Goal: Task Accomplishment & Management: Manage account settings

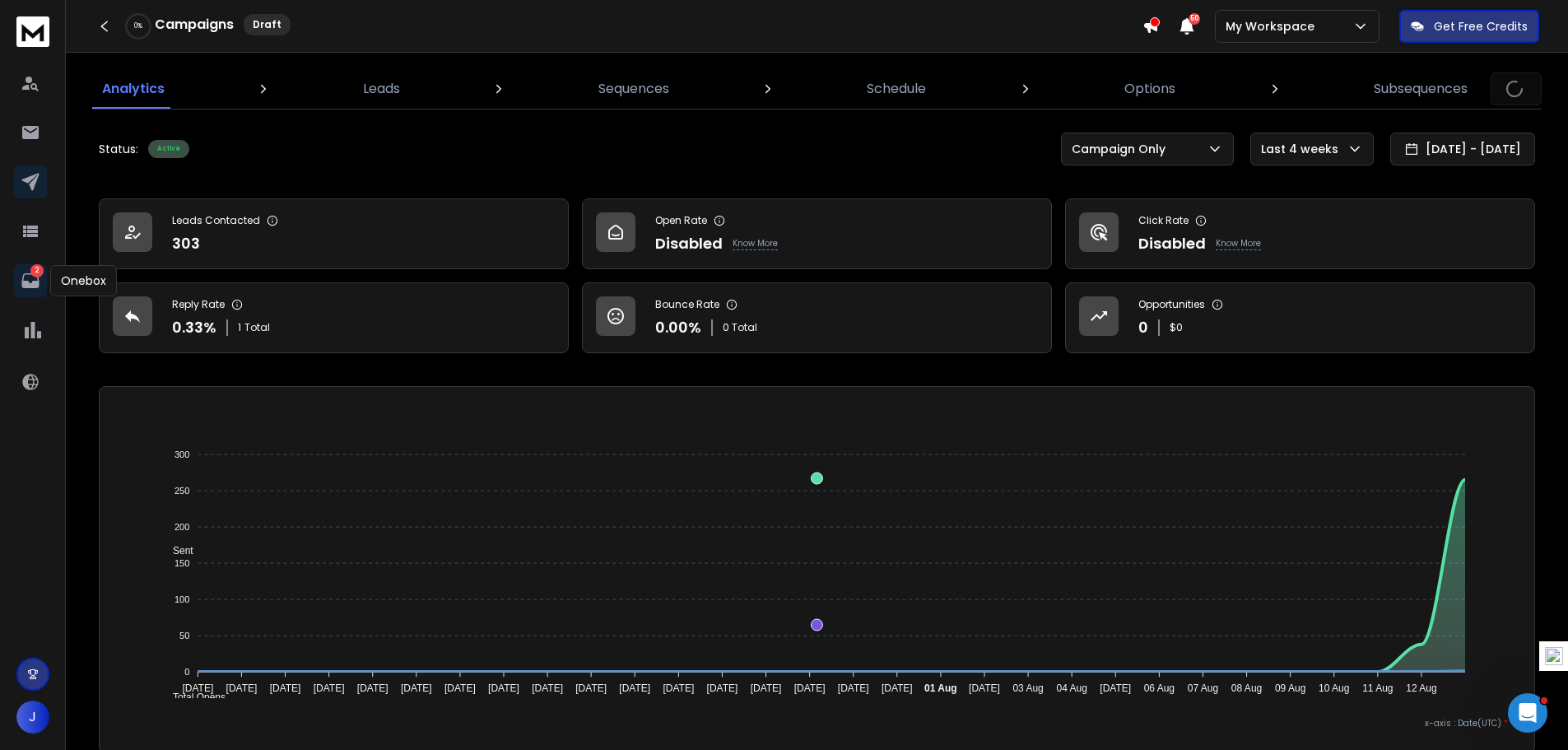
click at [26, 277] on icon at bounding box center [31, 281] width 20 height 20
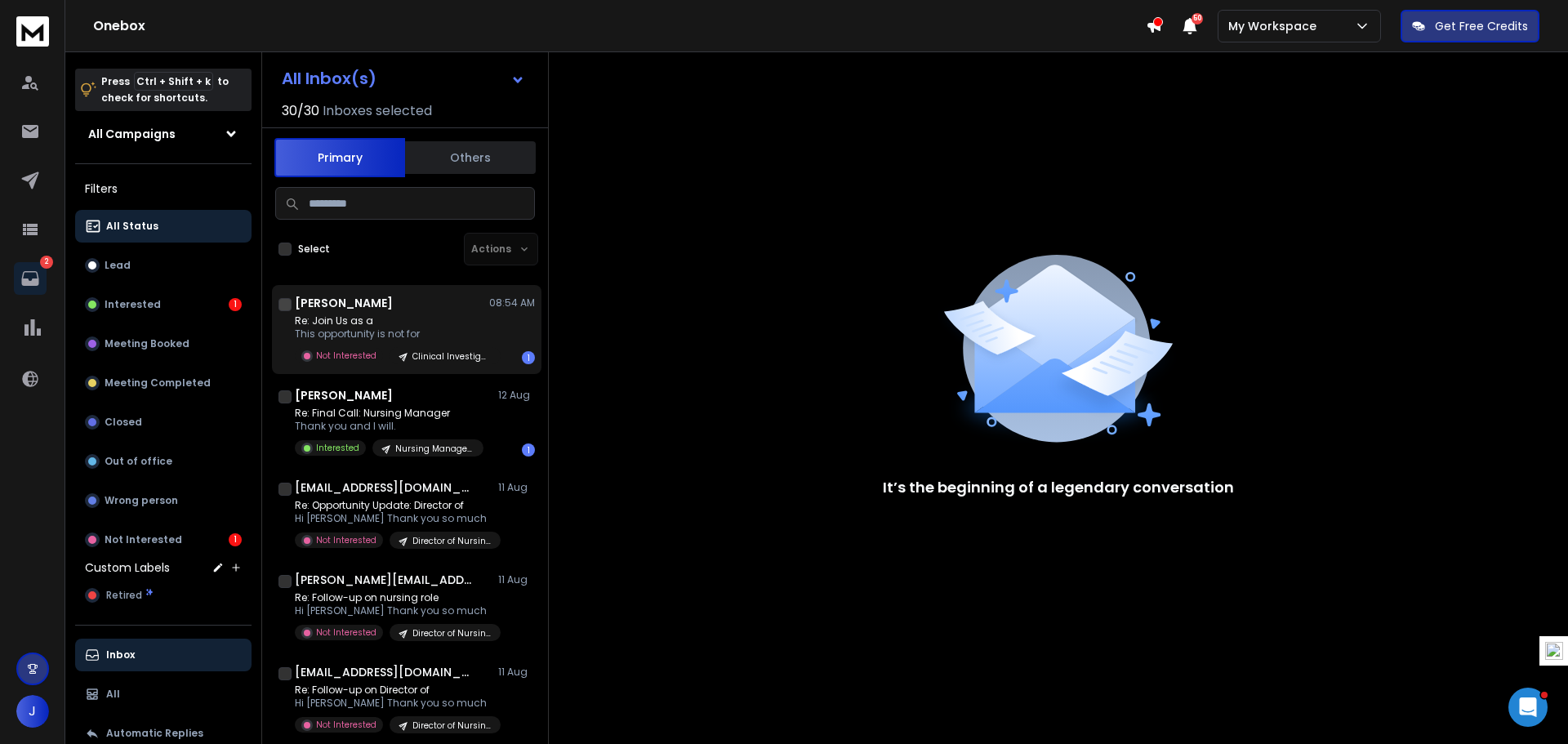
click at [419, 312] on div "Gerardo Armendariz 08:54 AM Re: Join Us as a This opportunity is not for Not In…" at bounding box center [415, 330] width 240 height 70
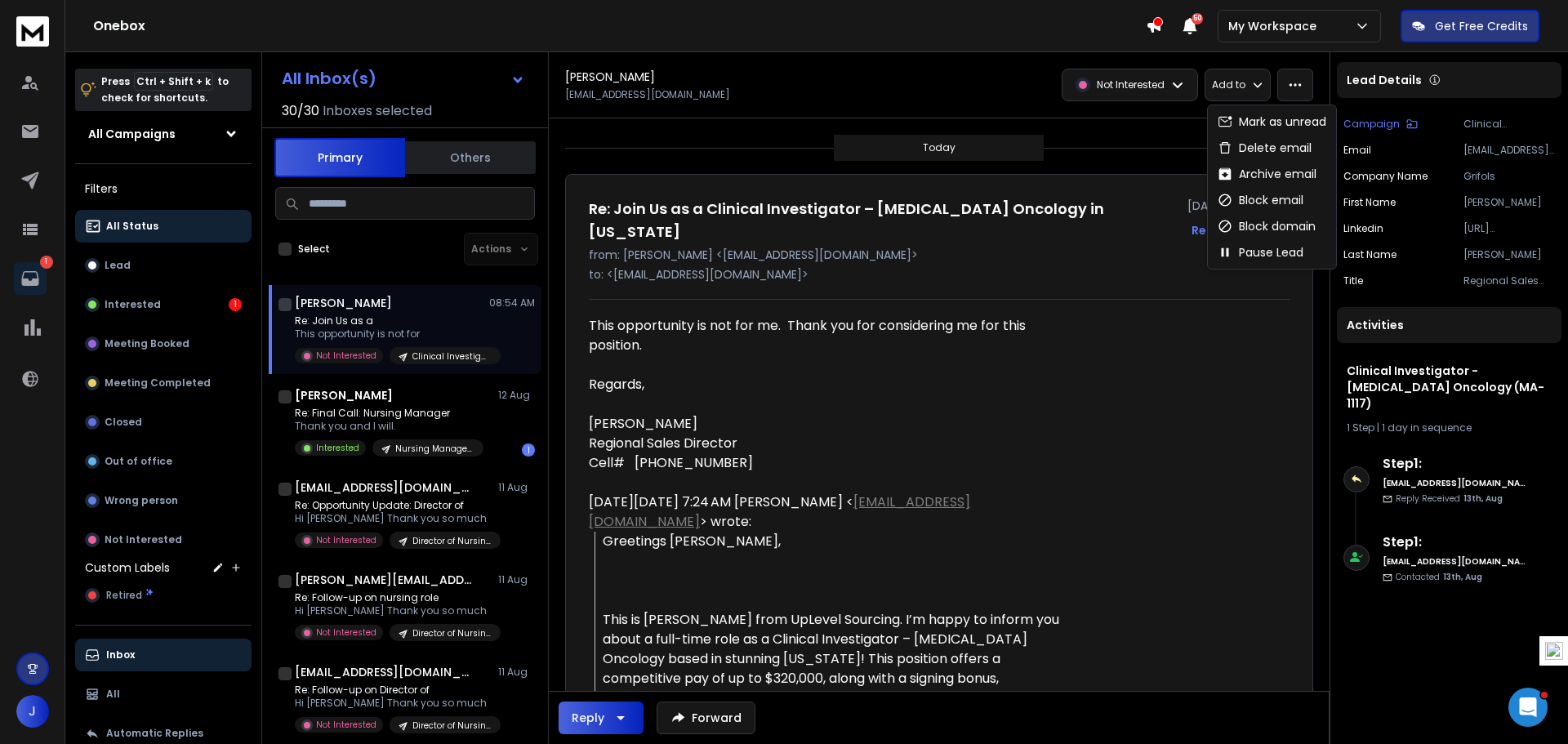
click at [1301, 85] on icon "button" at bounding box center [1294, 84] width 12 height 2
click at [1273, 126] on div "Mark as unread" at bounding box center [1271, 122] width 109 height 17
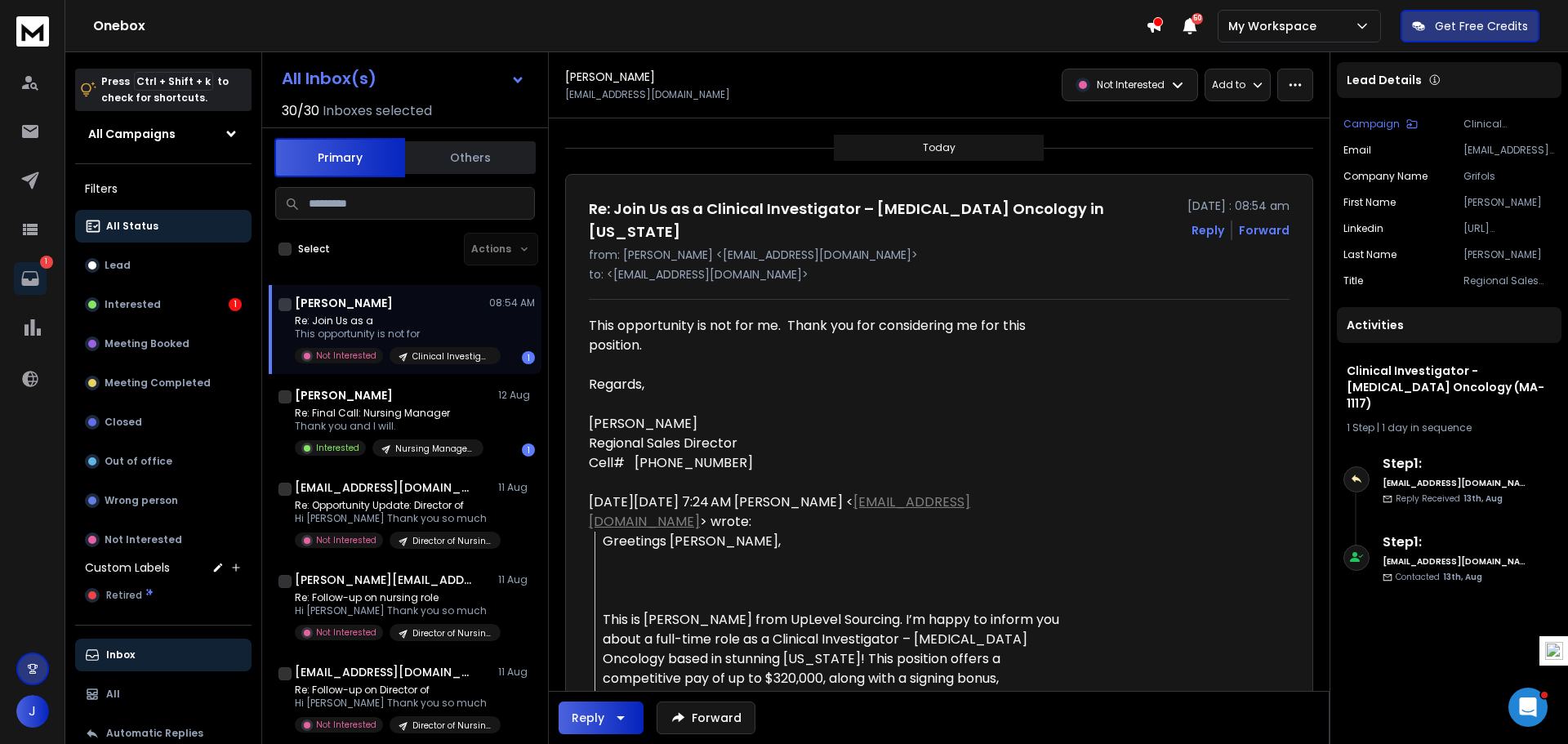
click at [998, 375] on div "Regards," at bounding box center [827, 385] width 477 height 20
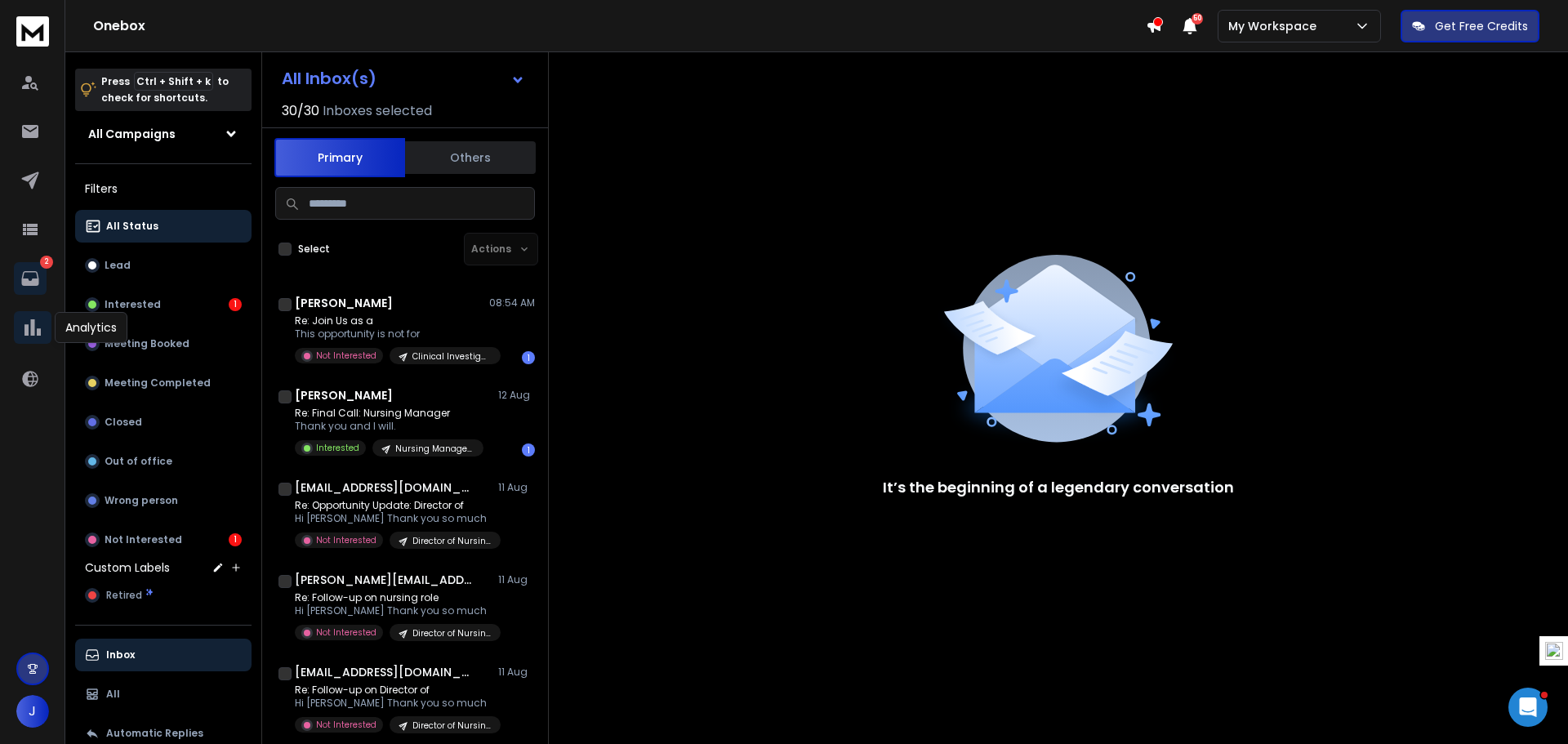
click at [35, 335] on icon at bounding box center [33, 328] width 25 height 25
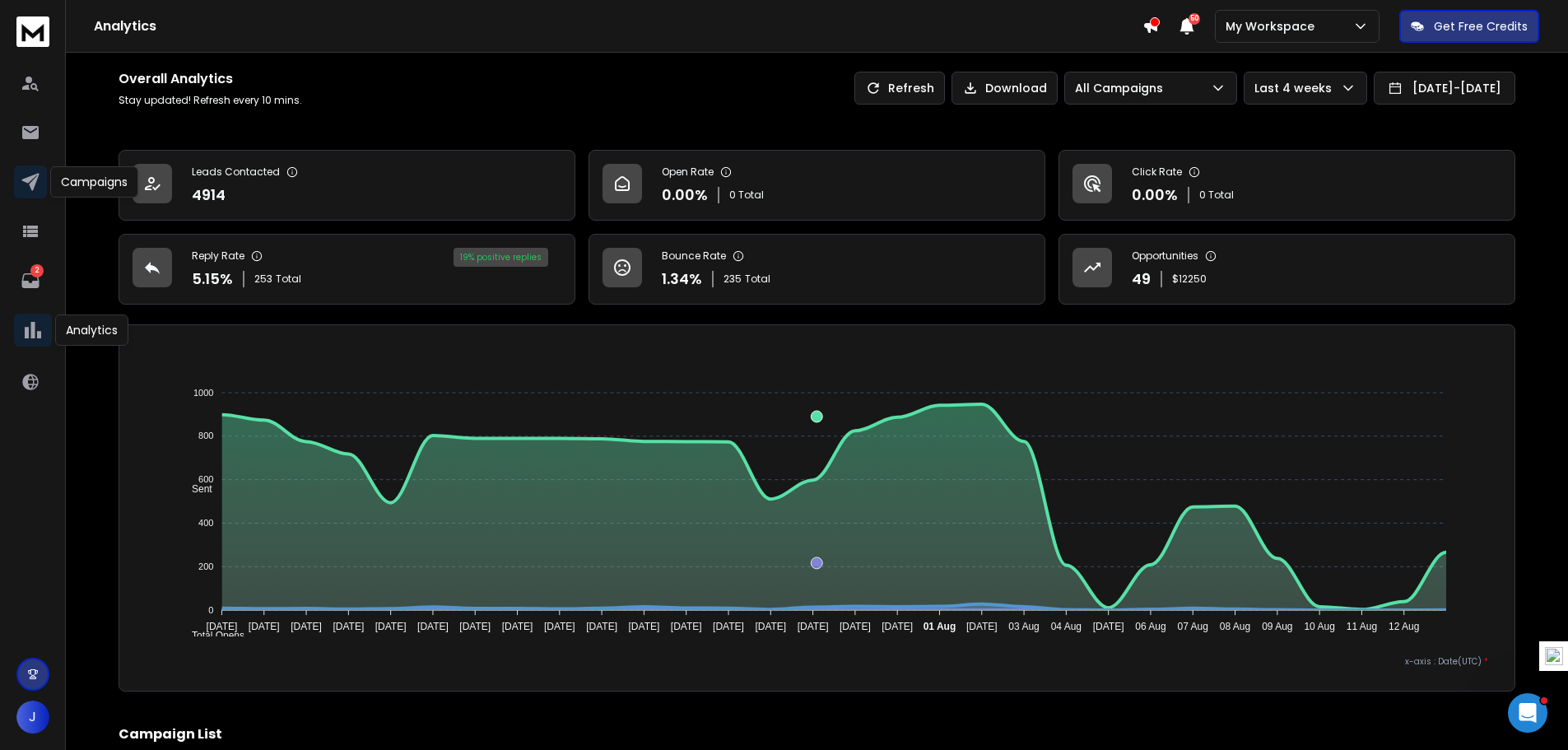
click at [20, 176] on link at bounding box center [30, 181] width 33 height 33
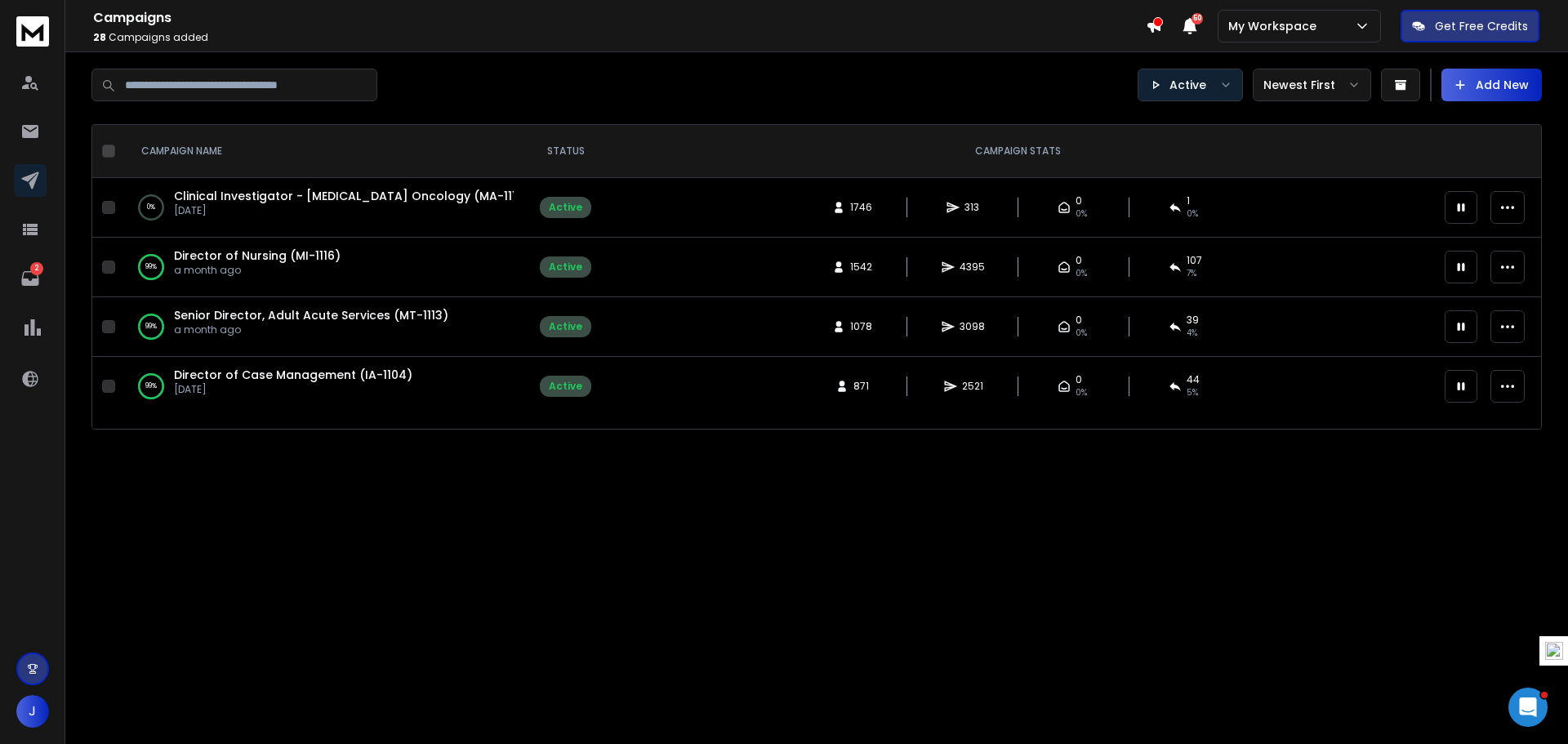
click at [1218, 84] on div "Active" at bounding box center [1190, 85] width 84 height 17
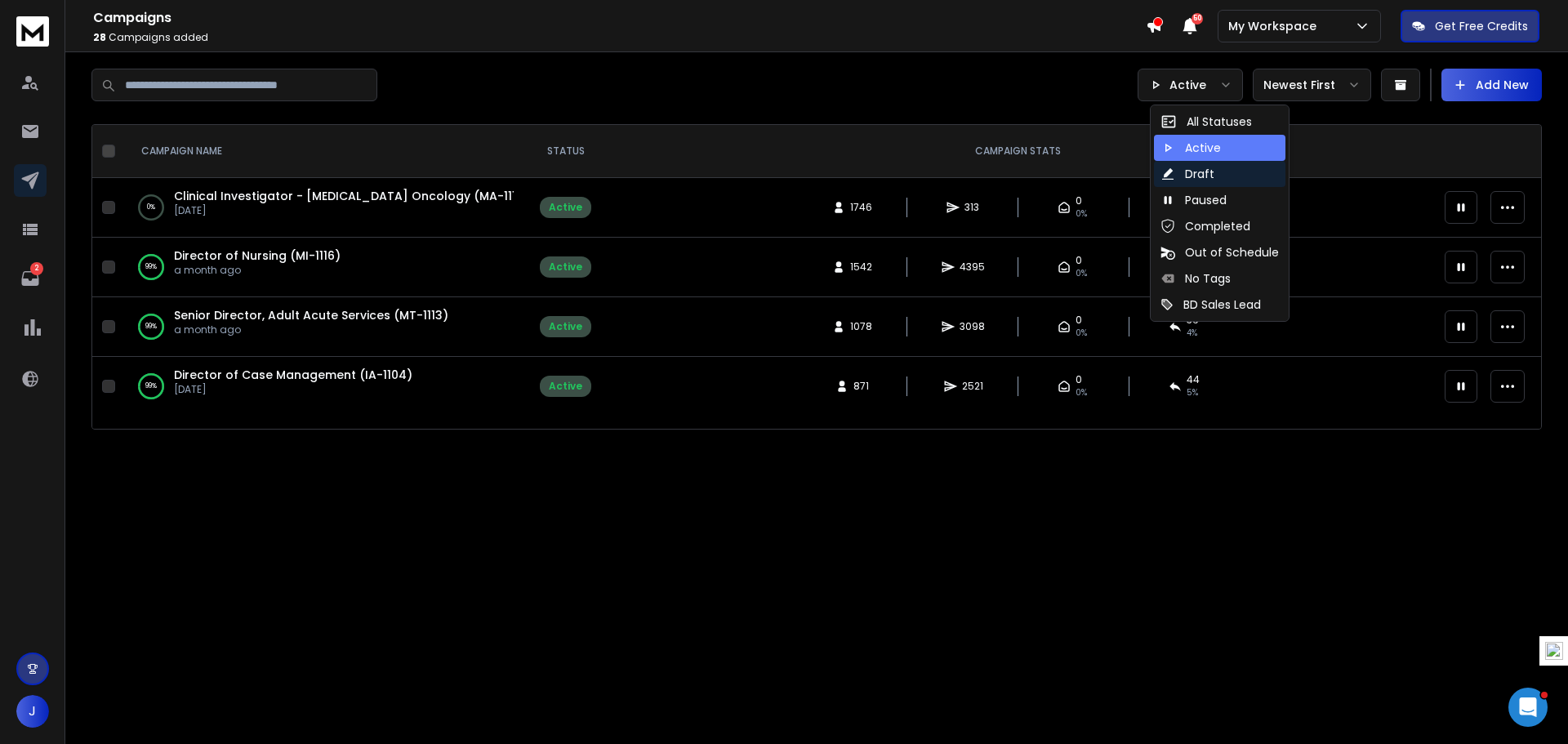
click at [1198, 173] on div "Draft" at bounding box center [1187, 174] width 54 height 17
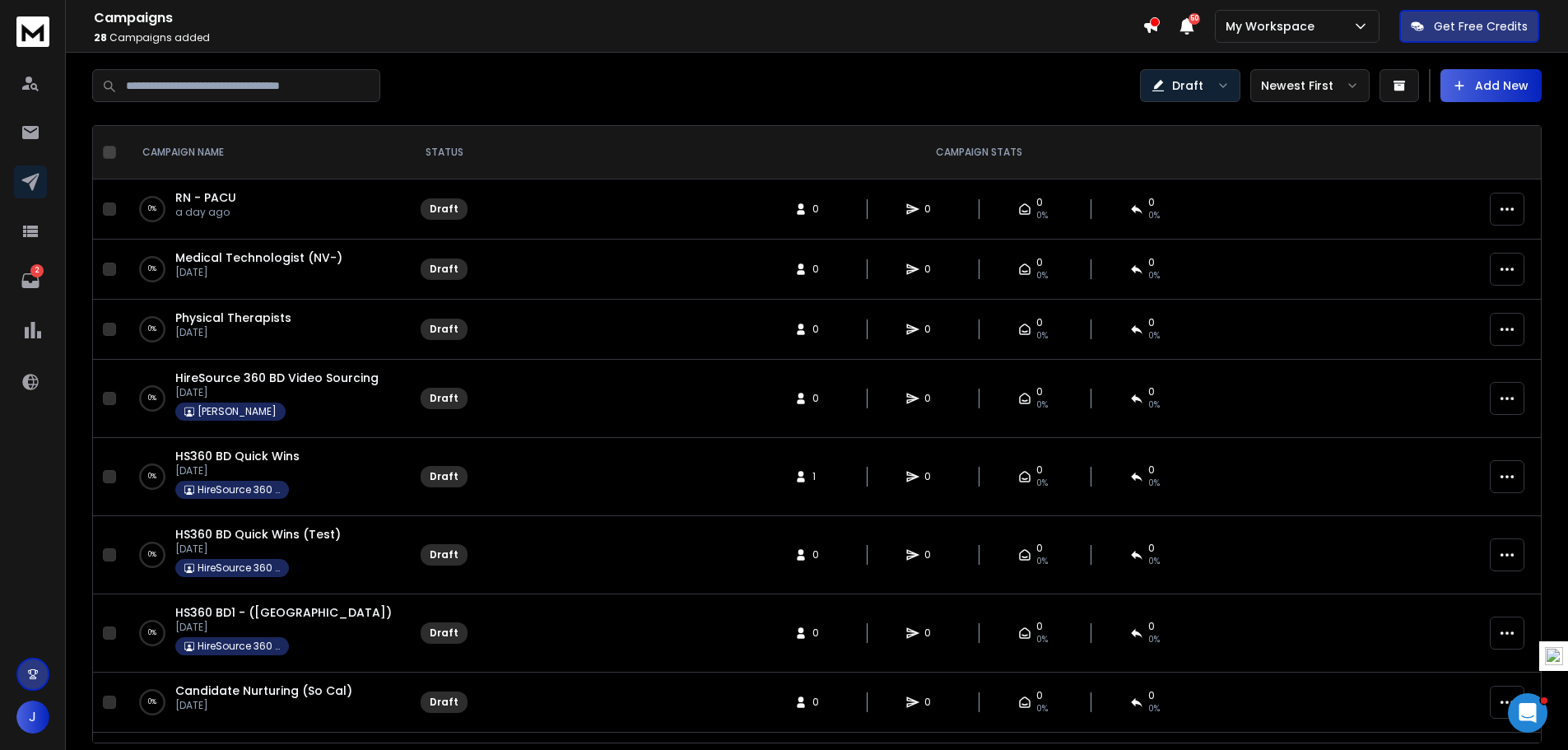
click at [1224, 86] on icon "button" at bounding box center [1224, 86] width 13 height 13
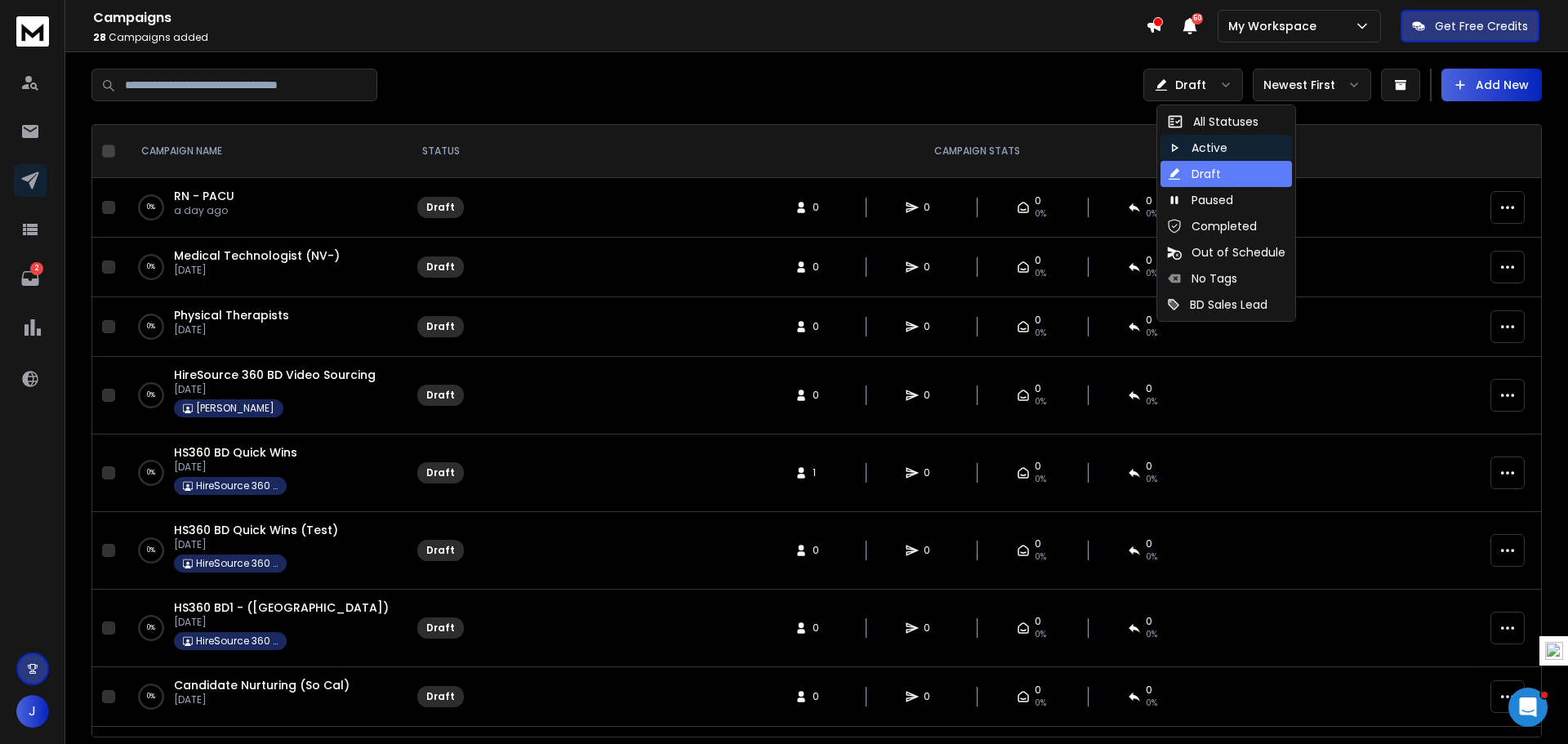
click at [1198, 151] on div "Active" at bounding box center [1197, 148] width 61 height 17
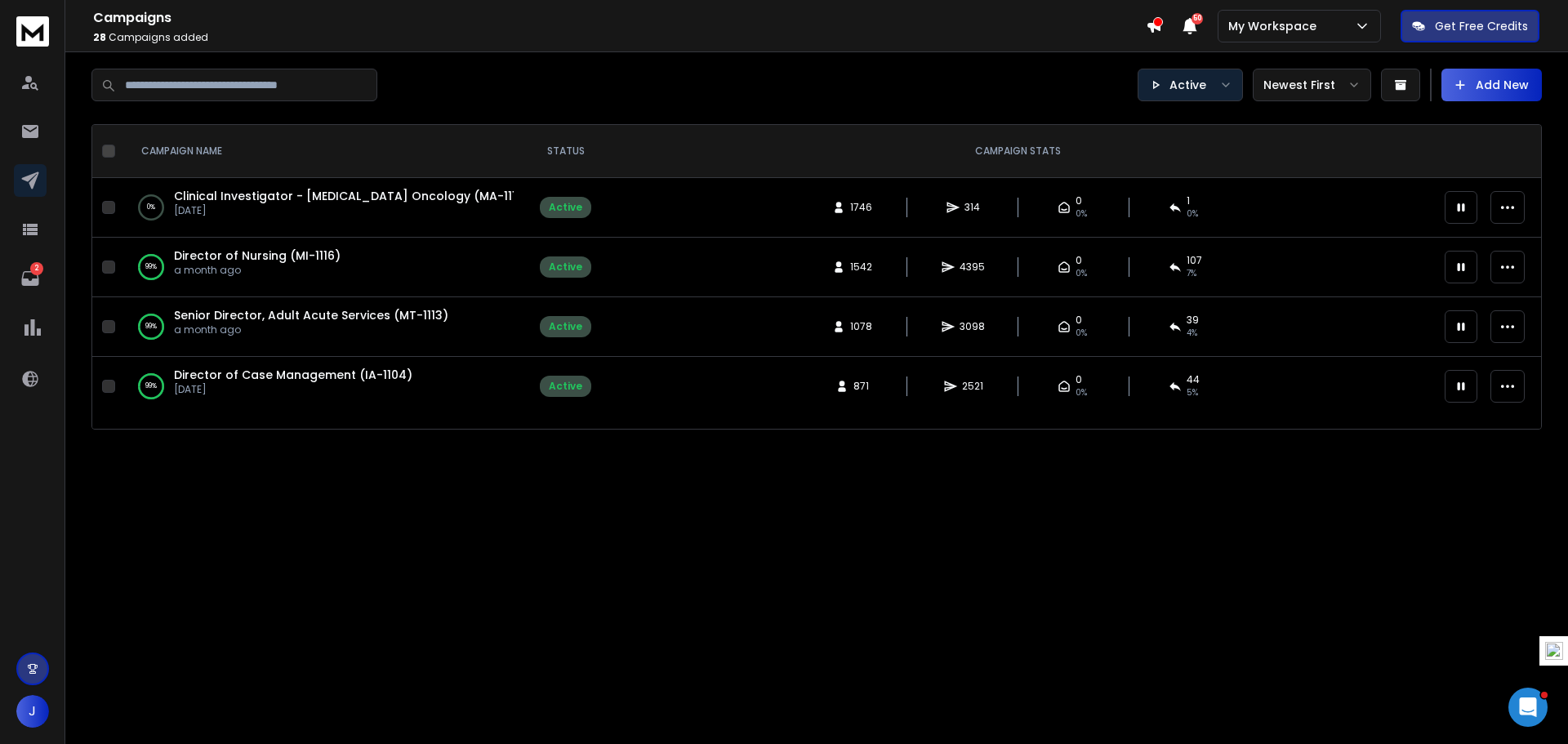
click at [1231, 81] on icon "button" at bounding box center [1226, 85] width 13 height 13
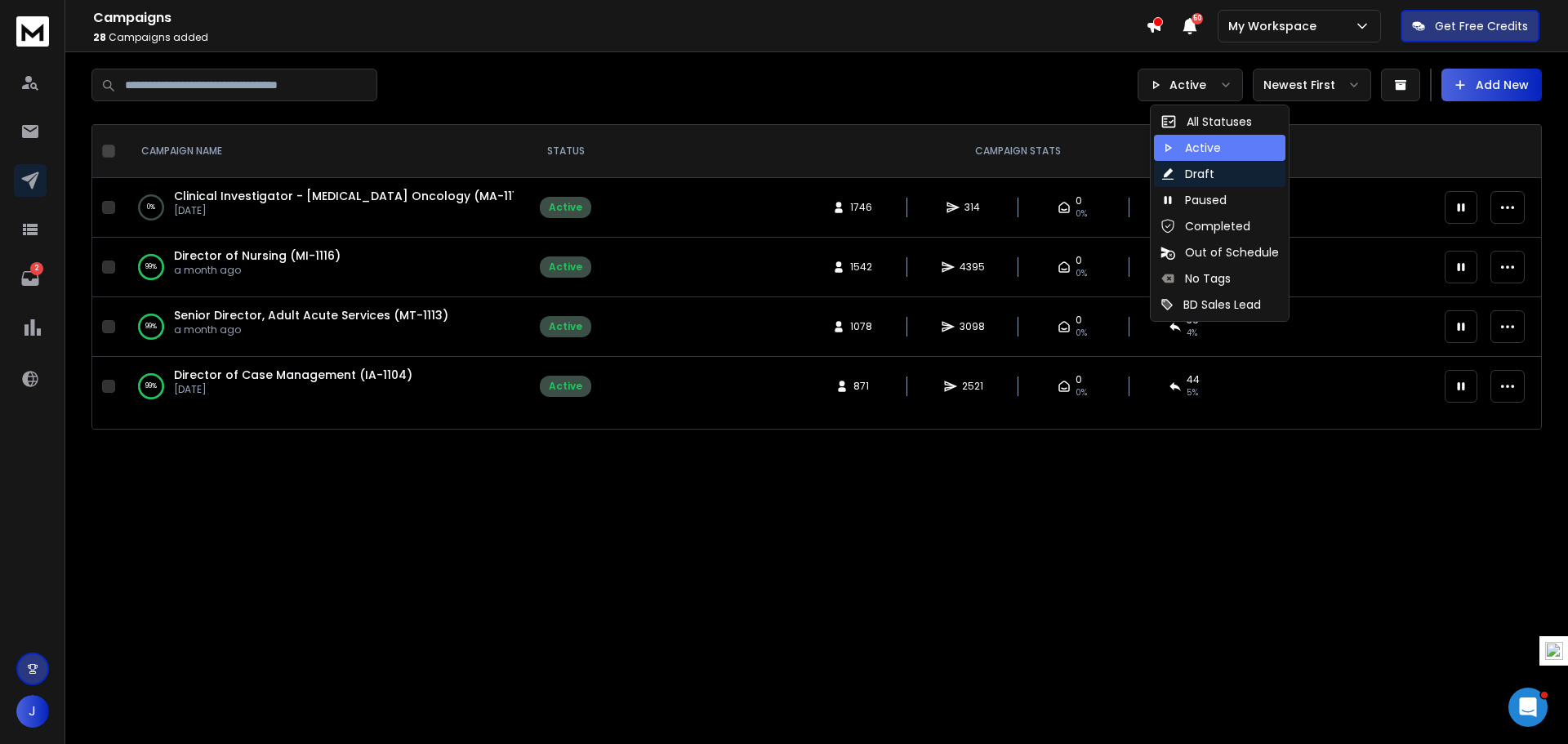
click at [1201, 173] on div "Draft" at bounding box center [1187, 174] width 54 height 17
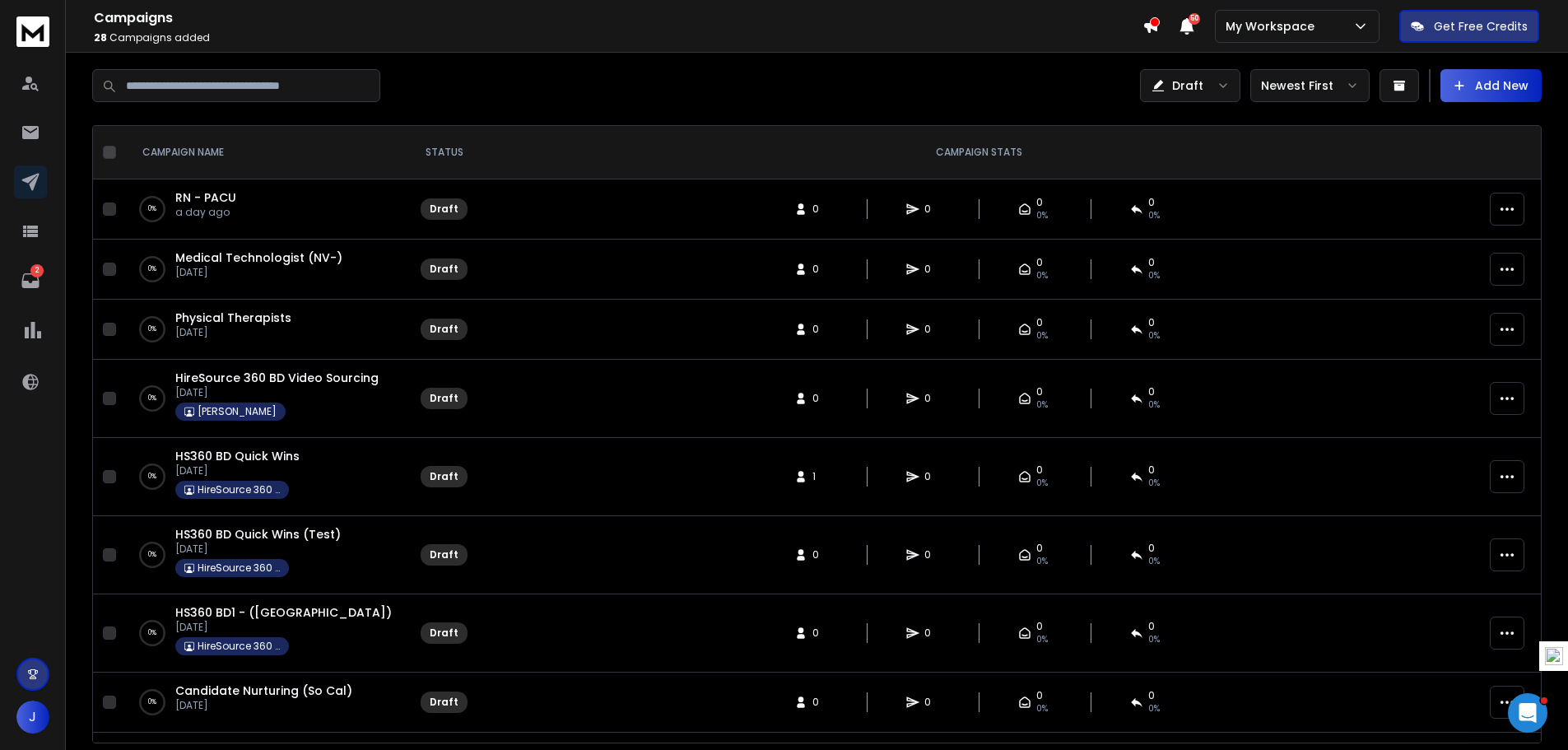
click at [269, 258] on span "Medical Technologist (NV-)" at bounding box center [259, 258] width 167 height 17
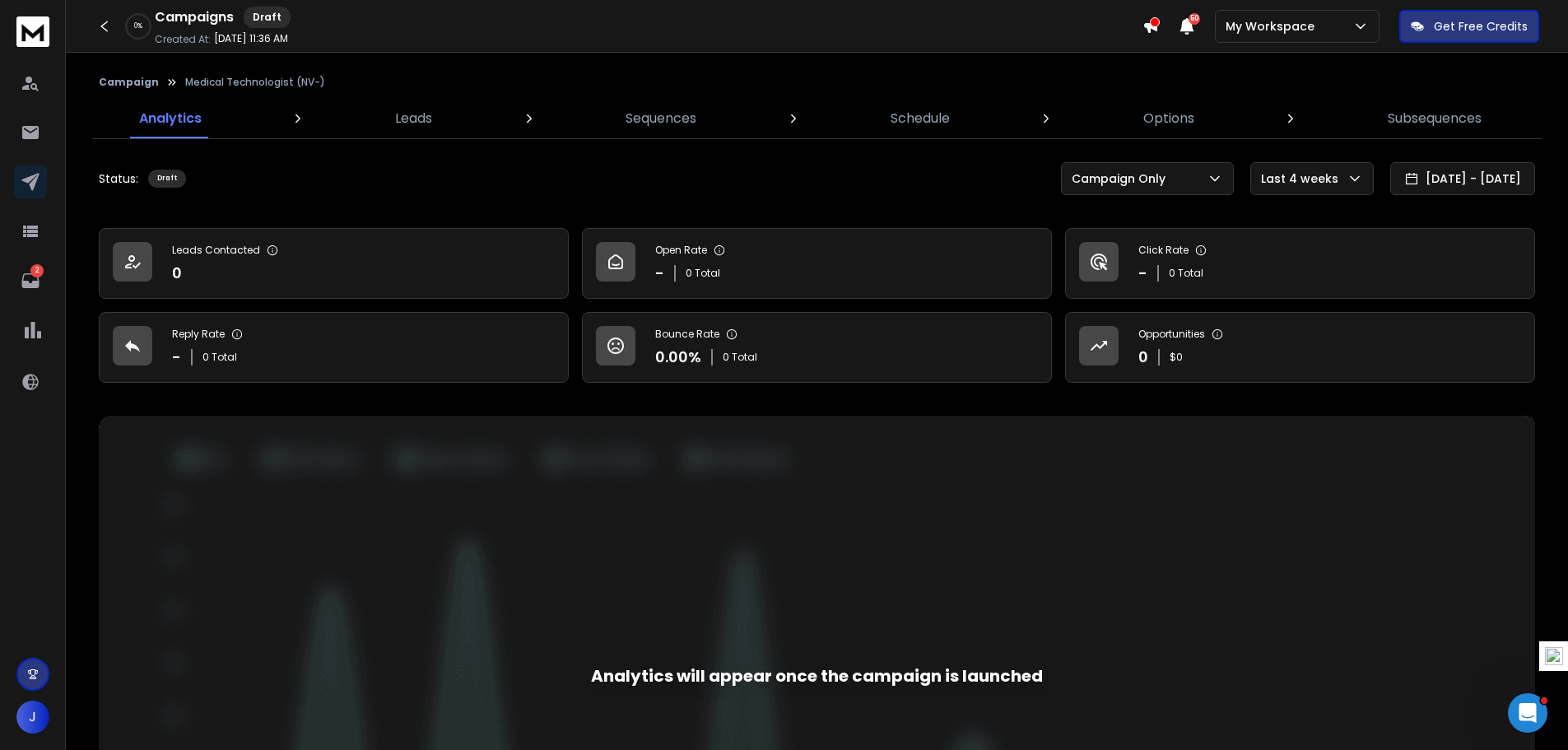
click at [125, 83] on button "Campaign" at bounding box center [129, 83] width 60 height 13
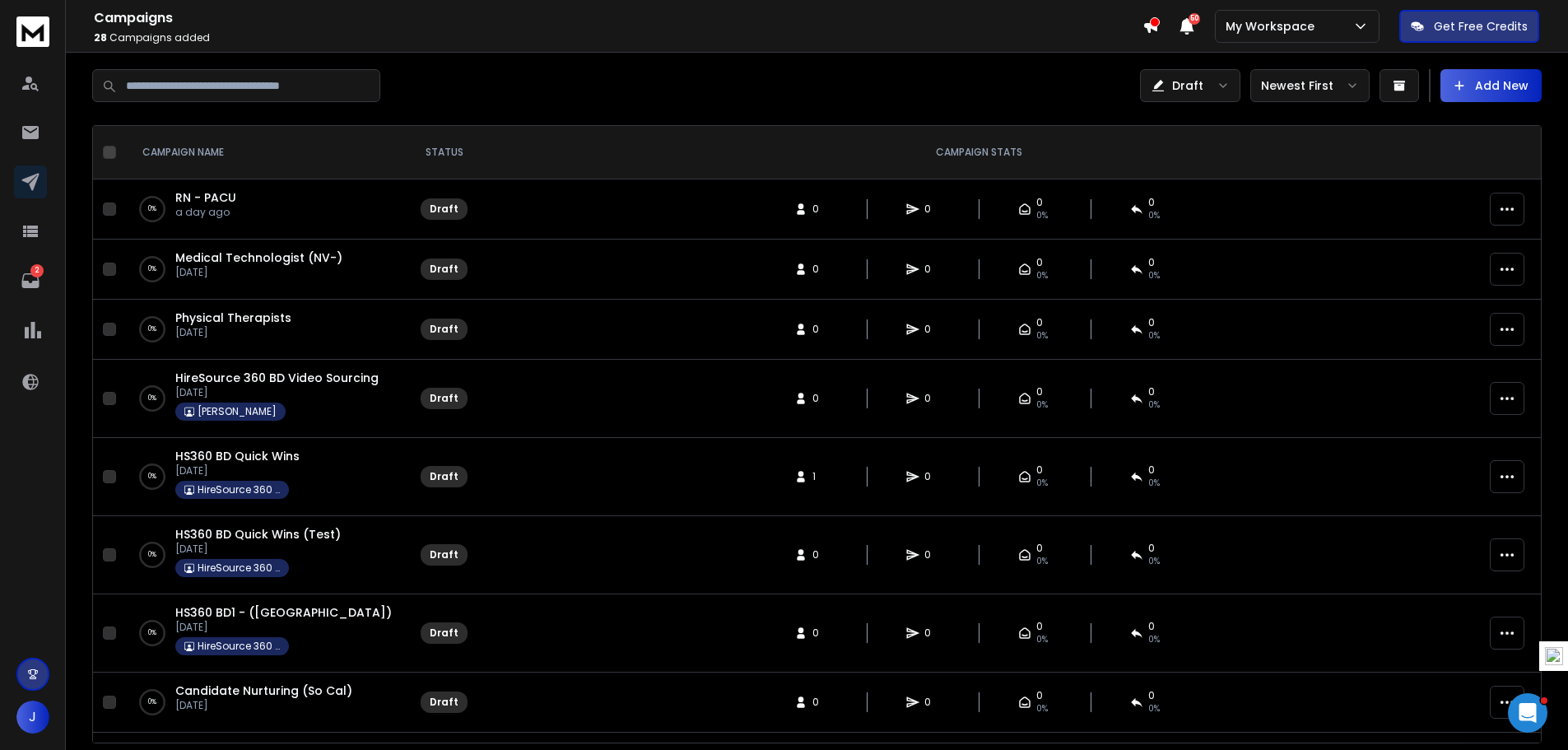
click at [111, 268] on button "button" at bounding box center [109, 269] width 13 height 13
click at [1499, 266] on icon "button" at bounding box center [1507, 269] width 17 height 17
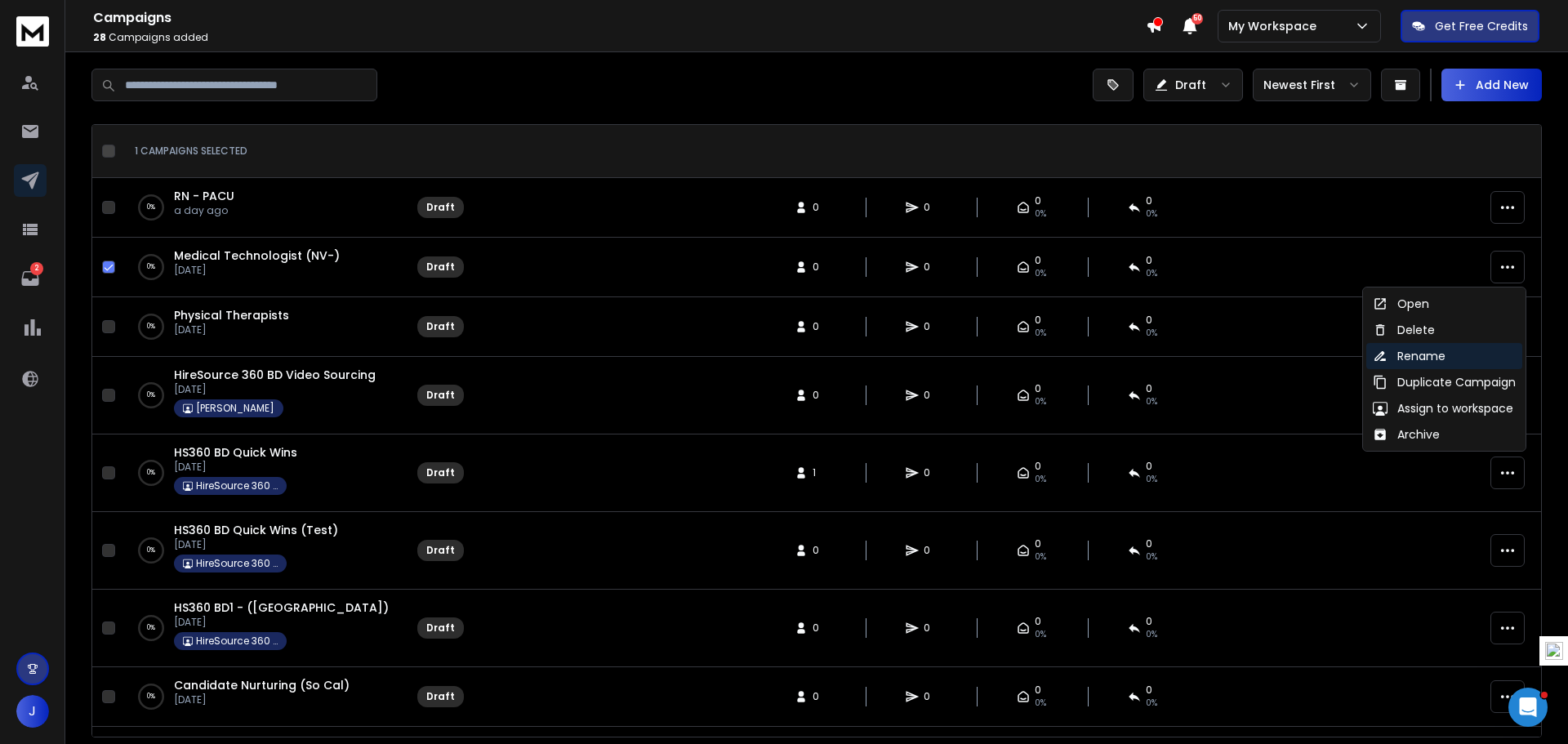
click at [1422, 354] on div "Rename" at bounding box center [1410, 357] width 73 height 17
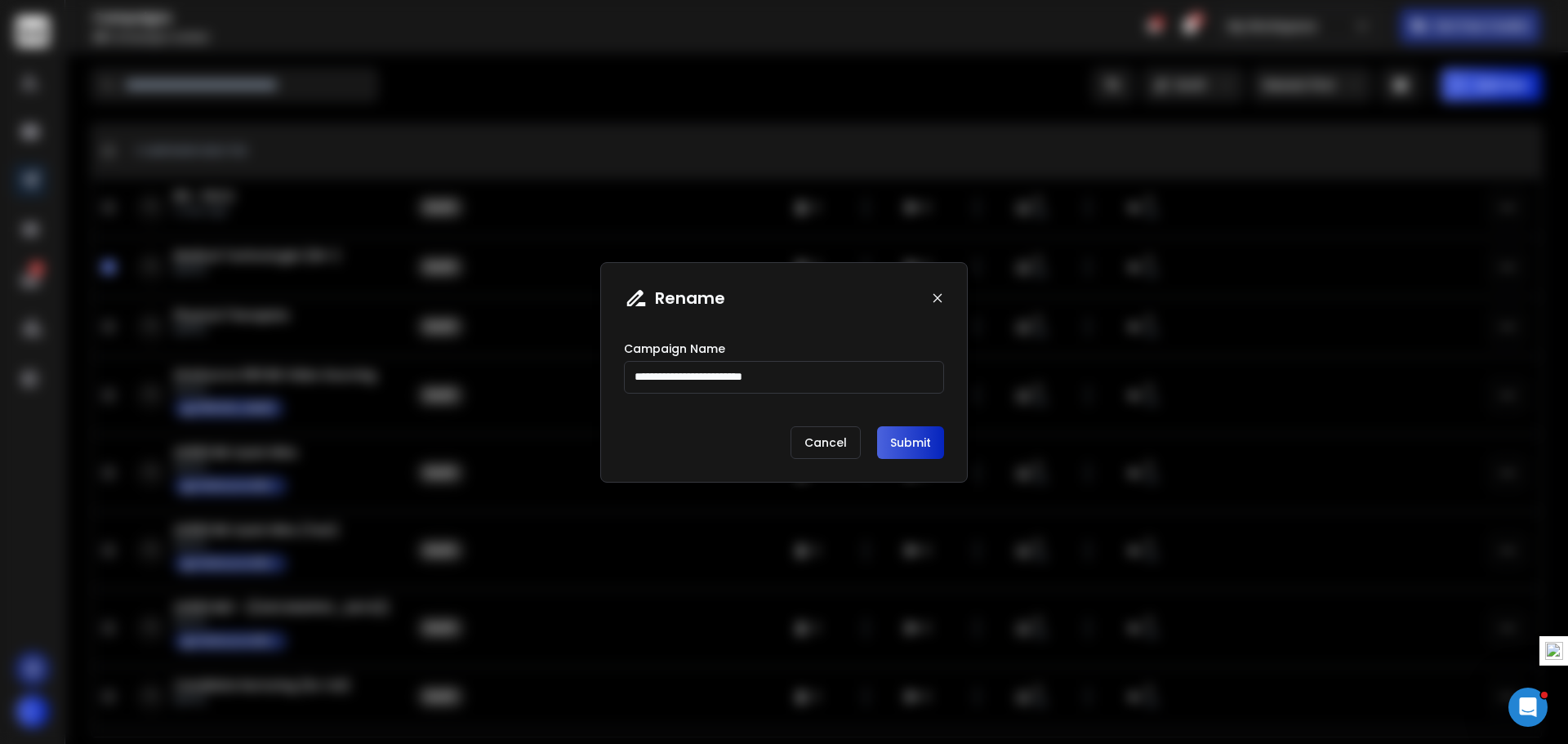
click at [765, 381] on input "**********" at bounding box center [784, 377] width 320 height 32
type input "**********"
click at [925, 439] on button "Submit" at bounding box center [910, 442] width 67 height 32
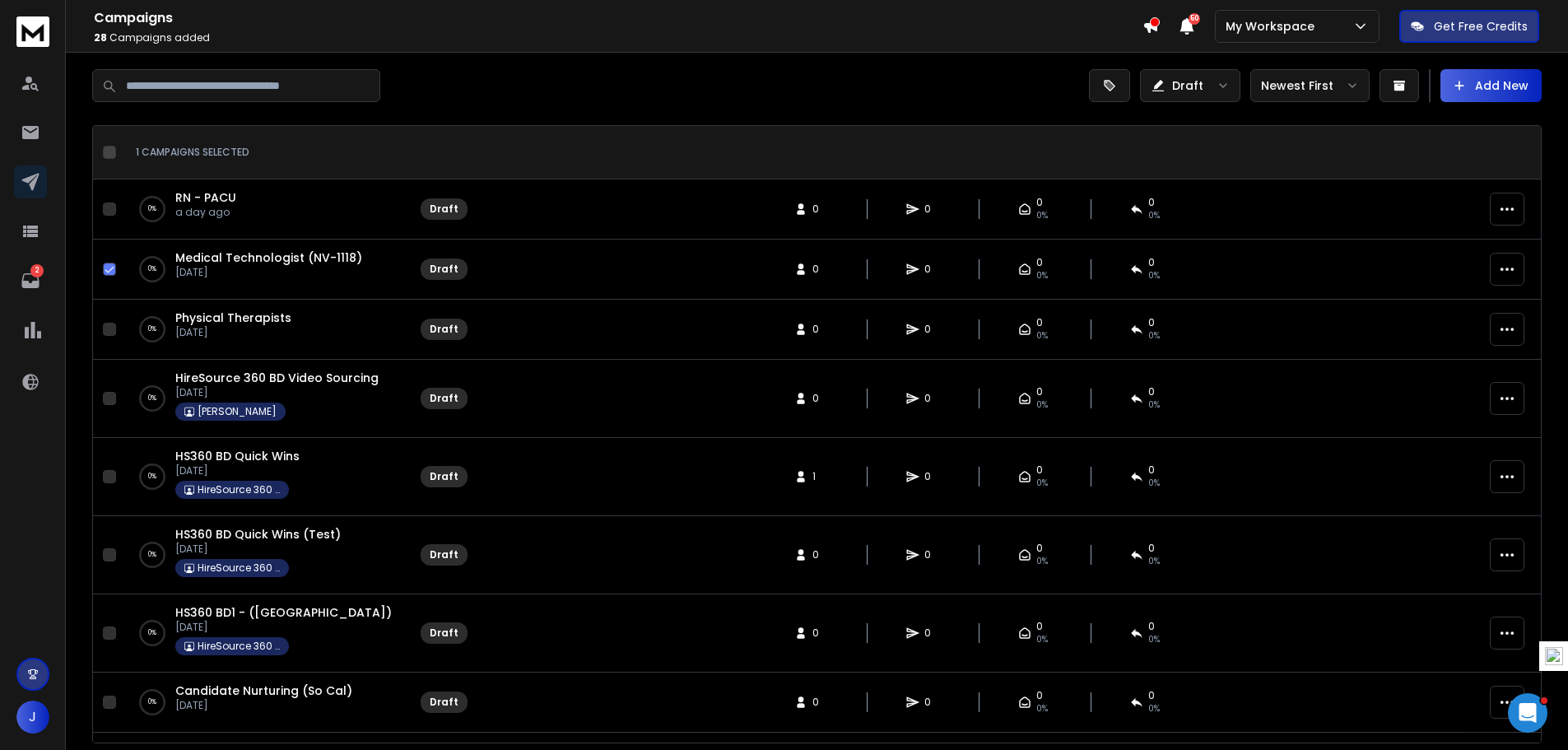
click at [252, 255] on span "Medical Technologist (NV-1118)" at bounding box center [269, 258] width 187 height 17
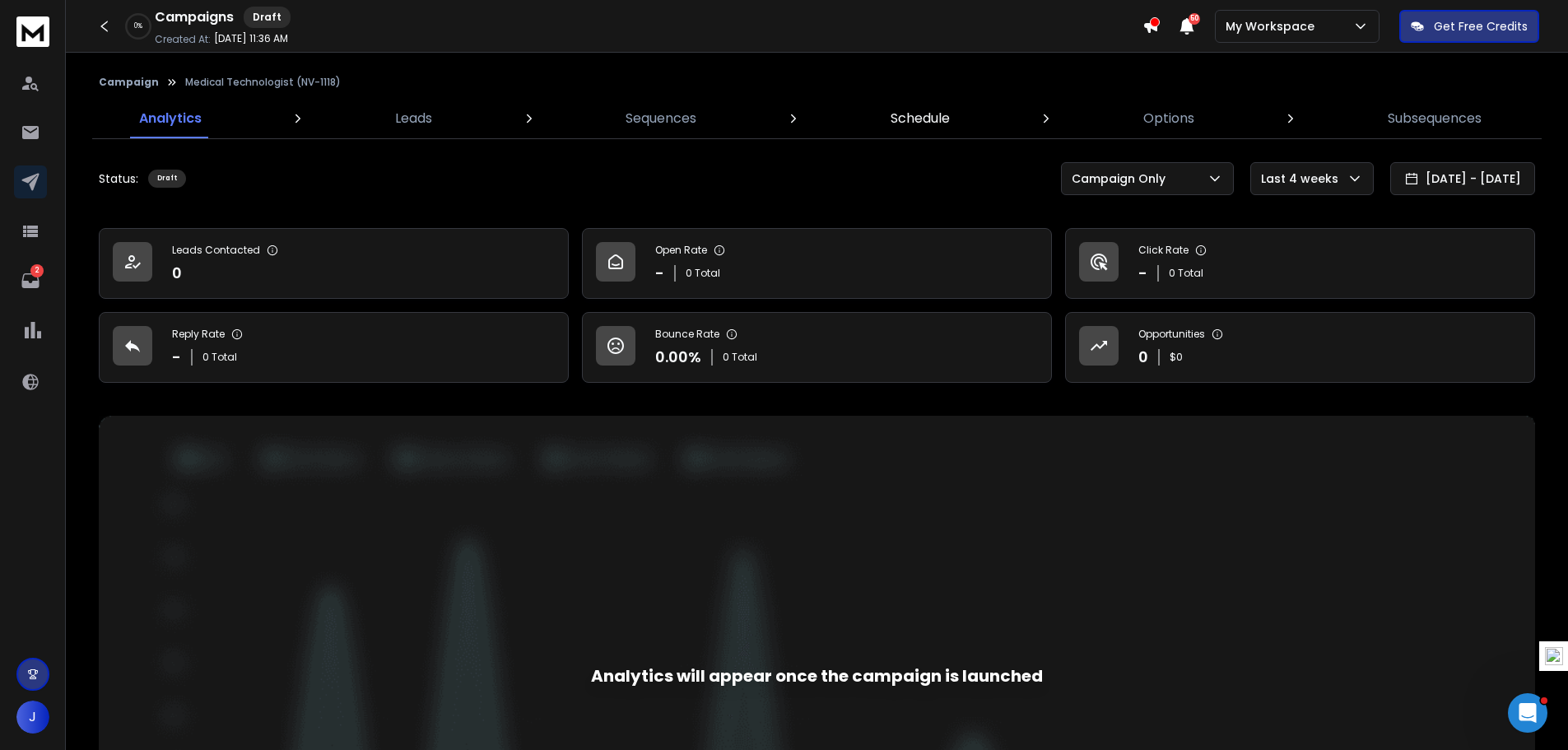
click at [934, 116] on p "Schedule" at bounding box center [920, 119] width 59 height 20
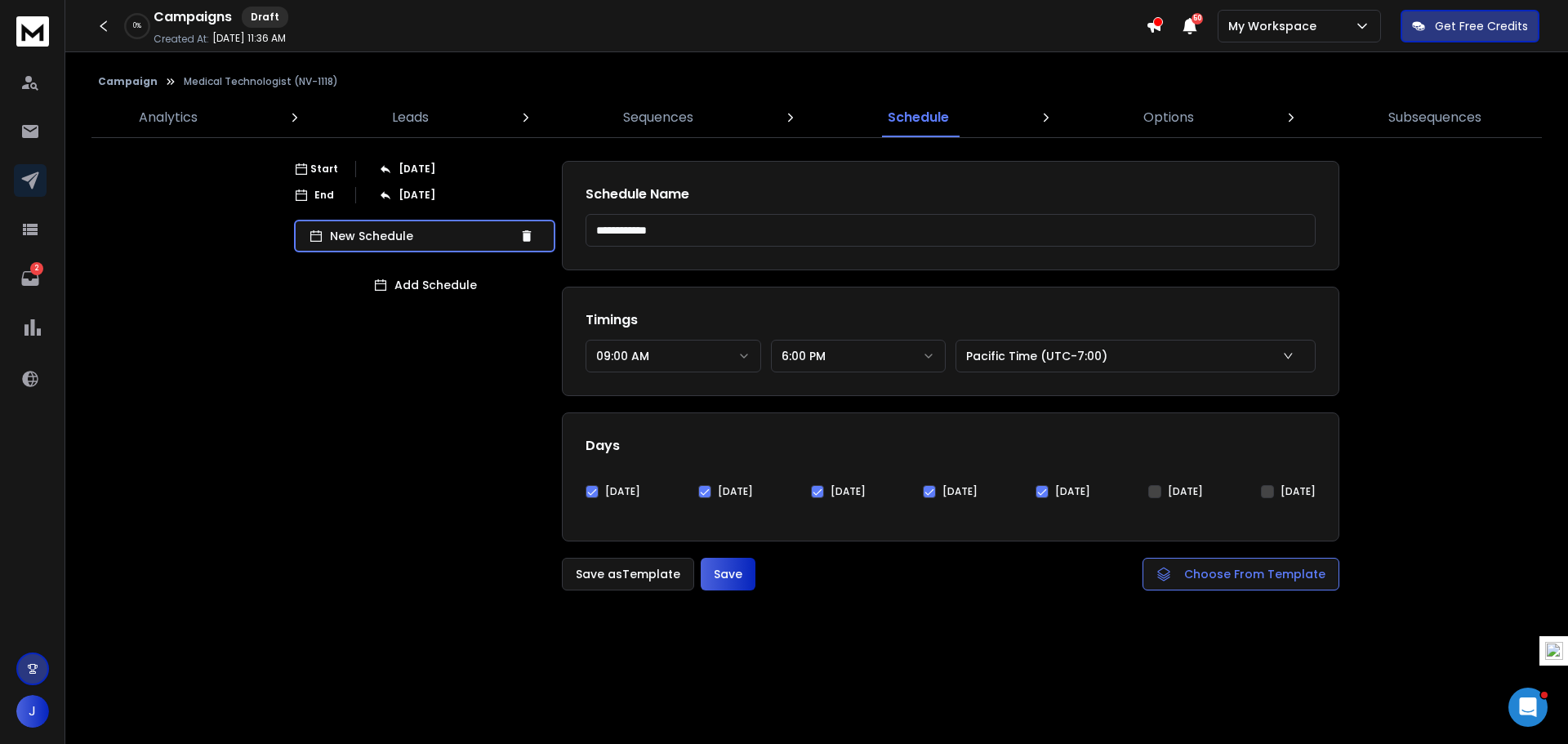
drag, startPoint x: 683, startPoint y: 221, endPoint x: 554, endPoint y: 214, distance: 129.2
click at [554, 214] on div "**********" at bounding box center [817, 376] width 1046 height 430
type input "**********"
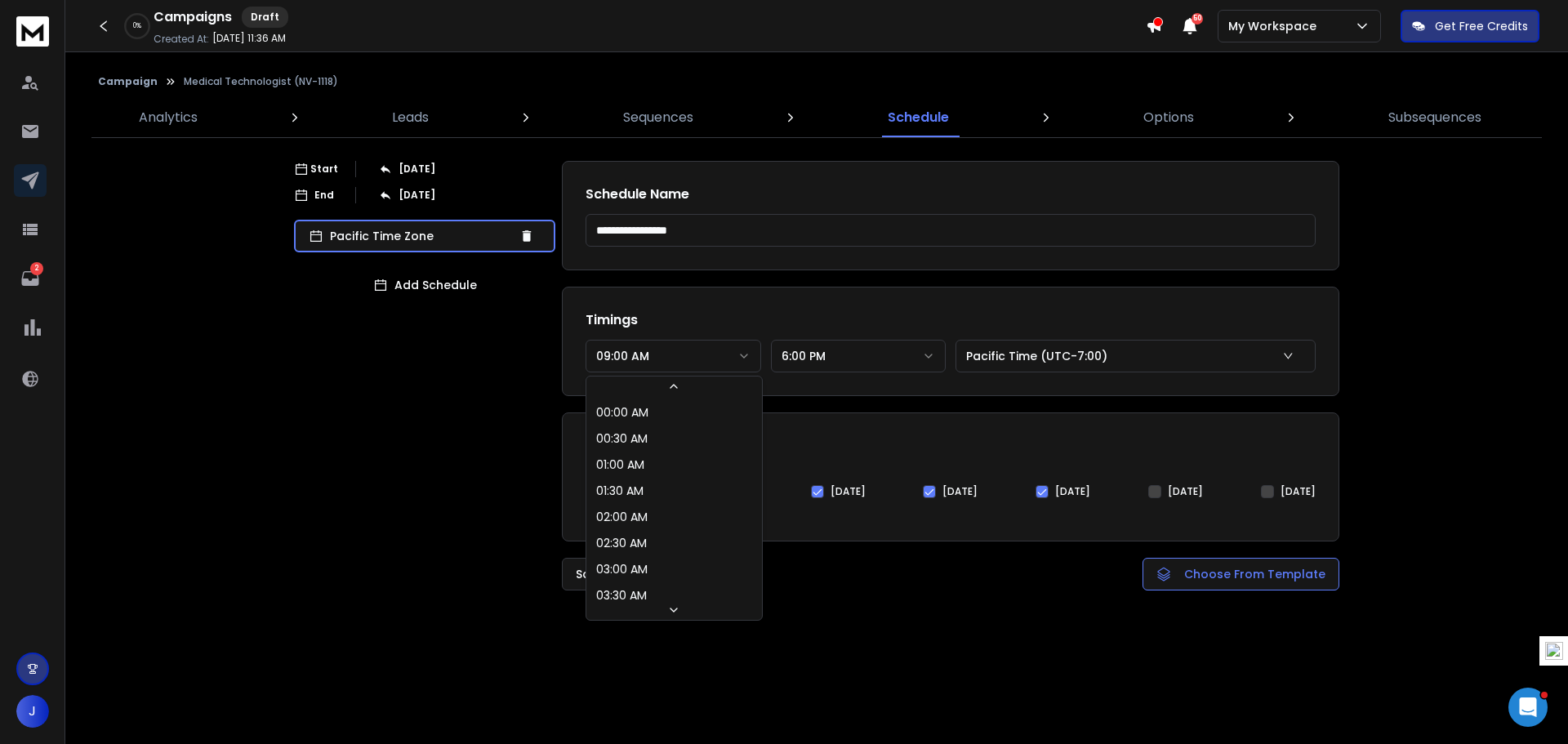
click at [744, 353] on icon "button" at bounding box center [744, 357] width 13 height 13
select select "********"
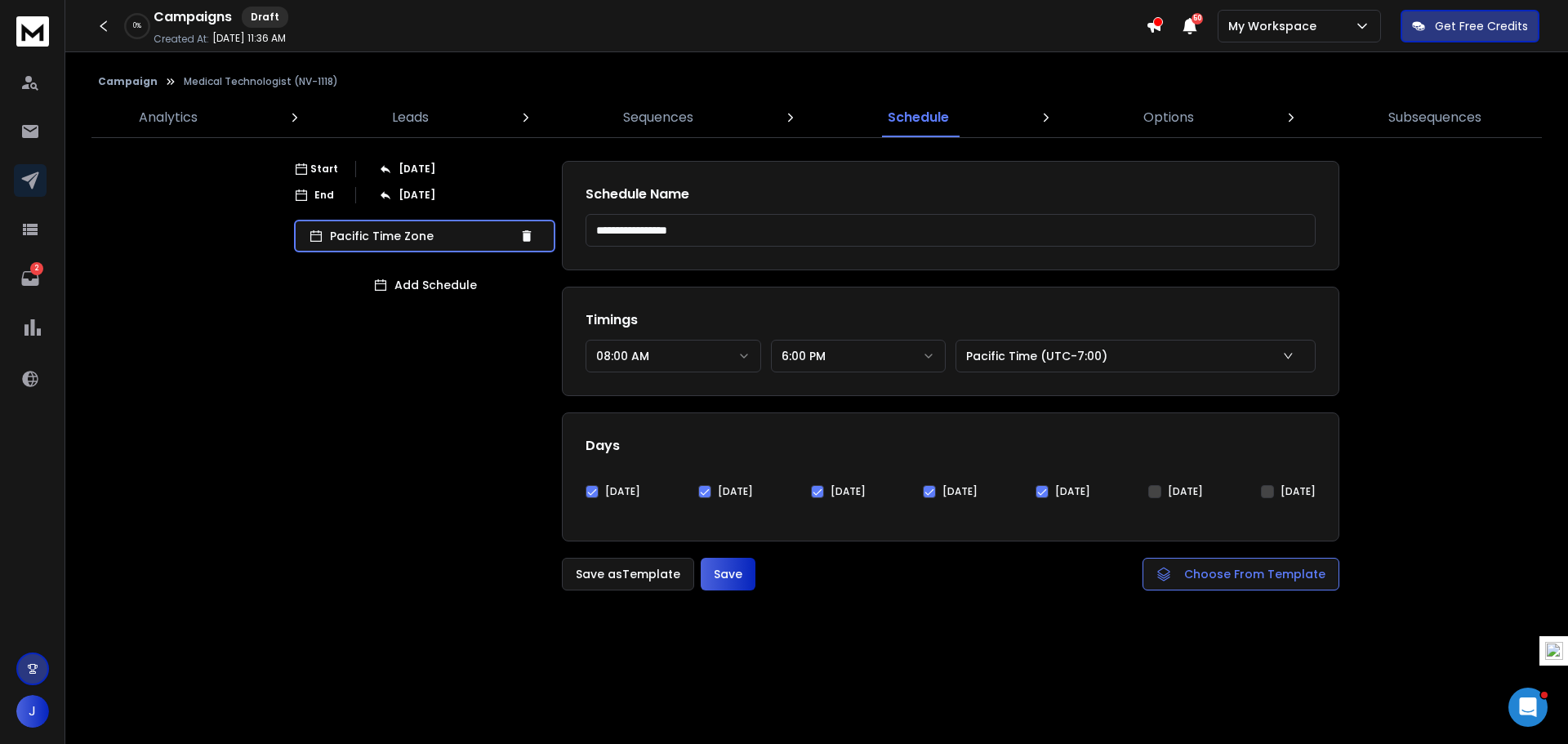
click at [1157, 488] on button "Saturday" at bounding box center [1155, 492] width 13 height 13
click at [1273, 488] on button "Sunday" at bounding box center [1268, 492] width 13 height 13
click at [715, 572] on button "Save" at bounding box center [728, 574] width 55 height 32
click at [1171, 115] on p "Options" at bounding box center [1168, 118] width 51 height 20
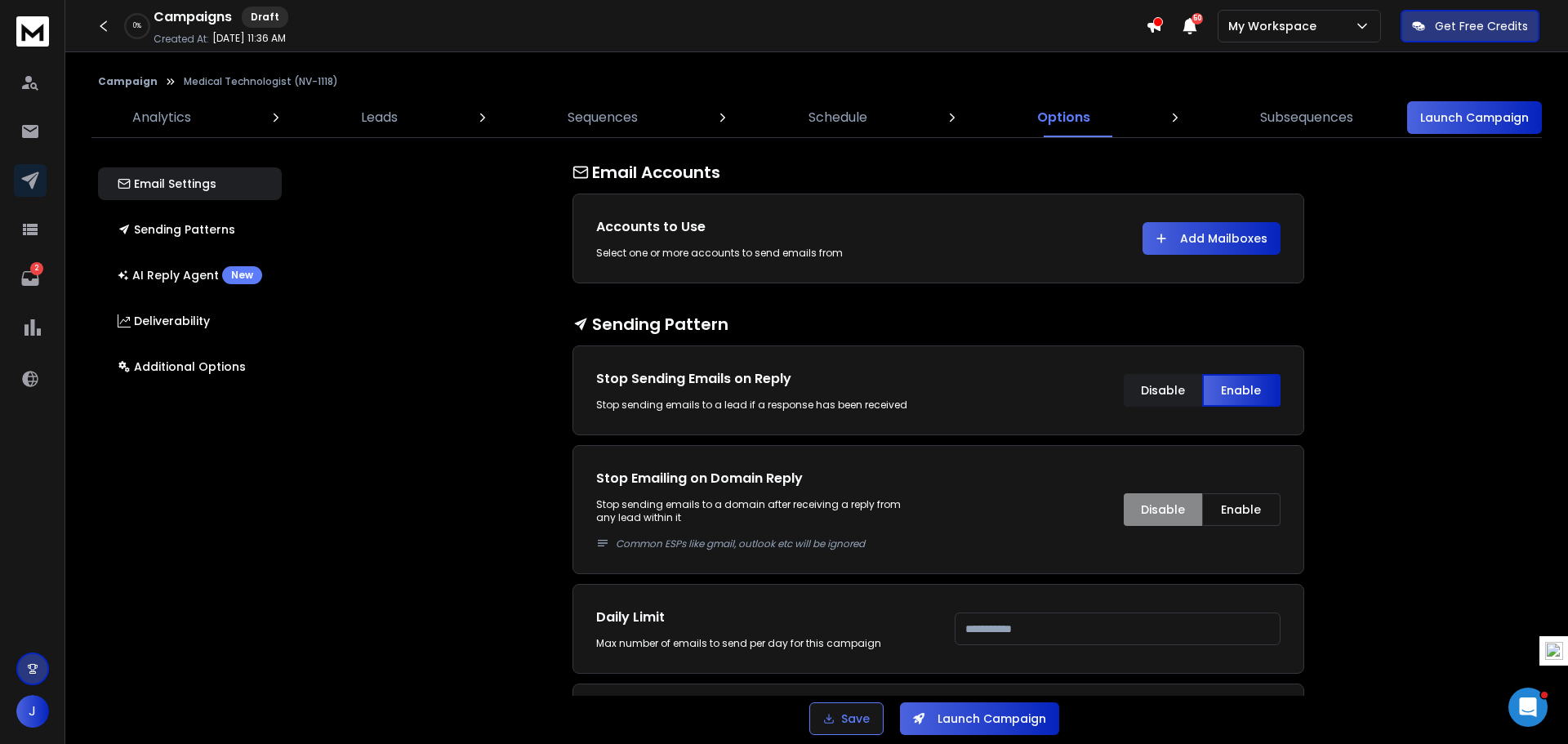
click at [1210, 239] on button "Add Mailboxes" at bounding box center [1211, 238] width 138 height 32
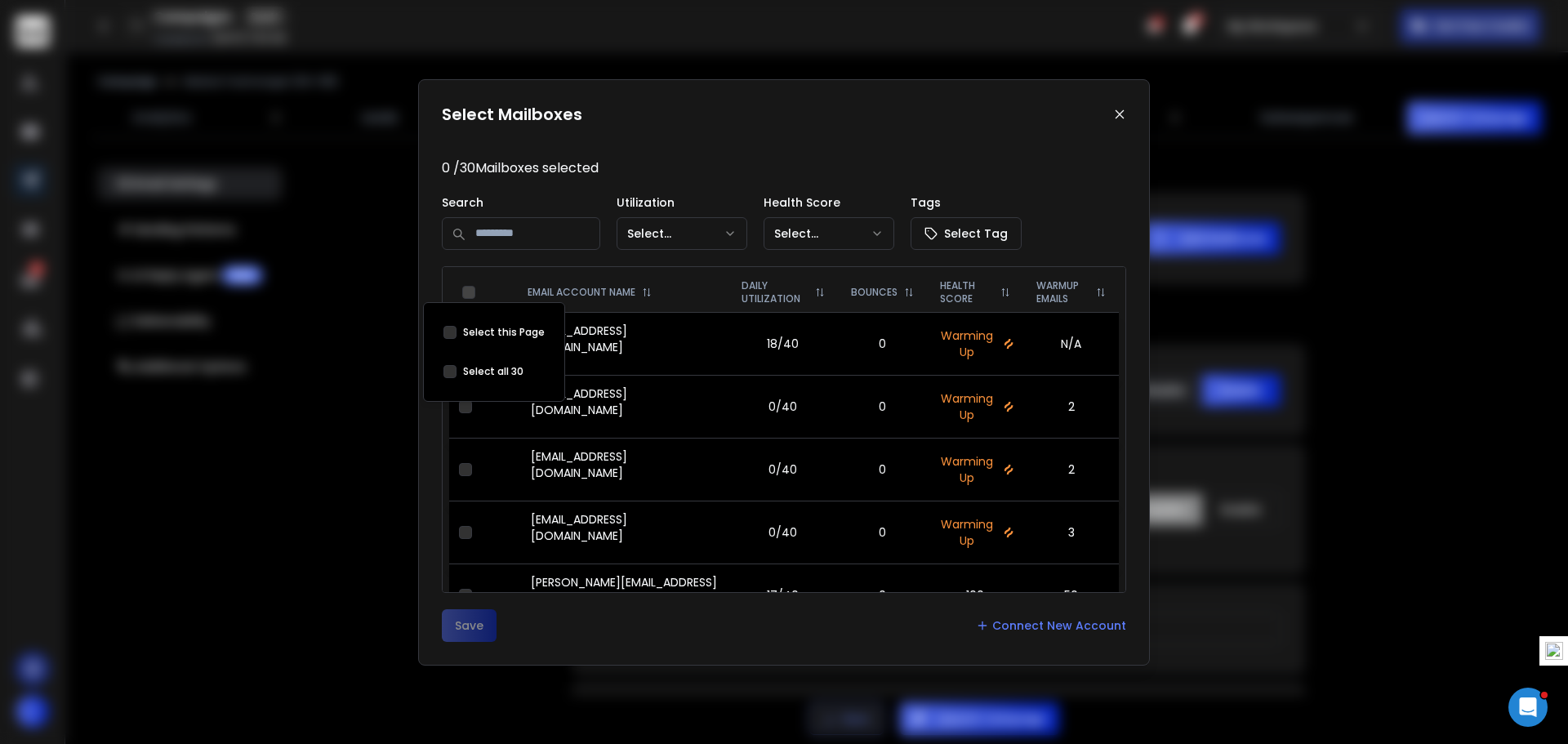
click at [468, 292] on button "Select this Page" at bounding box center [468, 293] width 13 height 13
click at [1125, 287] on div "EMAIL ACCOUNT NAME DAILY UTILIZATION BOUNCES HEALTH SCORE WARMUP EMAILS jobs@up…" at bounding box center [784, 430] width 684 height 327
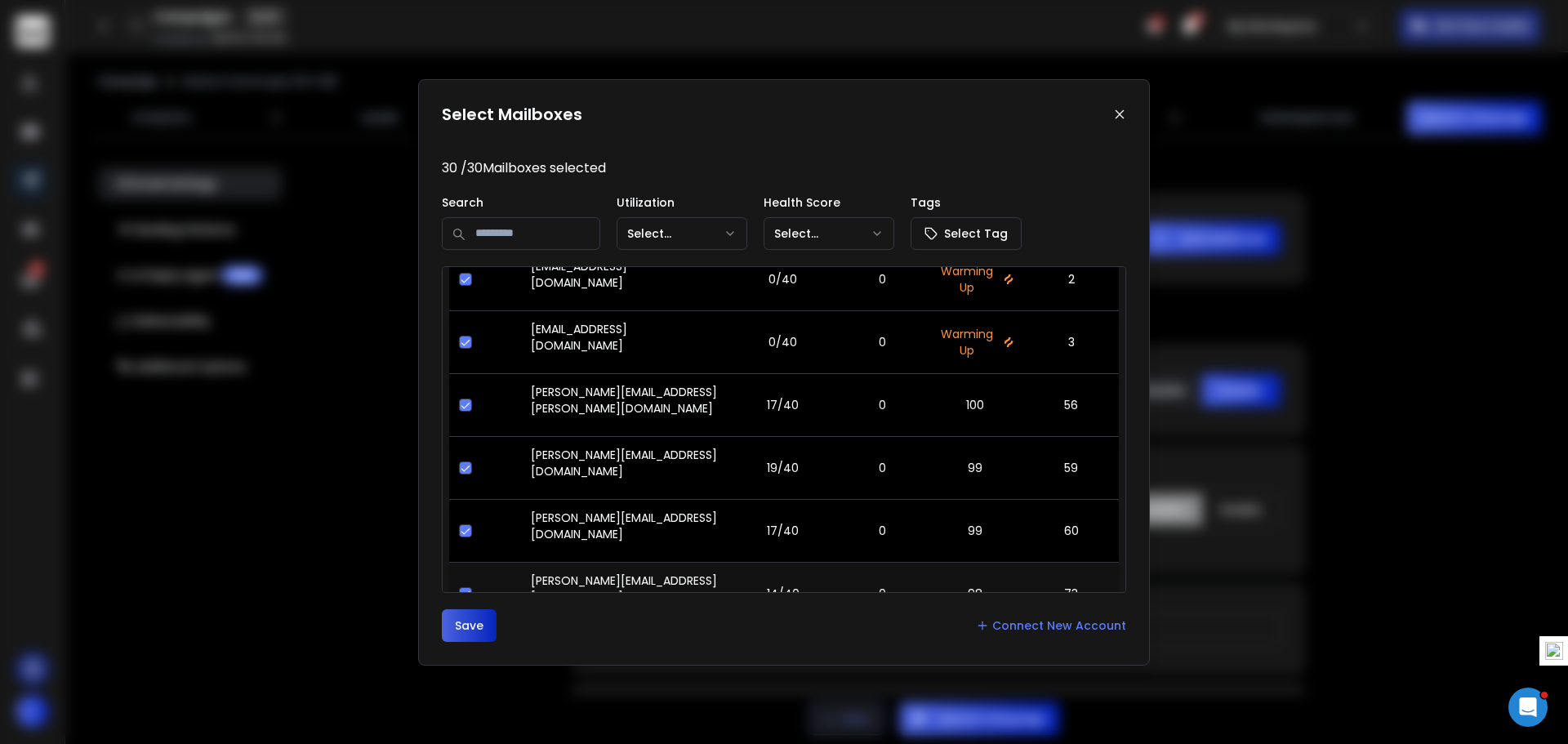
scroll to position [163, 0]
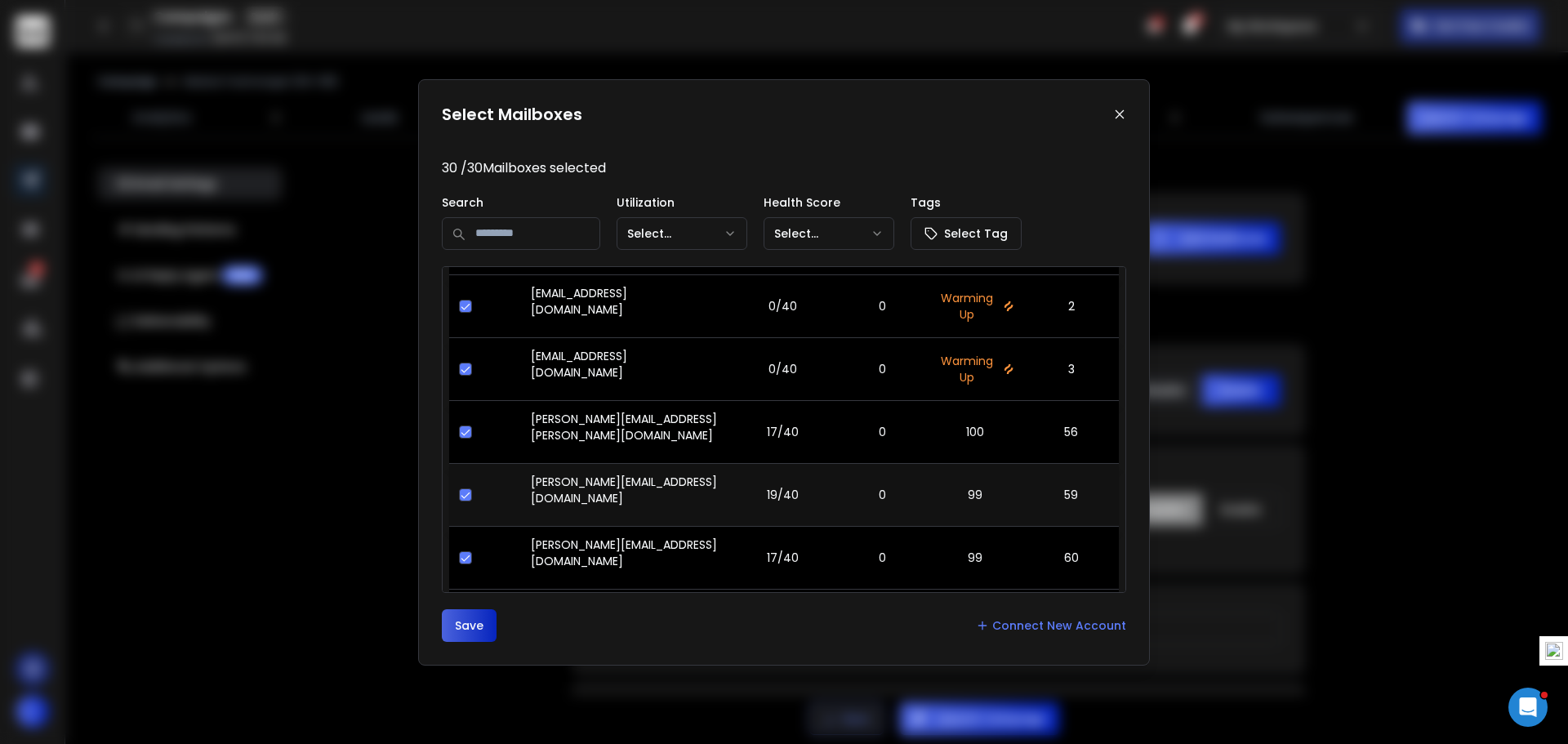
click at [463, 489] on button "button" at bounding box center [465, 495] width 13 height 13
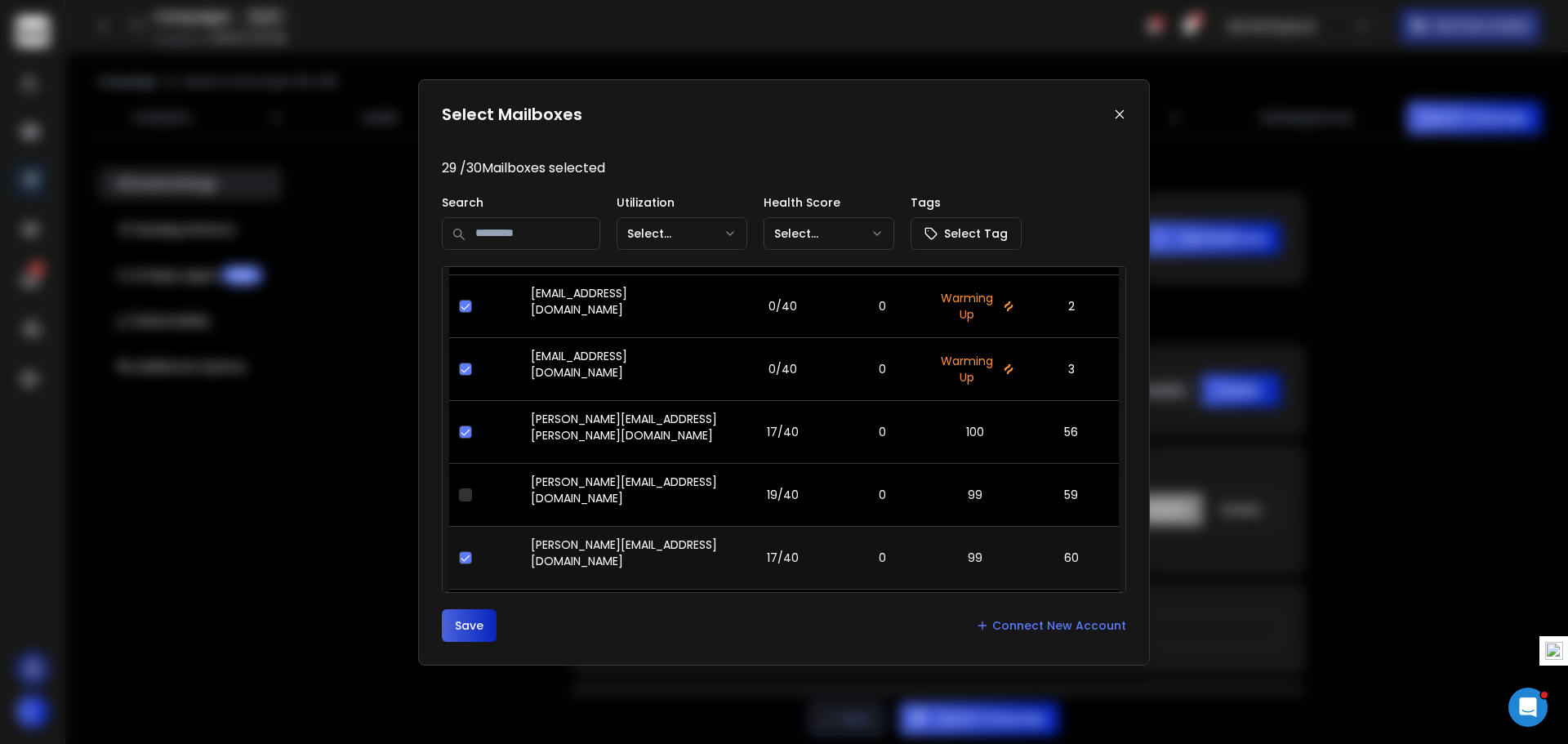
click at [464, 552] on button "button" at bounding box center [465, 558] width 13 height 13
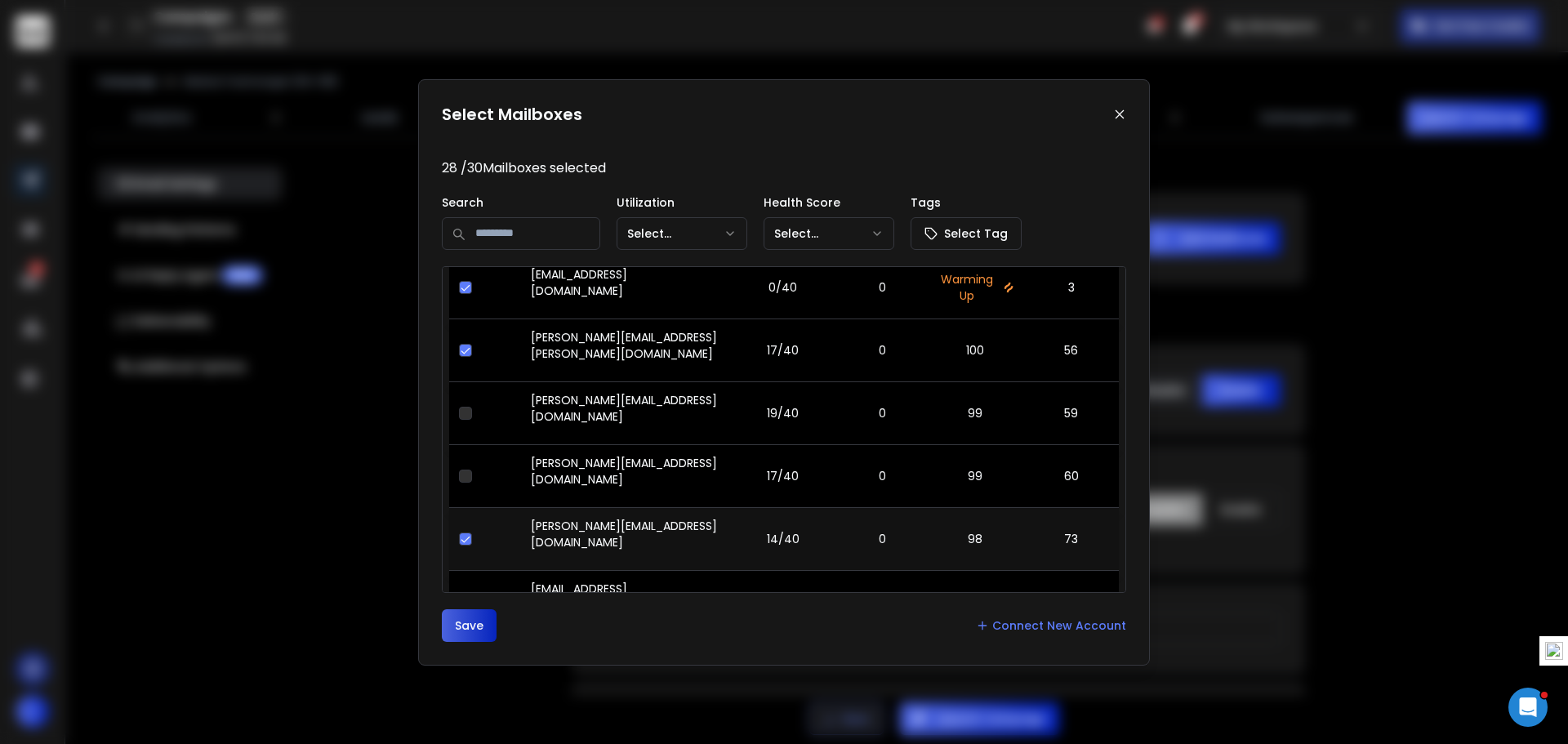
click at [465, 532] on button "button" at bounding box center [465, 539] width 13 height 13
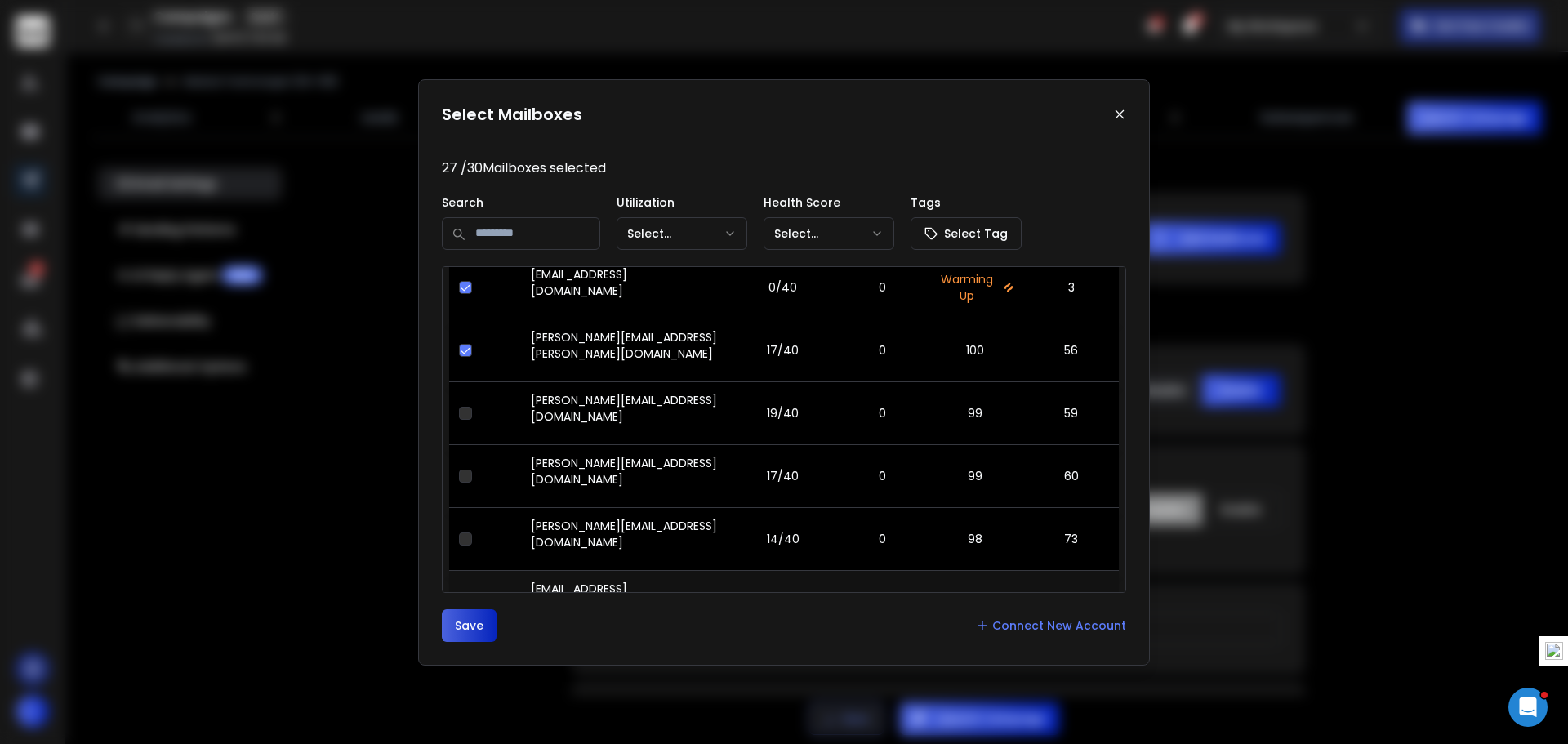
click at [459, 571] on td at bounding box center [482, 602] width 66 height 63
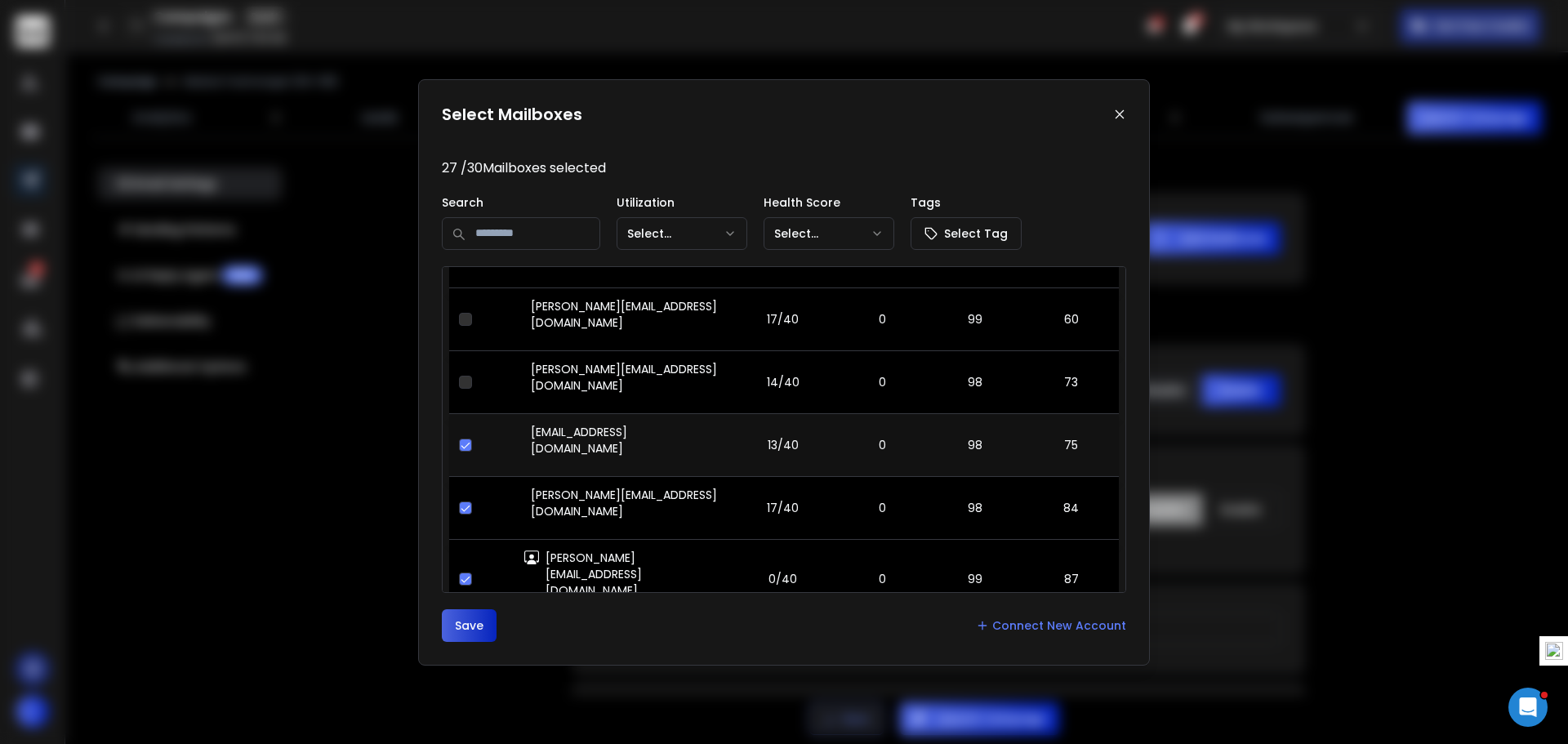
scroll to position [408, 0]
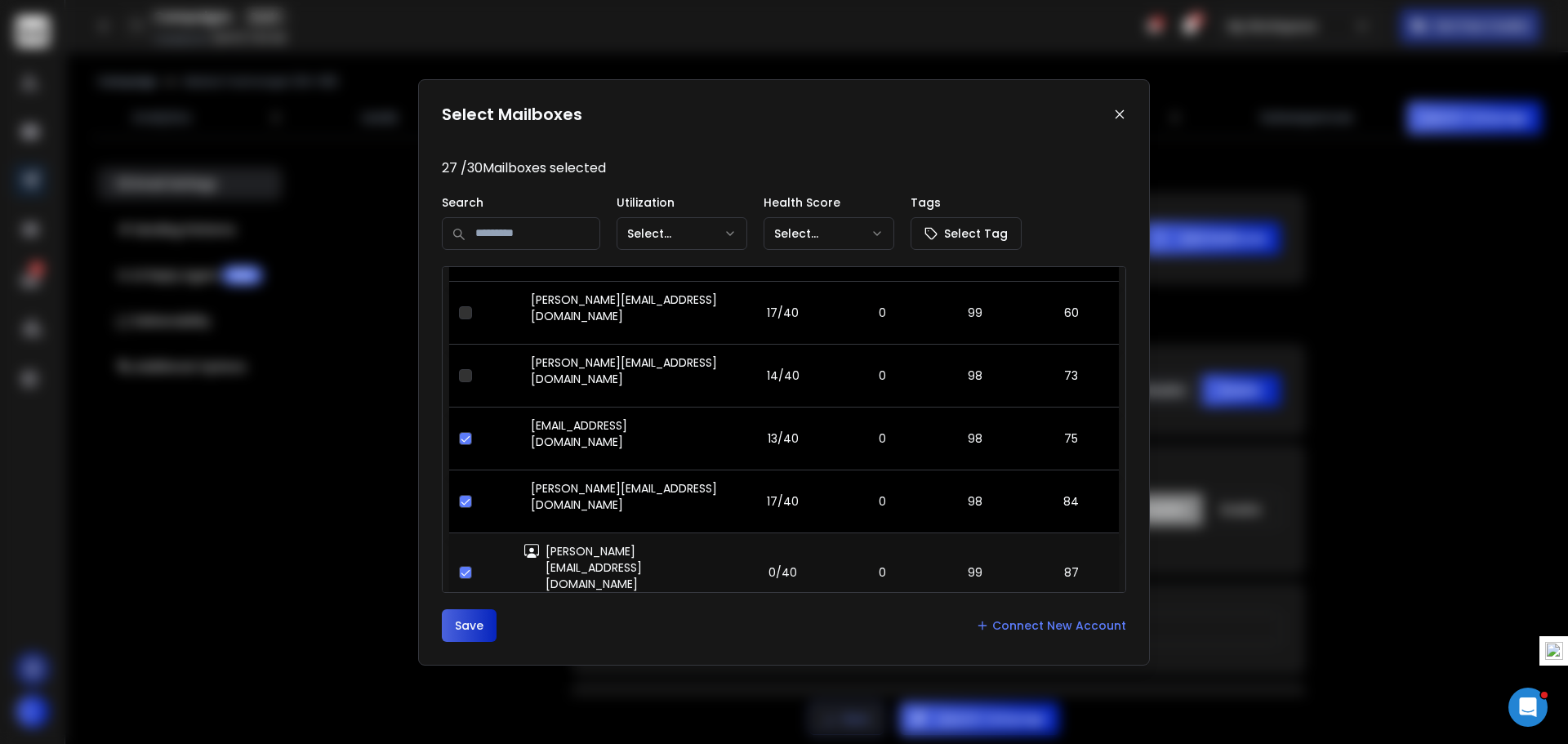
click at [464, 567] on button "button" at bounding box center [465, 573] width 13 height 13
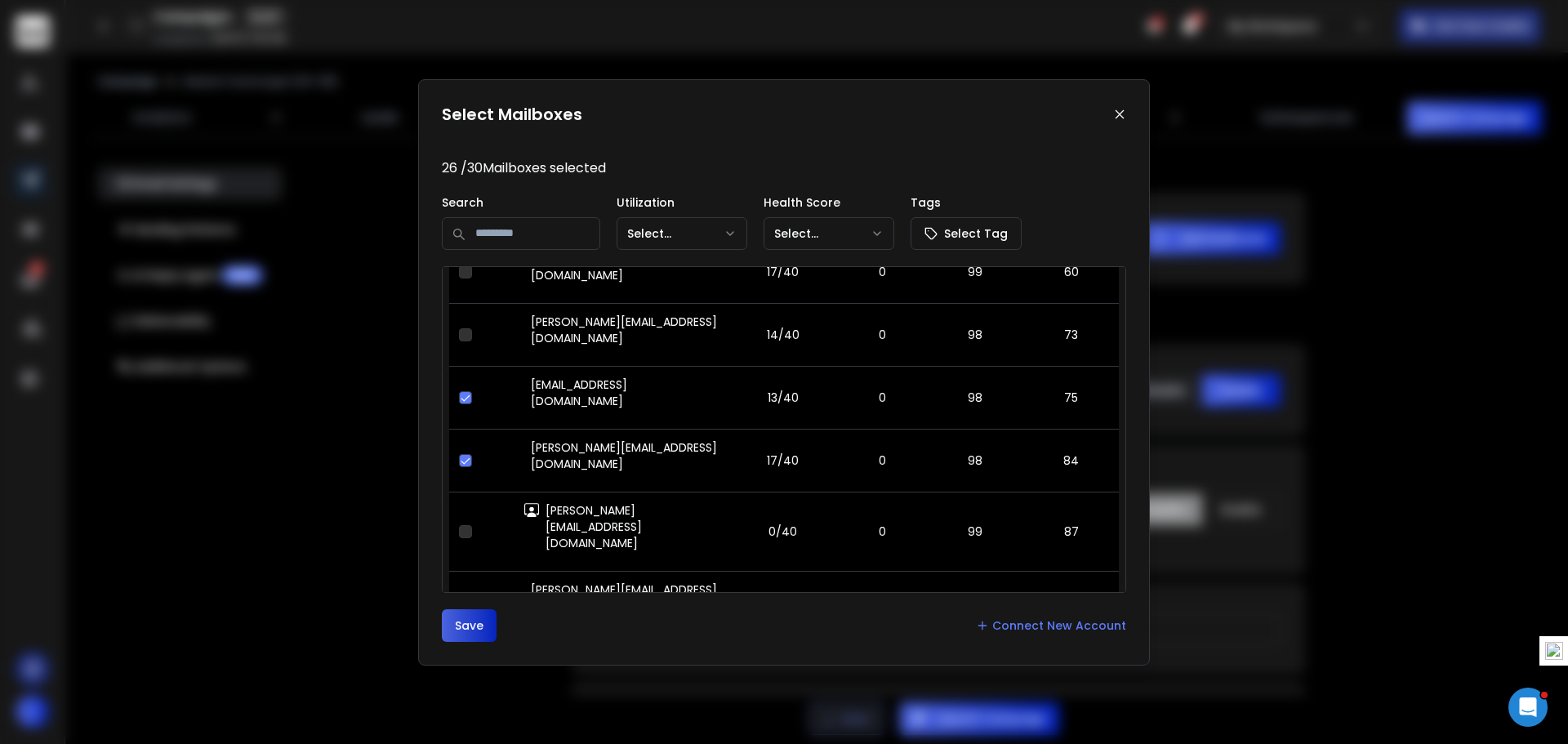
scroll to position [571, 0]
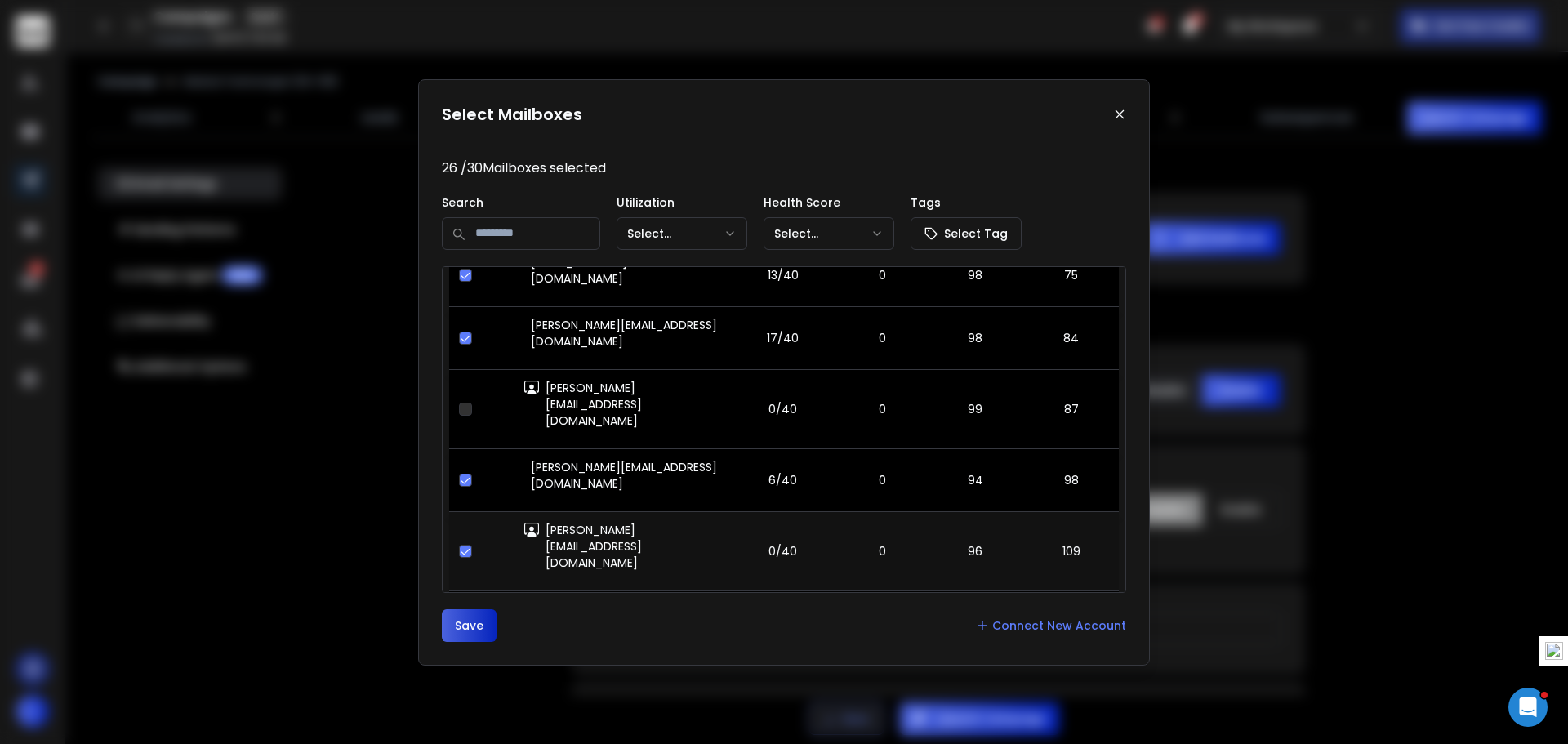
click at [462, 545] on button "button" at bounding box center [465, 552] width 13 height 13
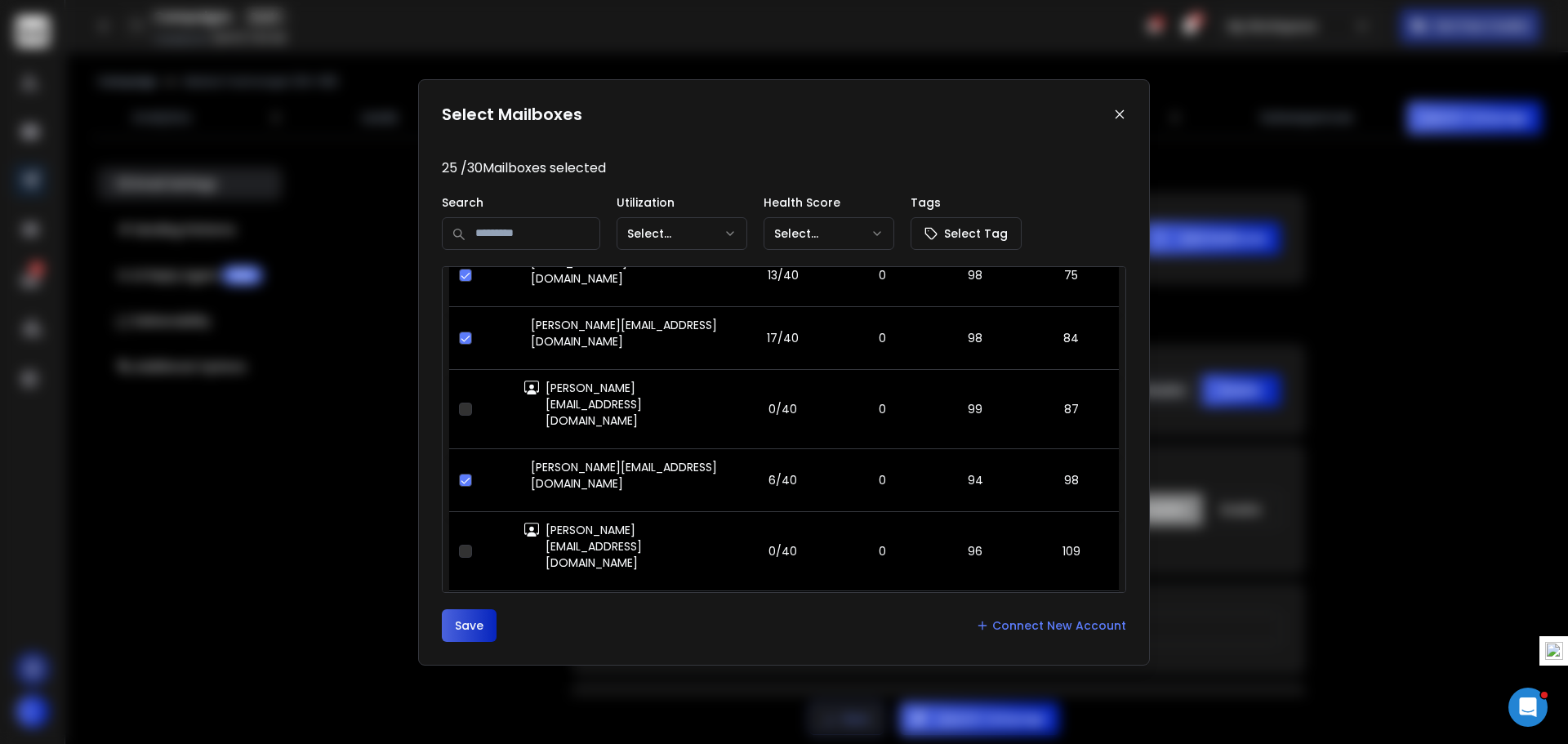
click at [464, 687] on button "button" at bounding box center [465, 693] width 13 height 13
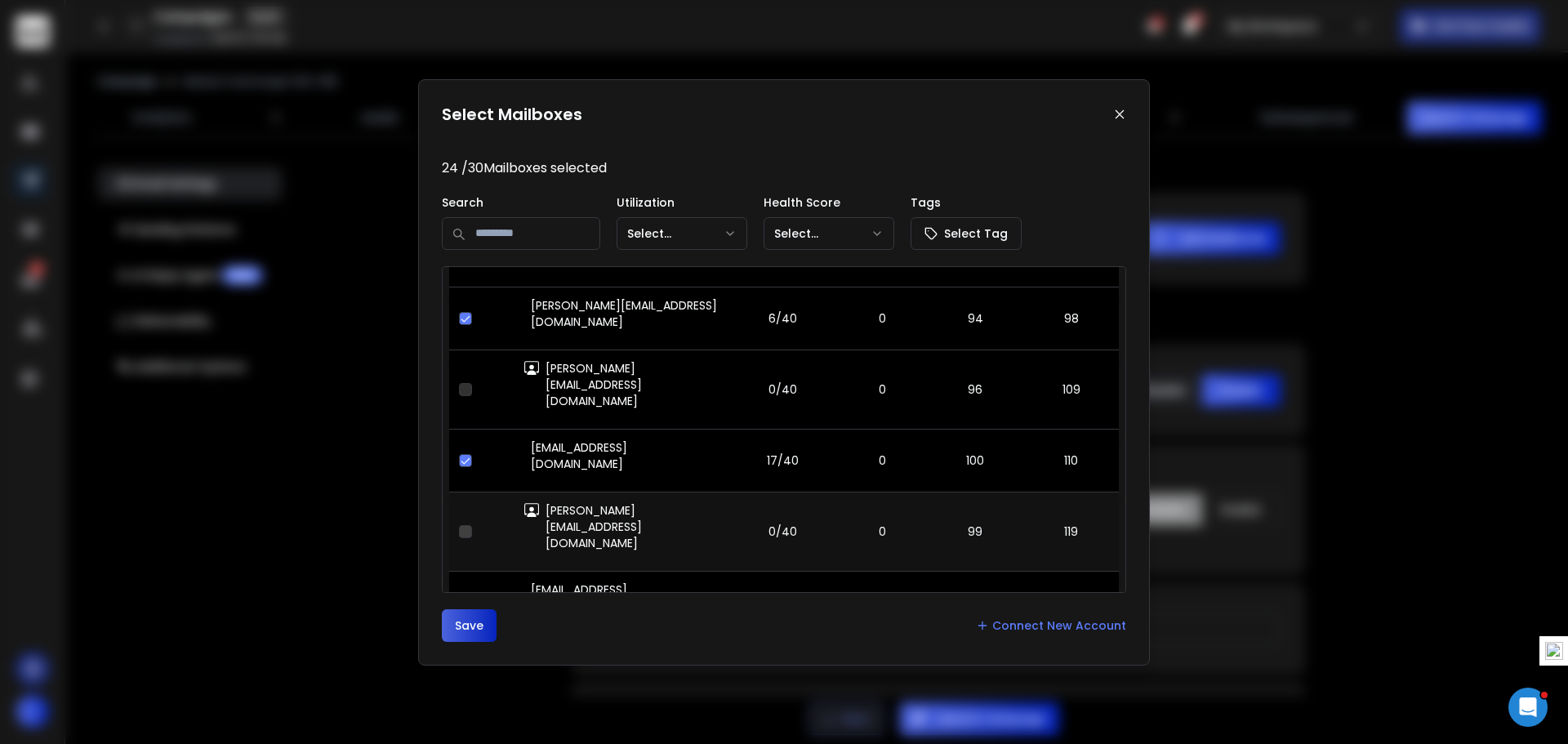
scroll to position [735, 0]
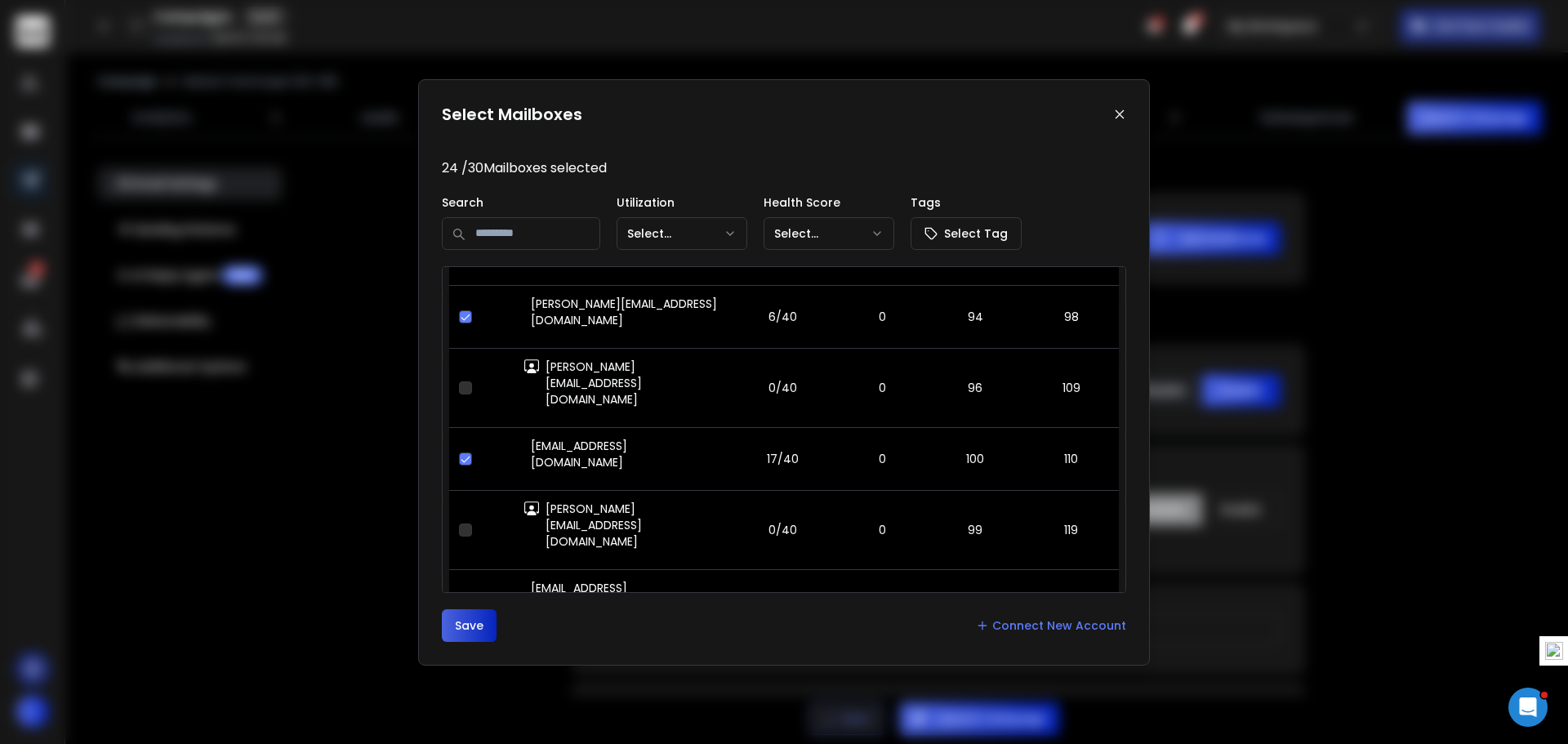
click at [460, 666] on button "button" at bounding box center [465, 673] width 13 height 13
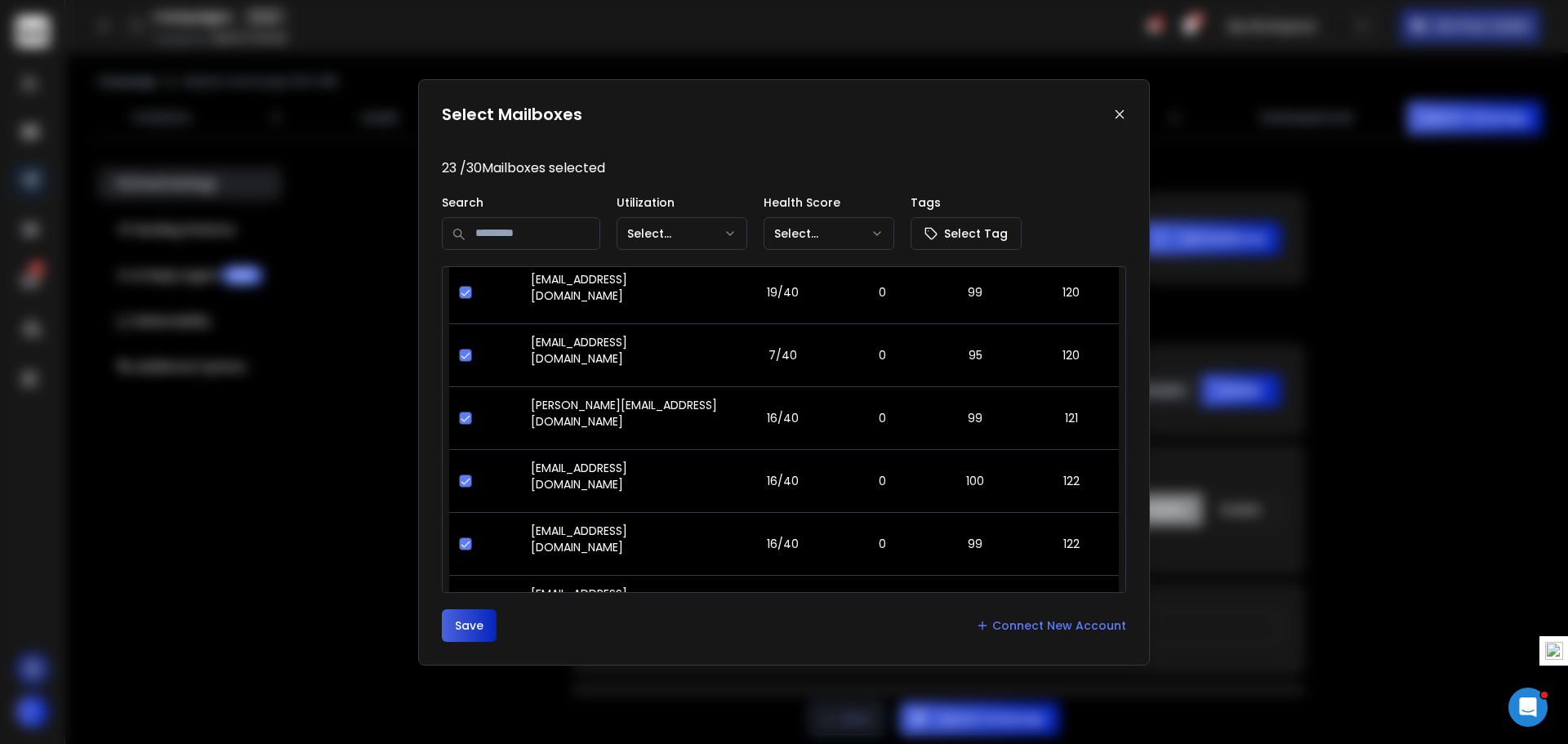
scroll to position [1307, 0]
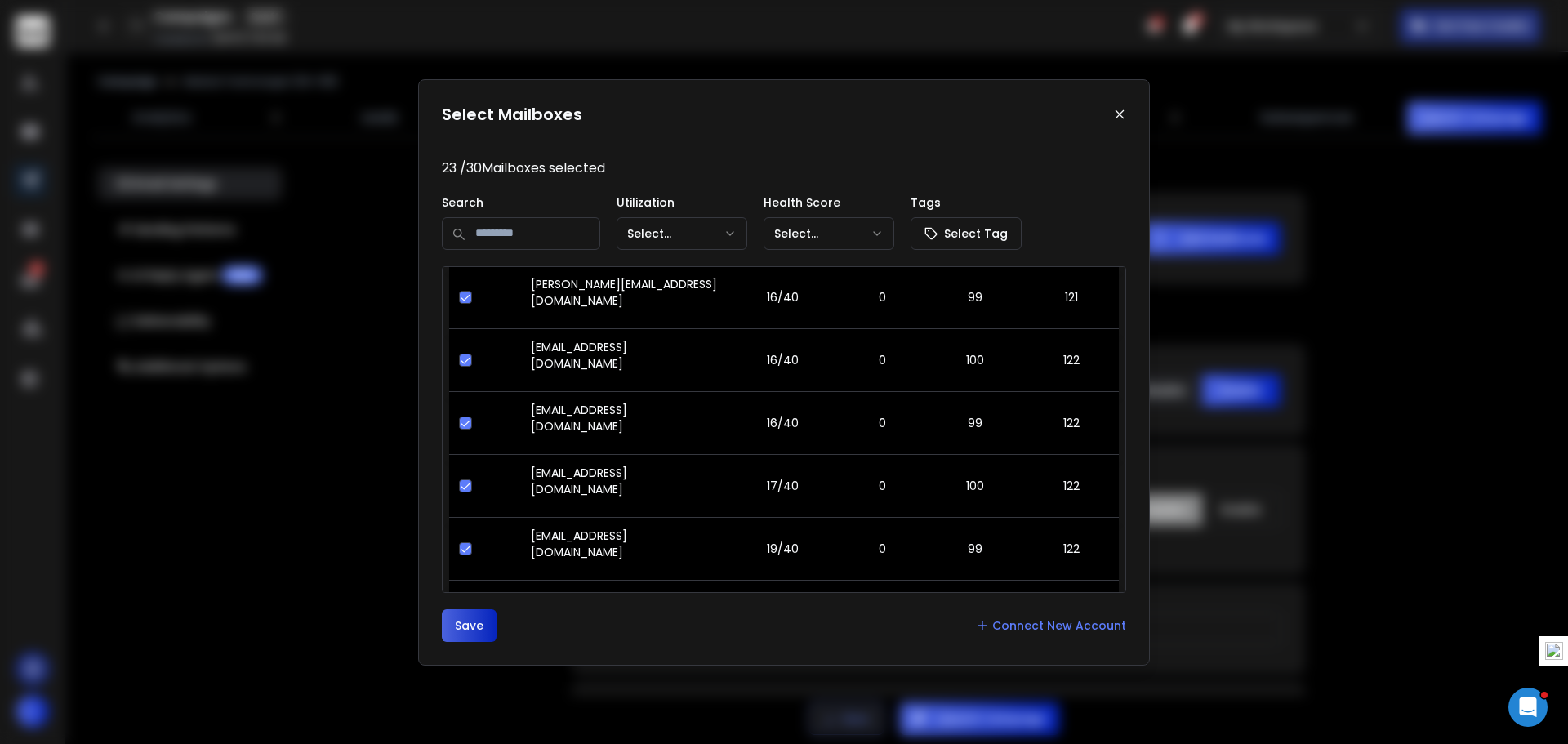
click at [465, 739] on button "button" at bounding box center [465, 746] width 13 height 13
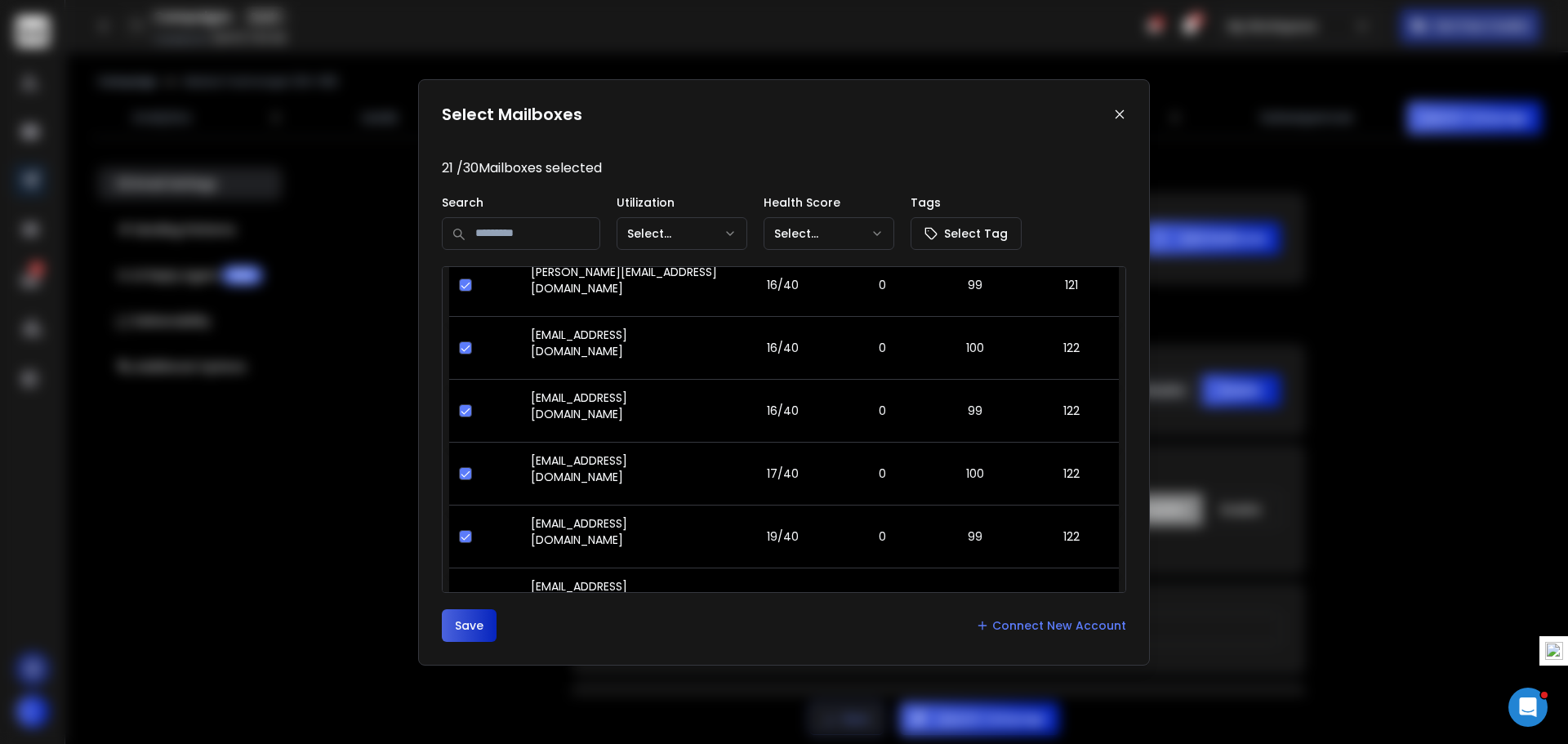
drag, startPoint x: 1127, startPoint y: 543, endPoint x: 1129, endPoint y: 347, distance: 196.0
click at [1131, 344] on div "Select Mailboxes 21 / 30 Mailboxes selected Search Utilization Select... Health…" at bounding box center [784, 372] width 731 height 586
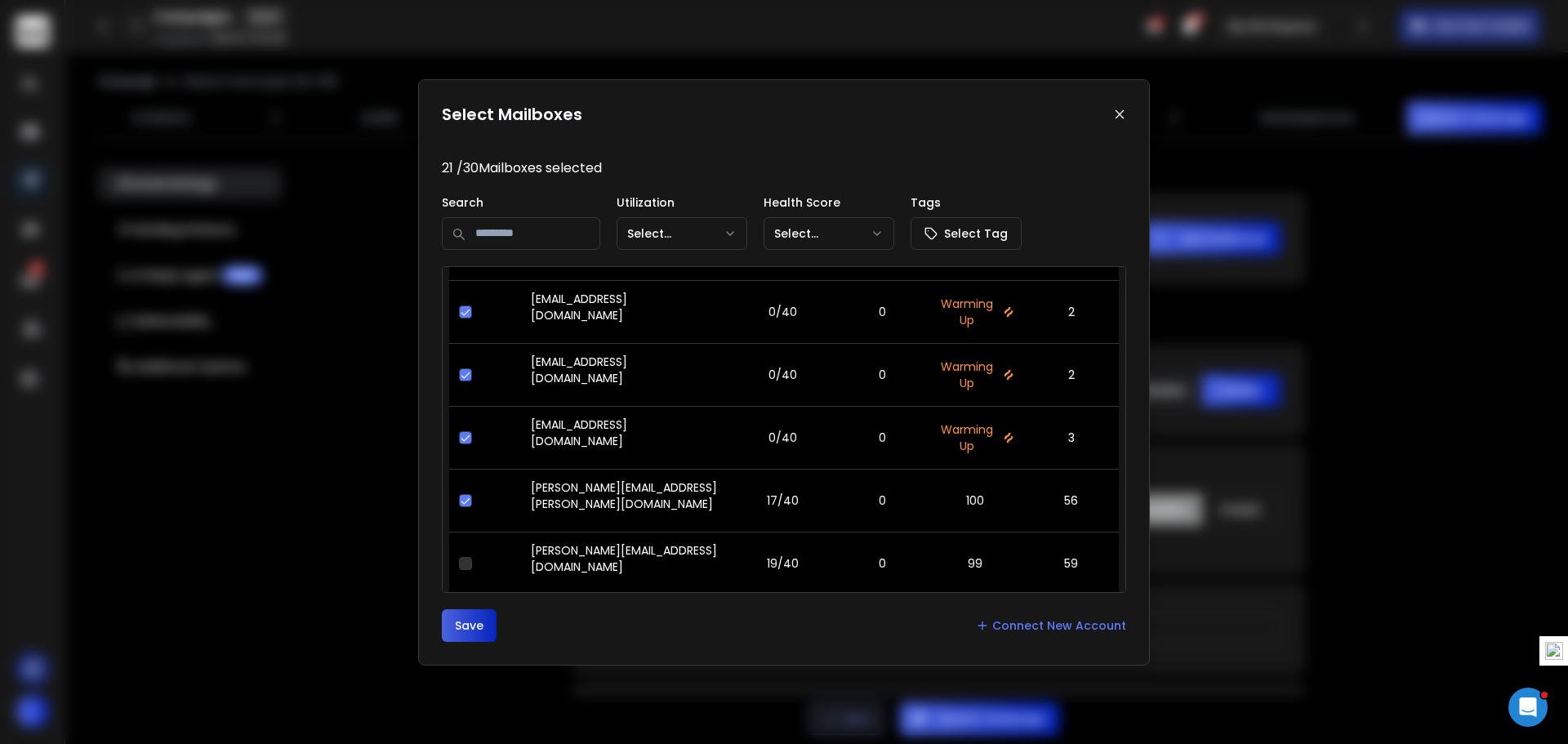
scroll to position [66, 0]
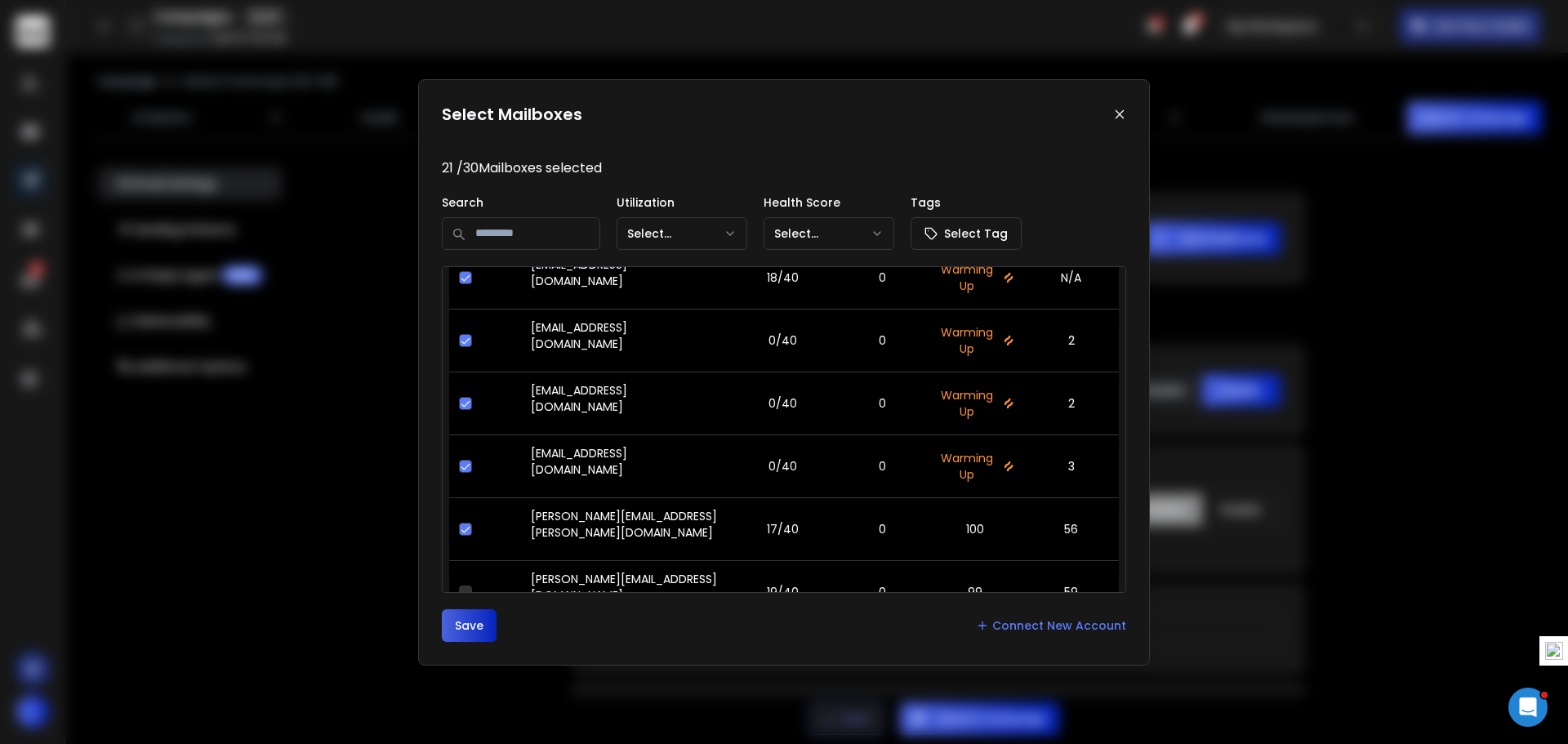
drag, startPoint x: 1125, startPoint y: 309, endPoint x: 1130, endPoint y: 379, distance: 70.2
click at [1130, 379] on div "Select Mailboxes 21 / 30 Mailboxes selected Search Utilization Select... Health…" at bounding box center [784, 372] width 731 height 586
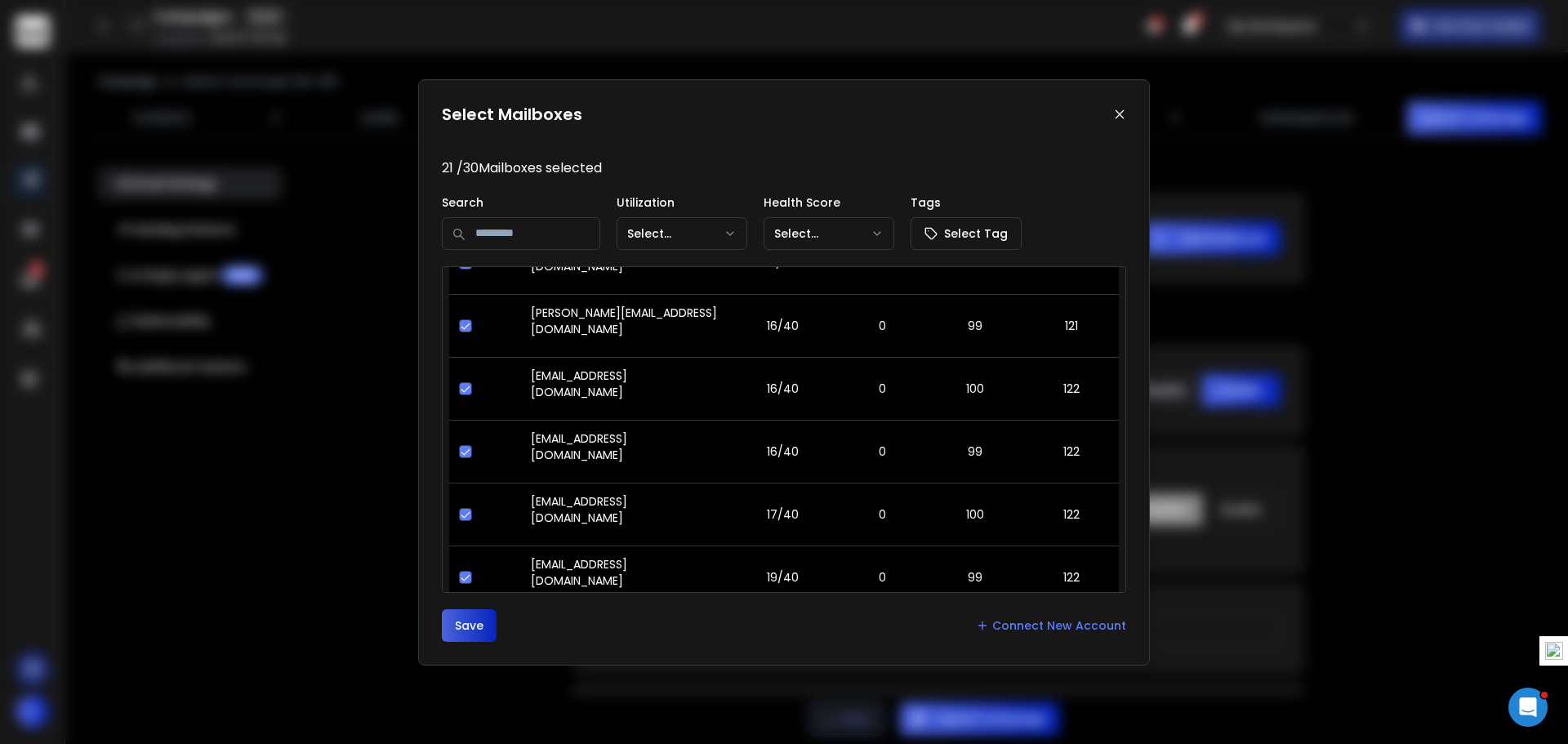
scroll to position [1320, 0]
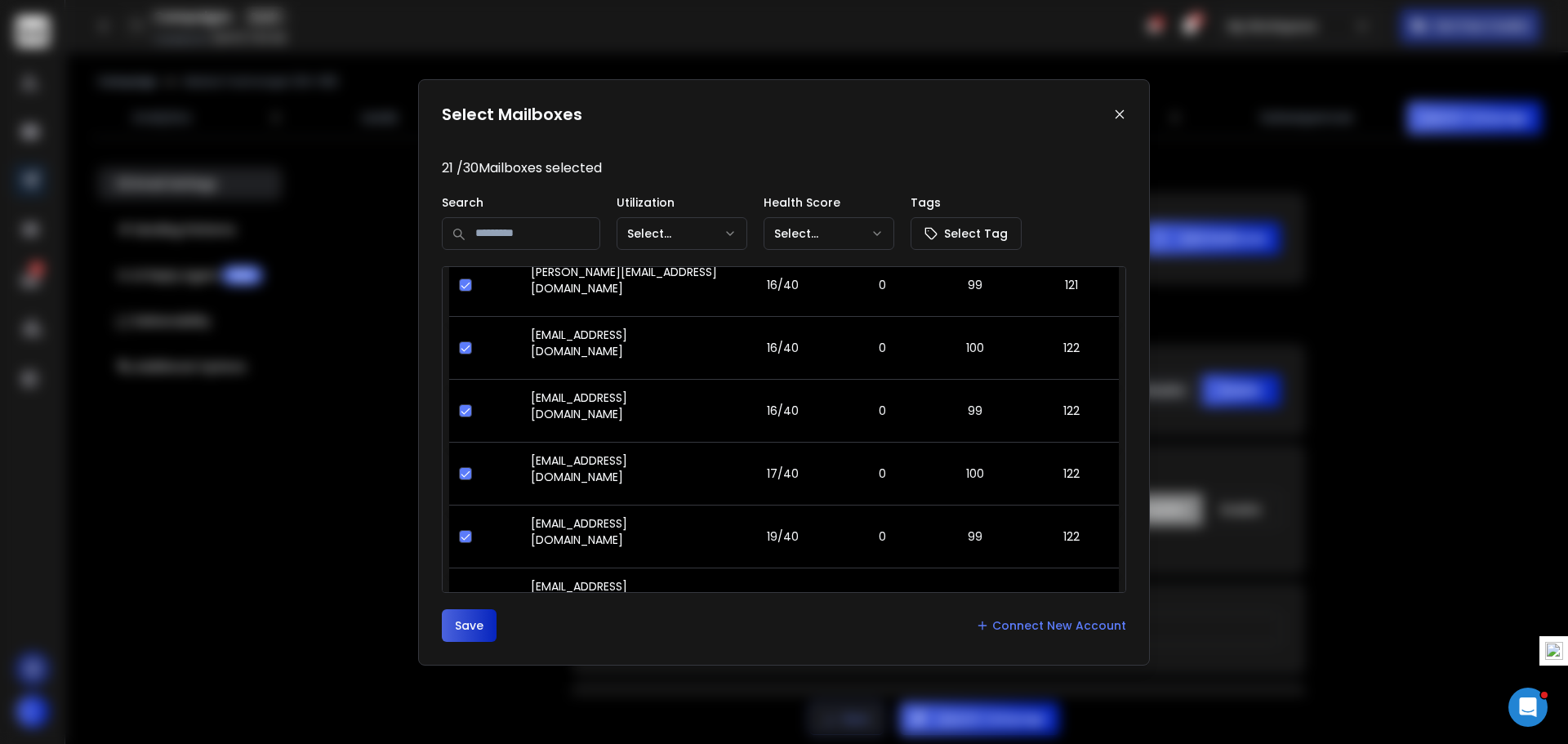
click at [462, 625] on button "Save" at bounding box center [469, 625] width 55 height 32
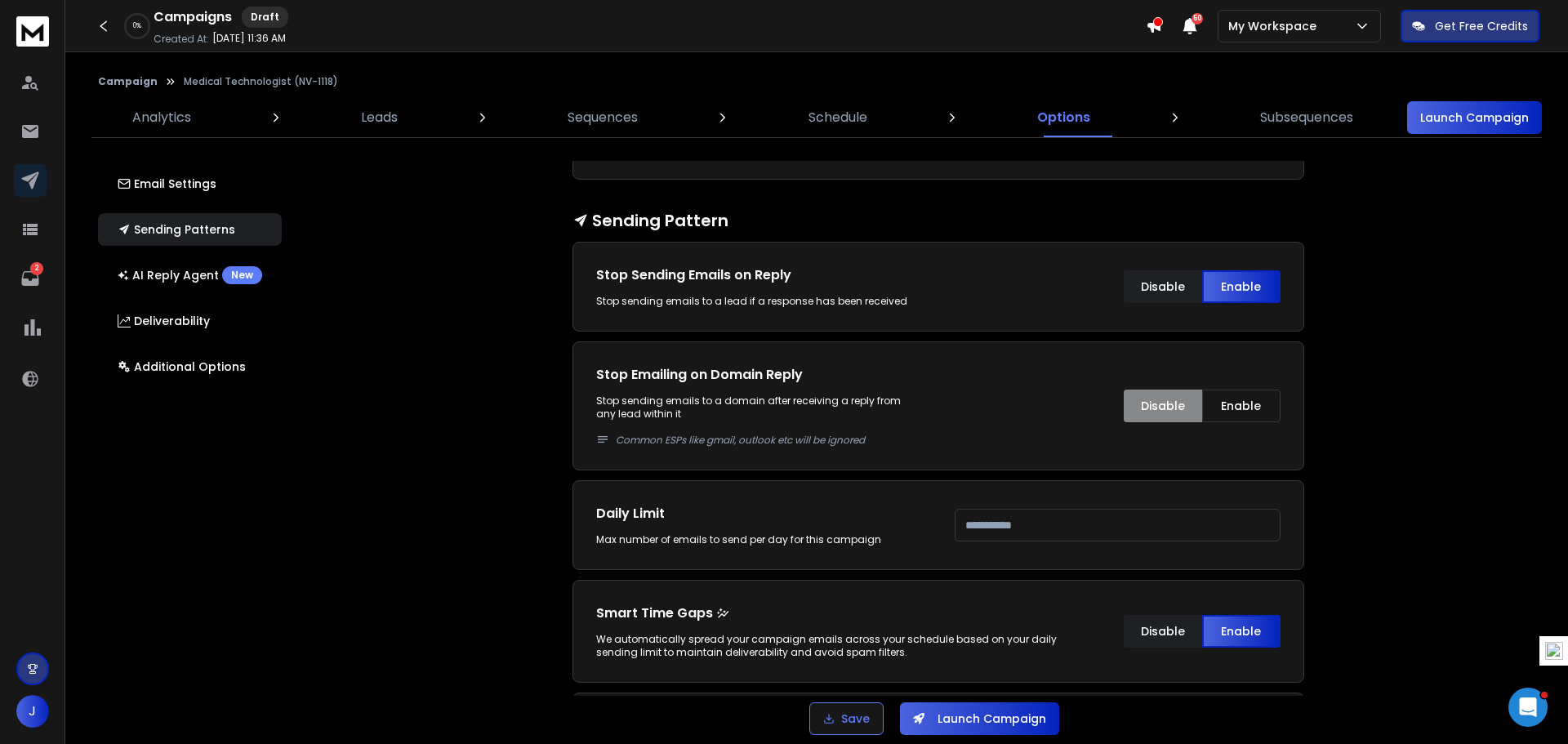
scroll to position [490, 0]
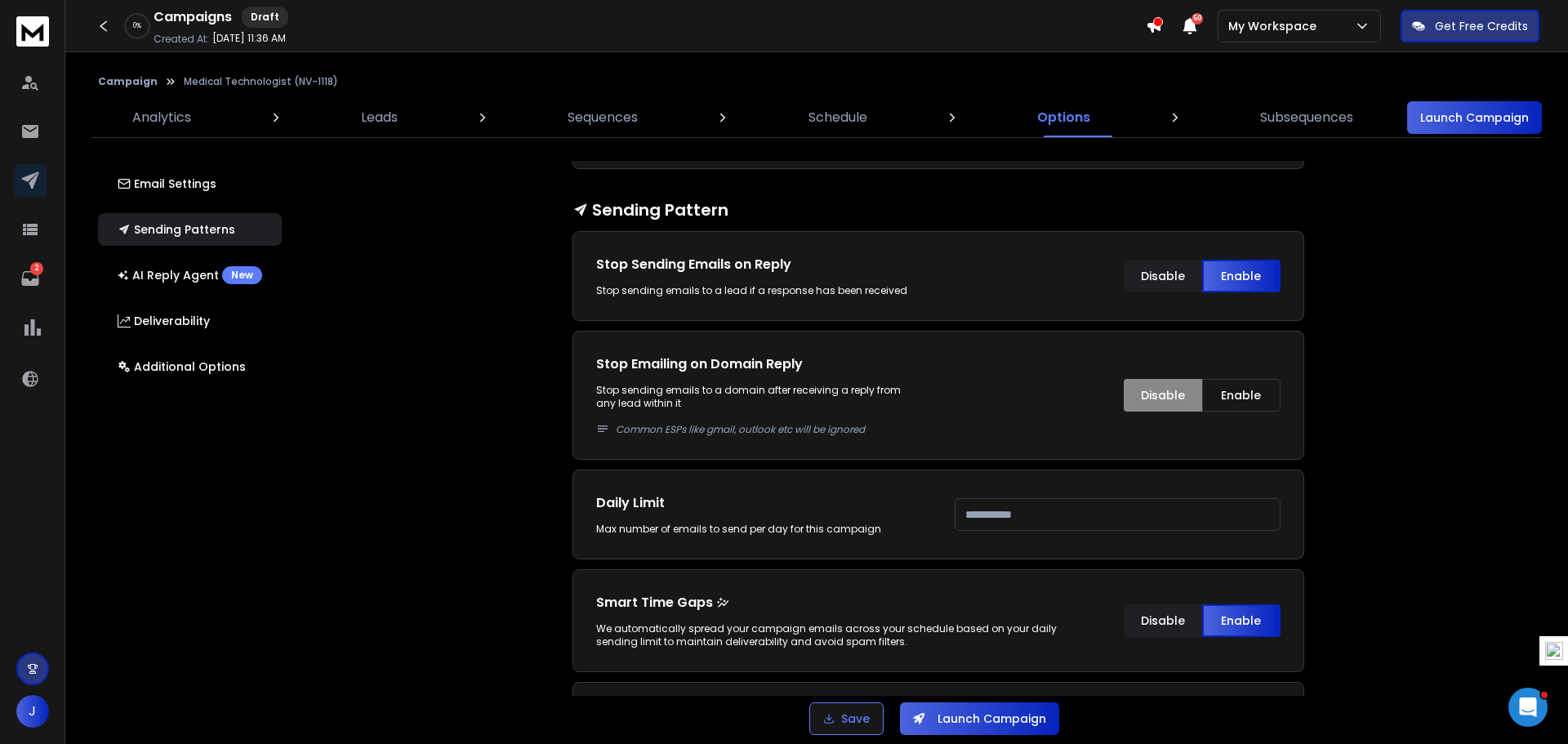
drag, startPoint x: 990, startPoint y: 513, endPoint x: 920, endPoint y: 513, distance: 70.0
click at [920, 513] on div "Daily Limit Max number of emails to send per day for this campaign ***" at bounding box center [938, 514] width 684 height 42
type input "***"
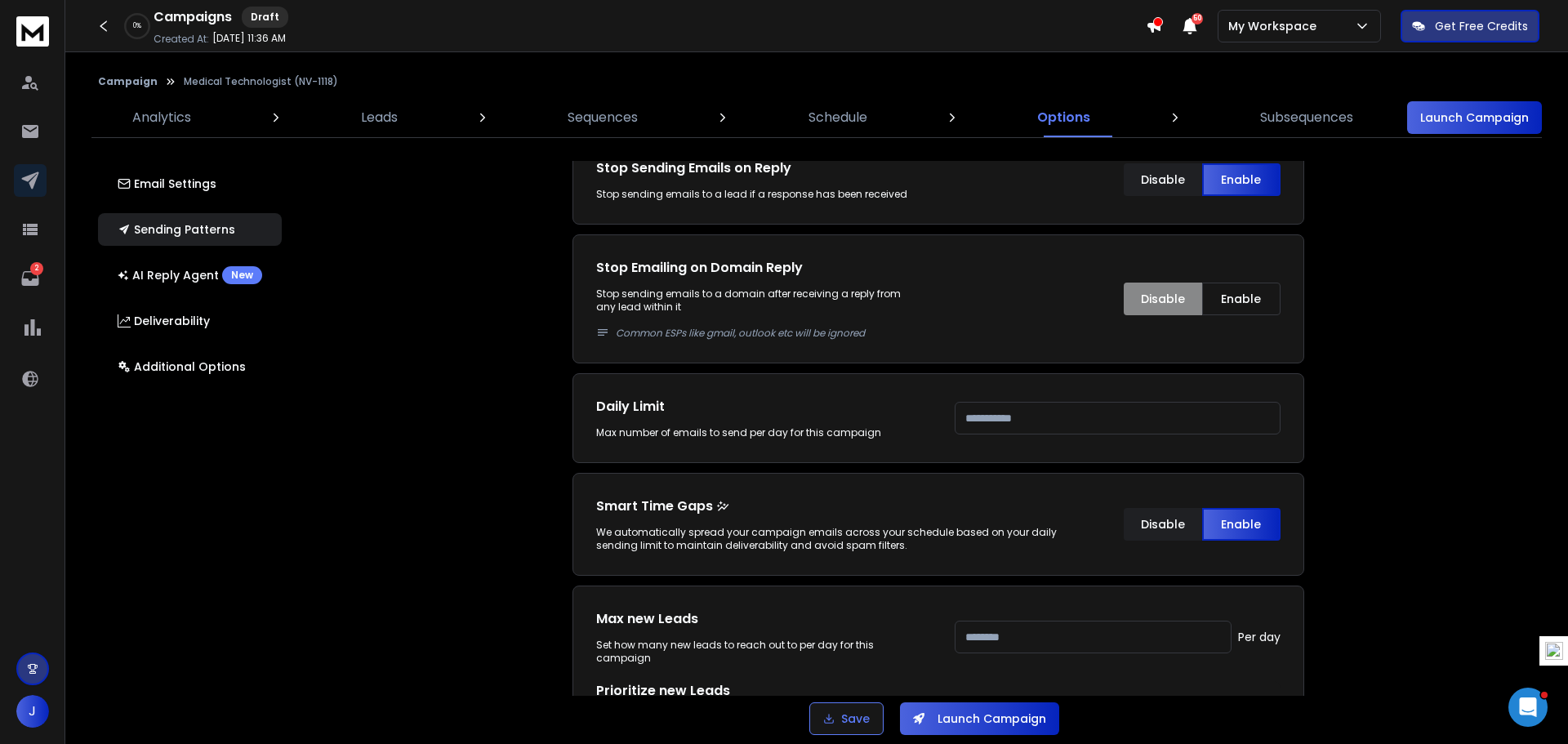
scroll to position [735, 0]
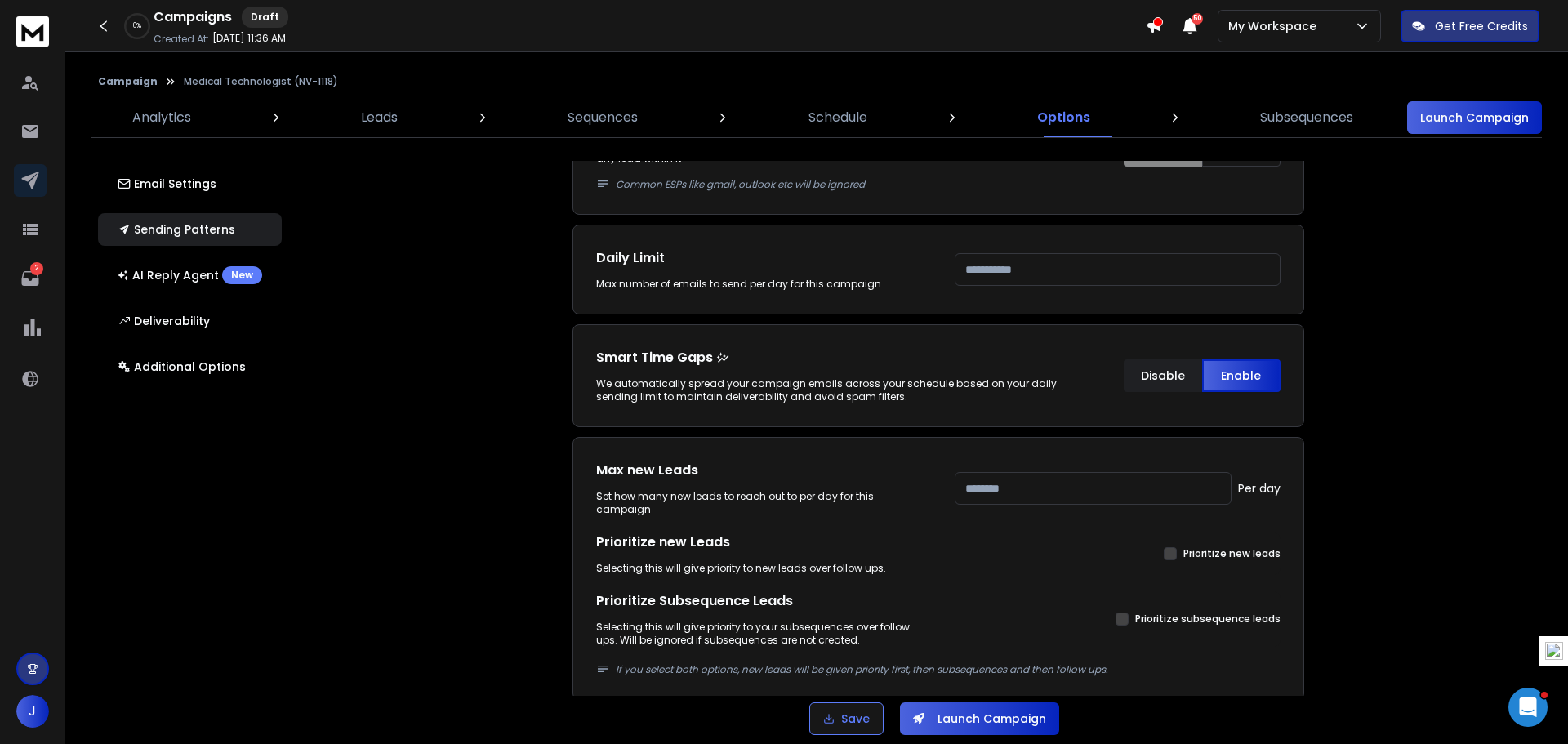
drag, startPoint x: 1001, startPoint y: 488, endPoint x: 898, endPoint y: 487, distance: 103.0
click at [898, 486] on div "Max new Leads Set how many new leads to reach out to per day for this campaign …" at bounding box center [938, 488] width 684 height 56
type input "***"
click at [1170, 547] on button "Prioritize new leads" at bounding box center [1170, 554] width 13 height 13
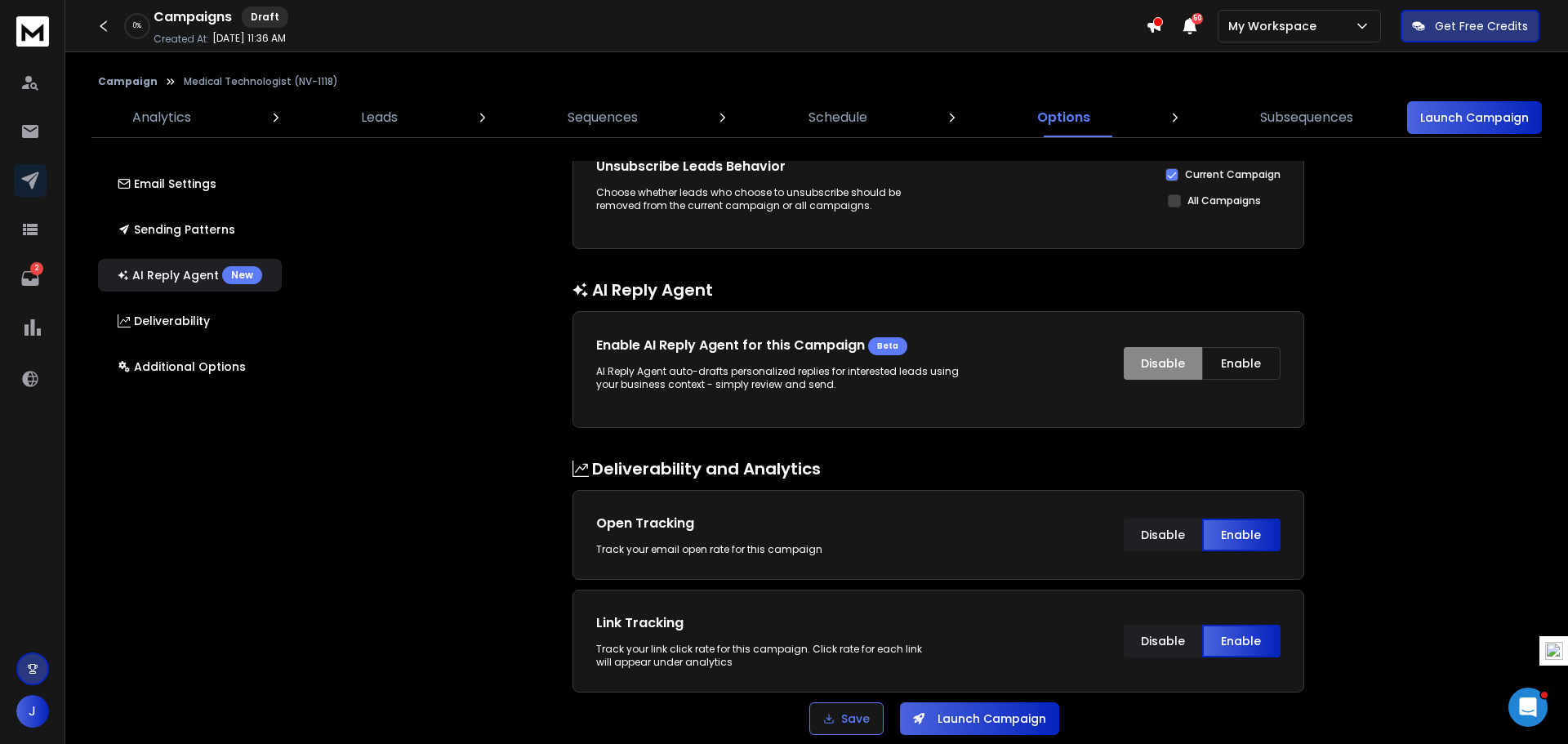
scroll to position [1552, 0]
click at [1157, 517] on button "Disable" at bounding box center [1163, 532] width 79 height 32
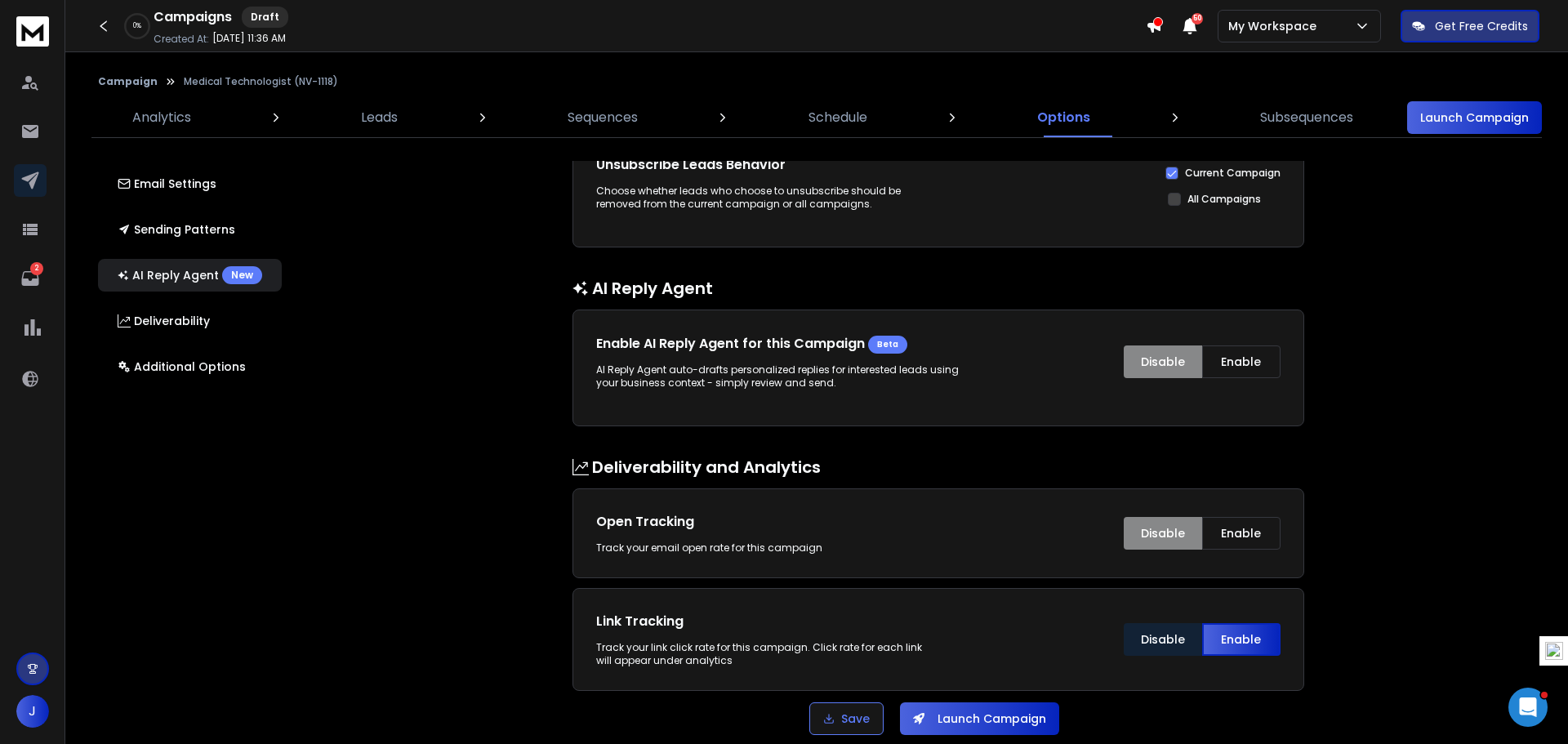
click at [1153, 623] on button "Disable" at bounding box center [1163, 639] width 79 height 32
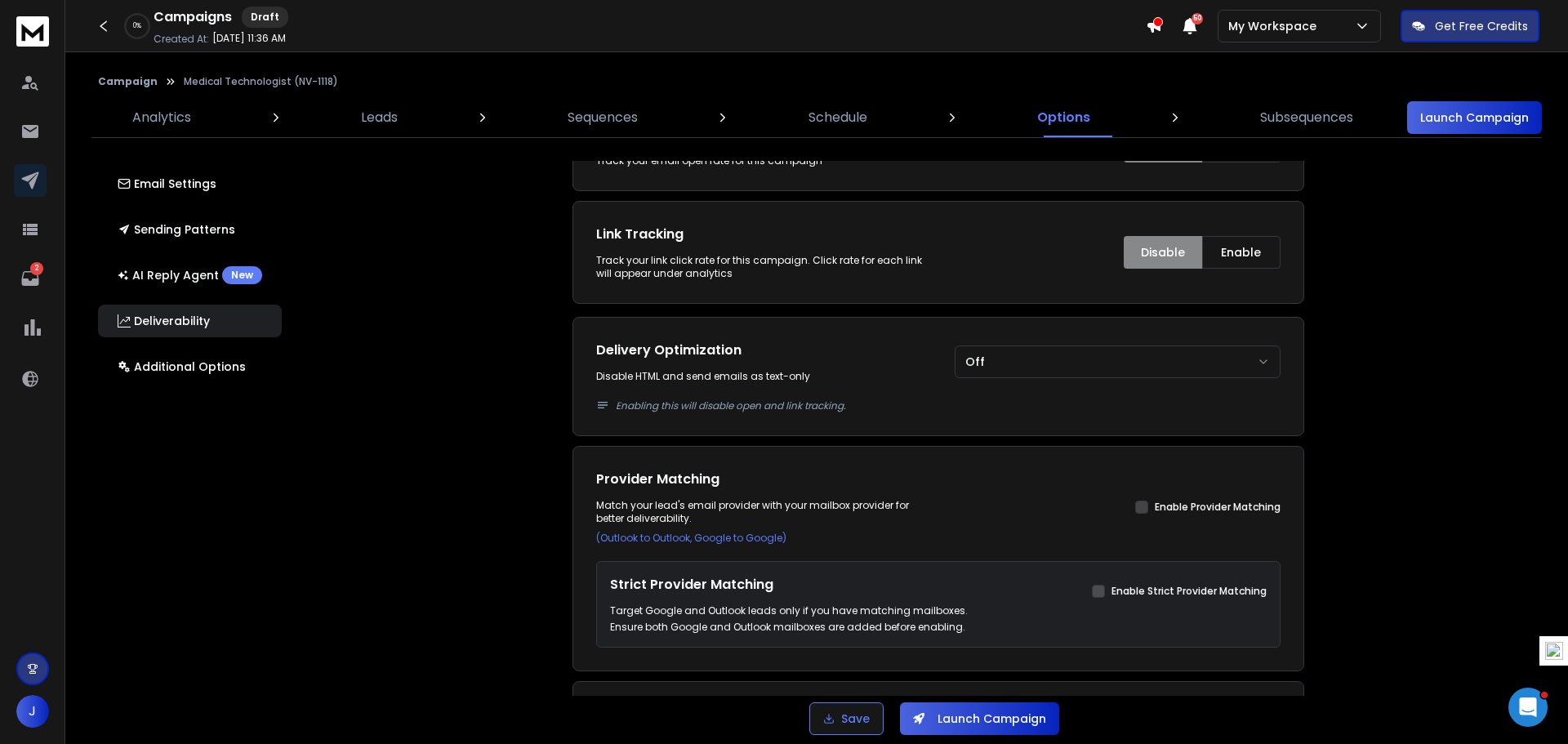
scroll to position [1961, 0]
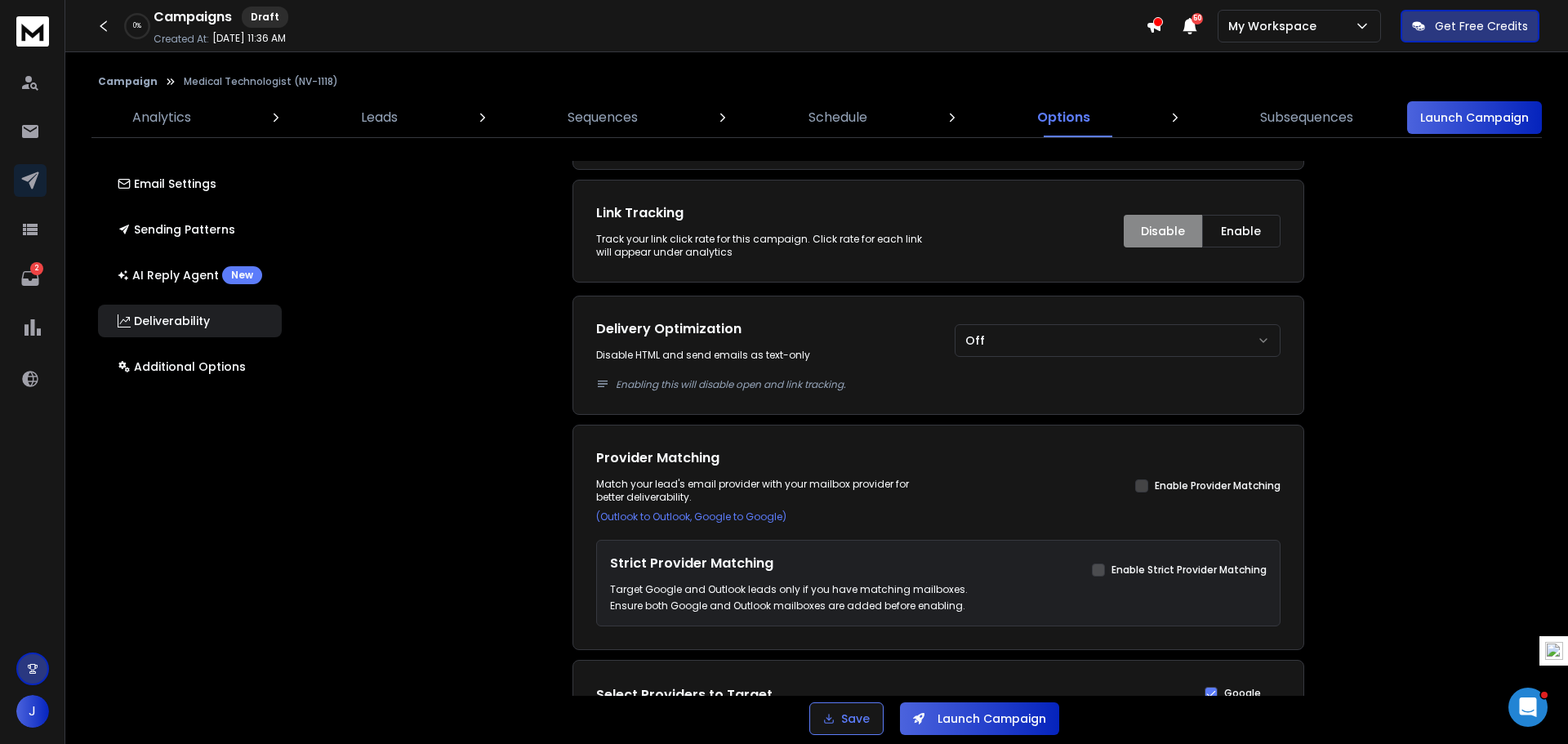
click at [1081, 324] on button "Off" at bounding box center [1117, 340] width 326 height 32
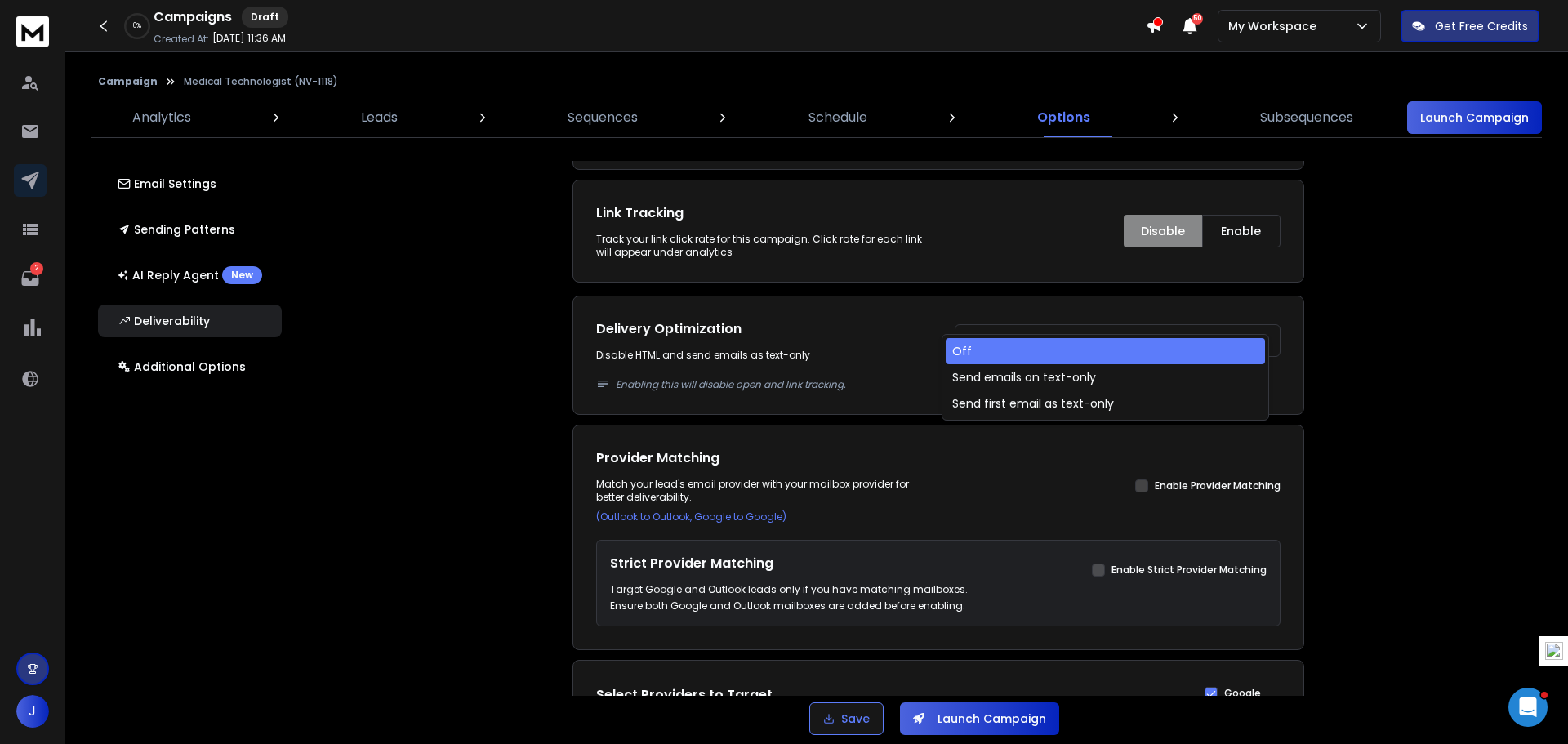
select select "*"
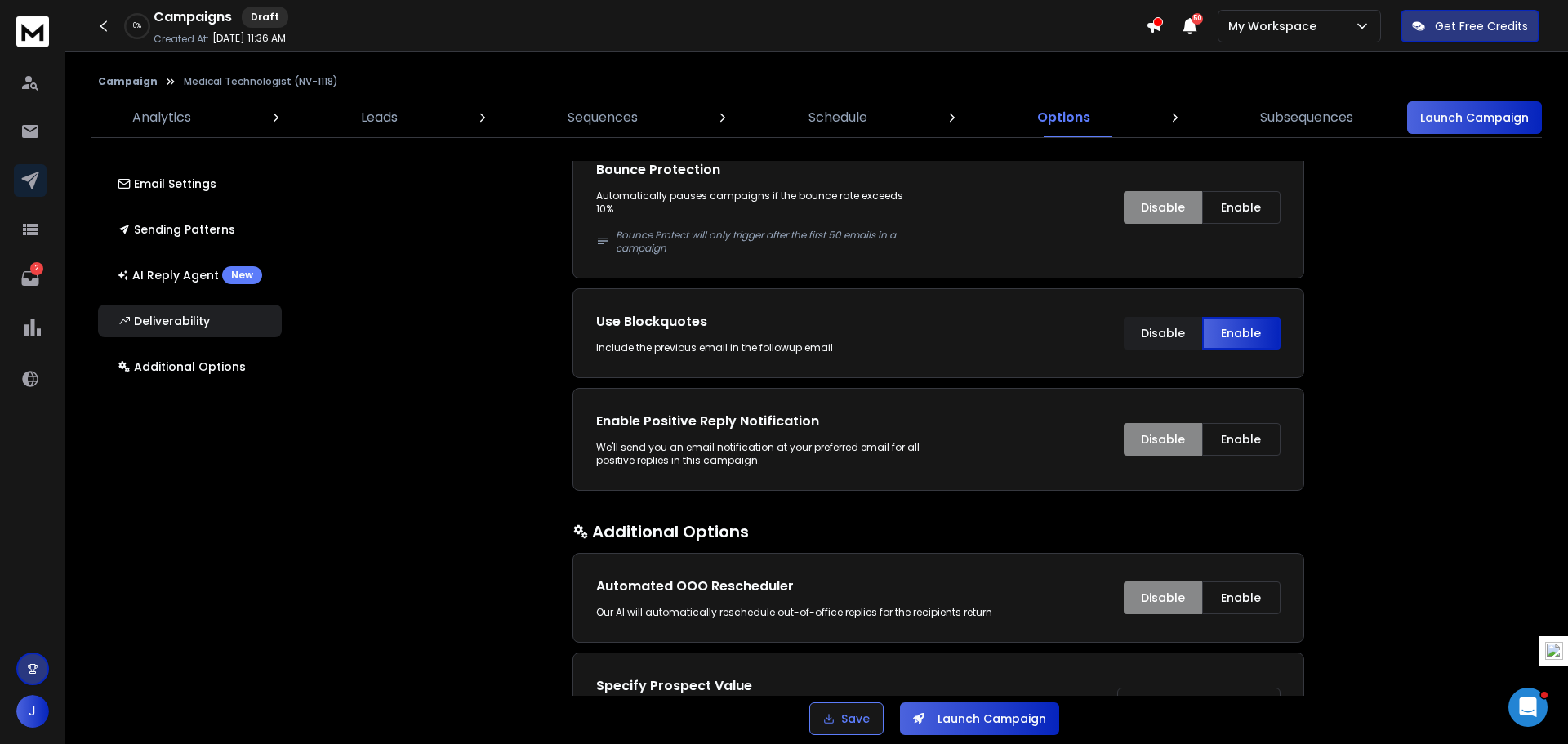
scroll to position [2614, 0]
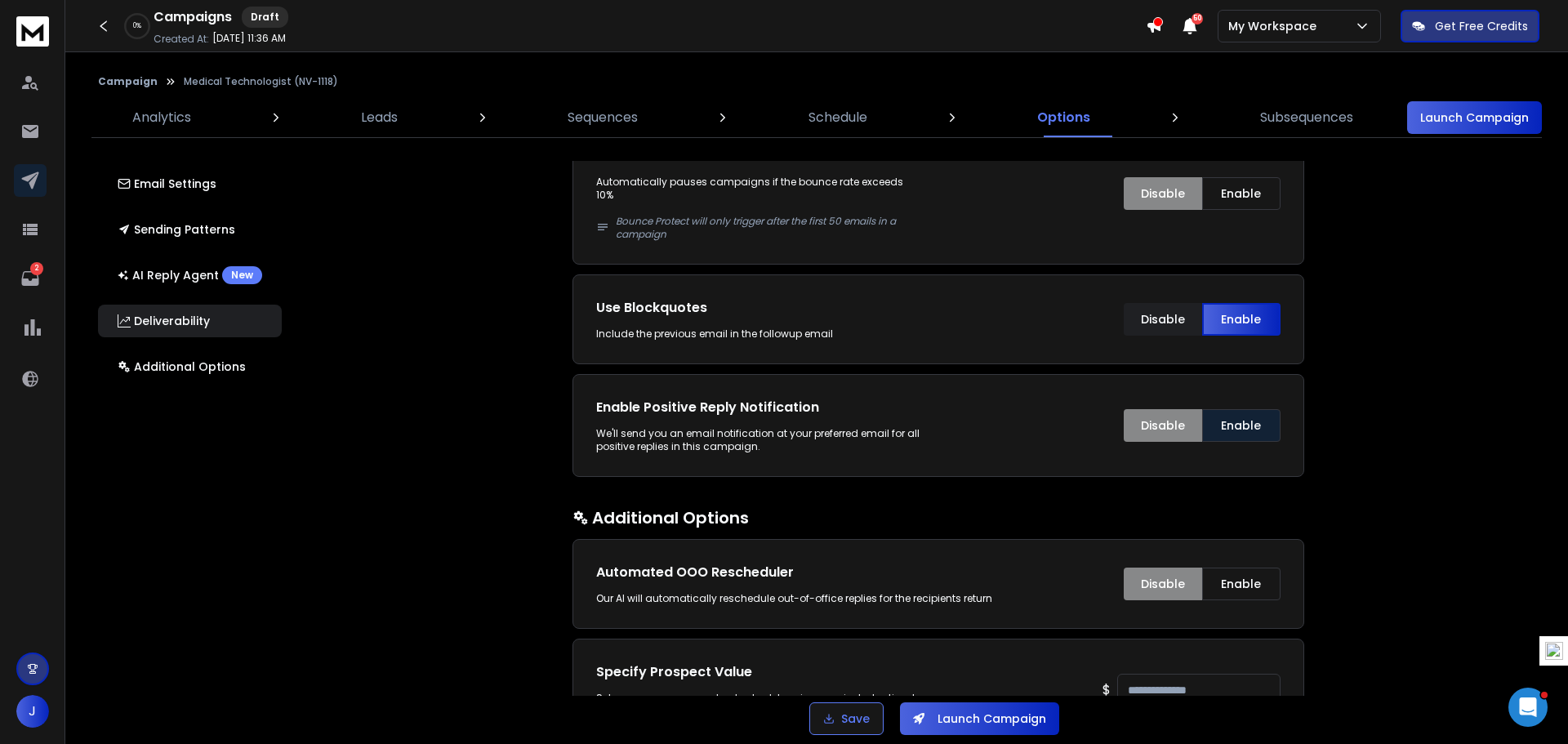
click at [1230, 409] on button "Enable" at bounding box center [1241, 425] width 79 height 32
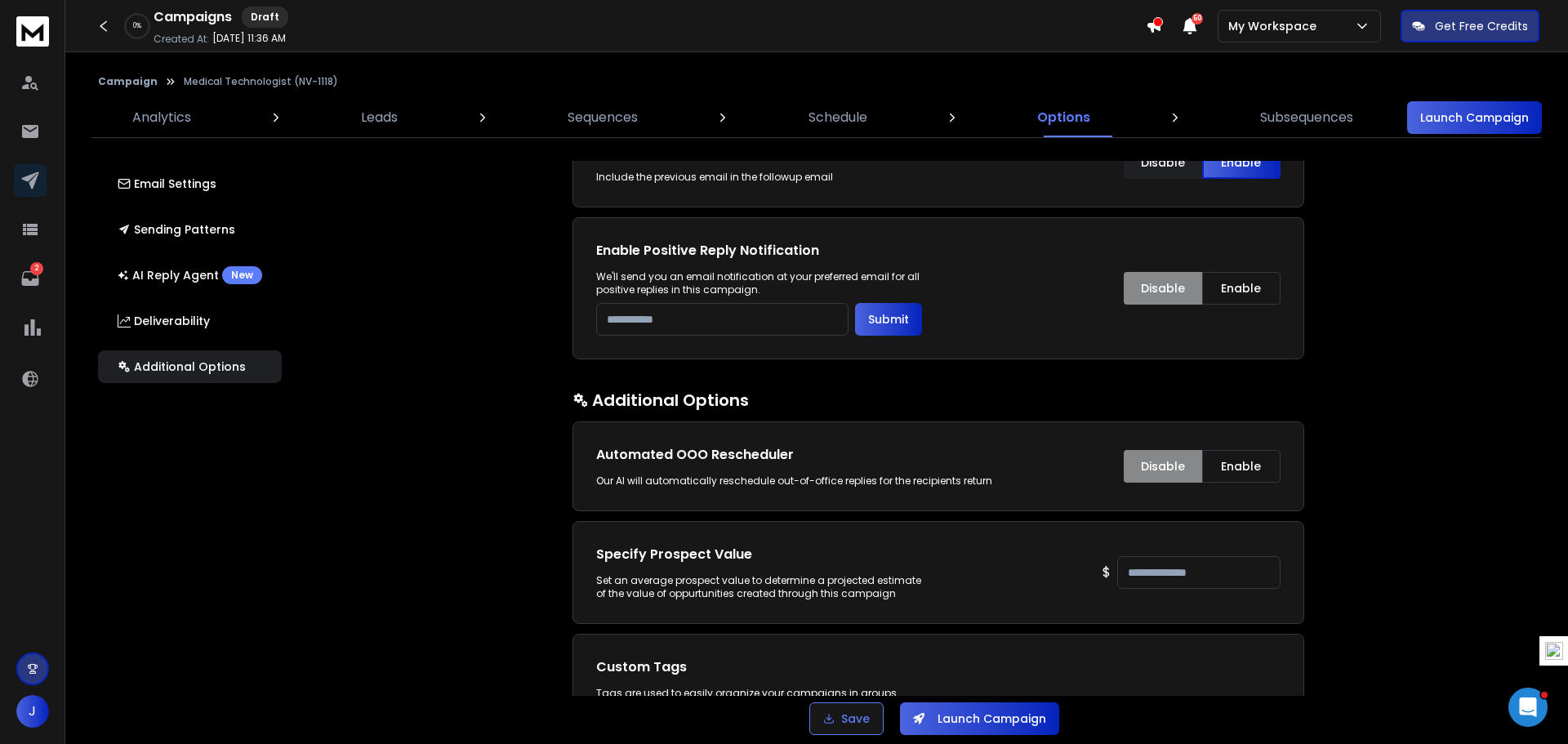
scroll to position [2778, 0]
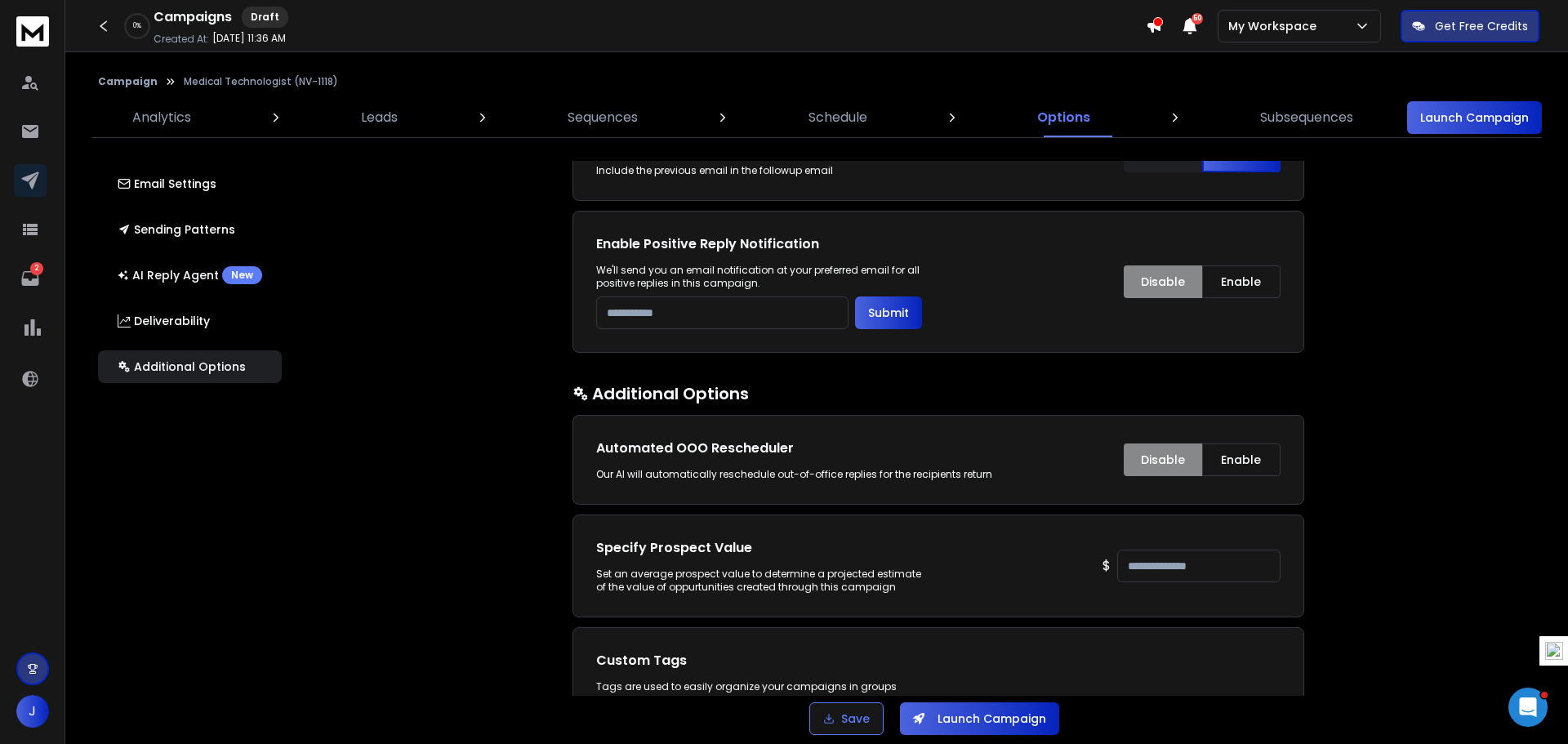
click at [697, 297] on input "email" at bounding box center [722, 313] width 252 height 32
type input "**********"
click at [881, 297] on button "Submit" at bounding box center [888, 313] width 67 height 32
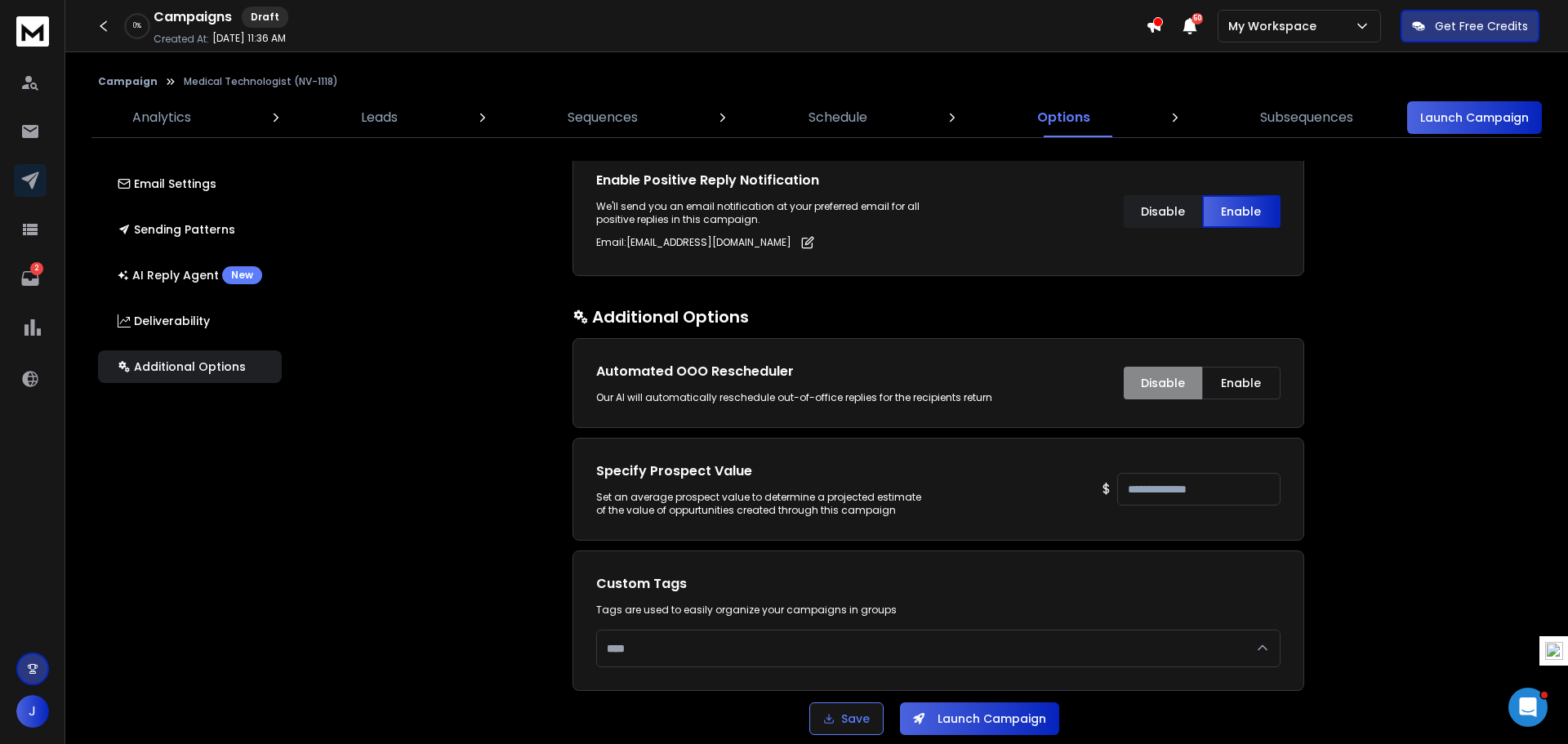
scroll to position [2941, 0]
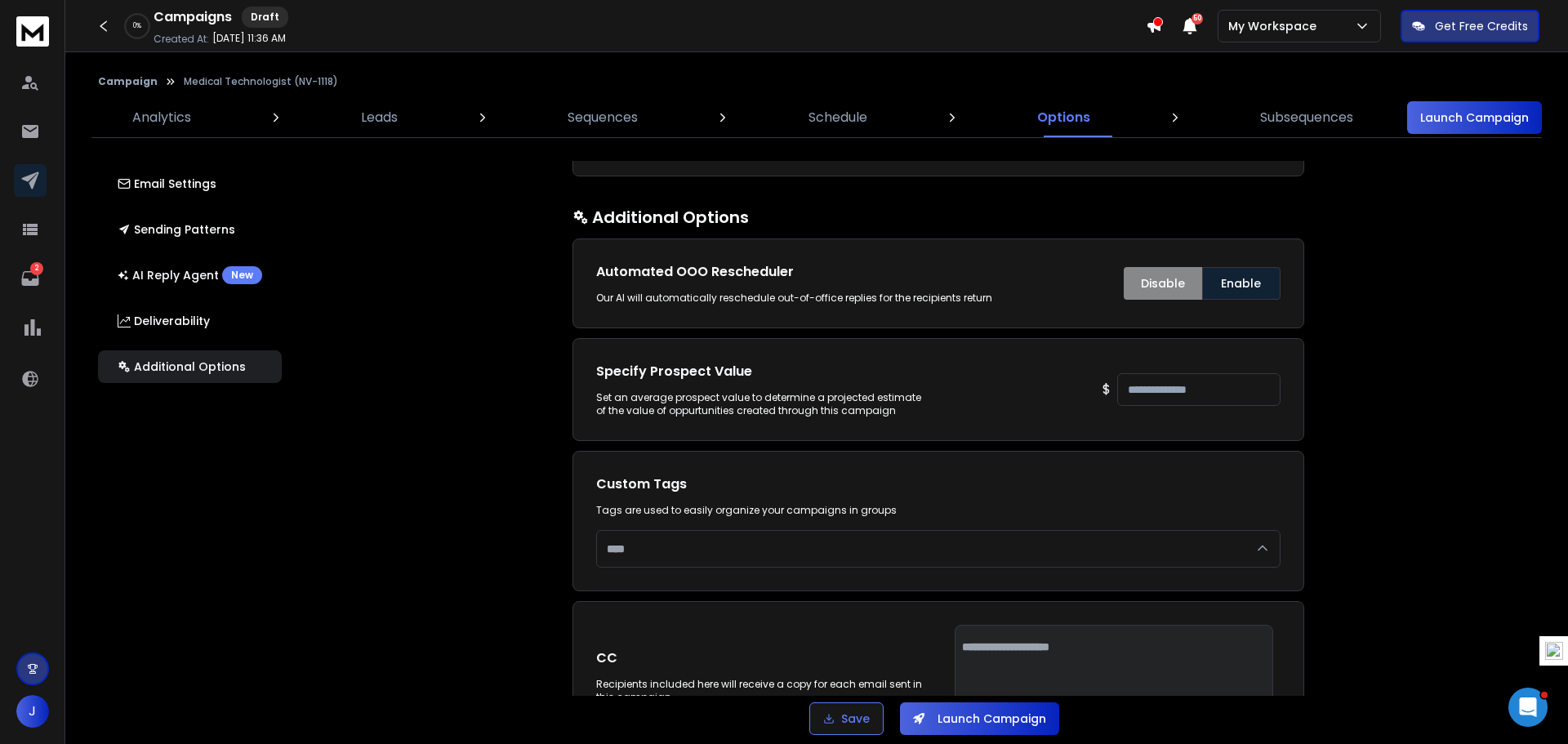
click at [1244, 267] on button "Enable" at bounding box center [1241, 283] width 79 height 32
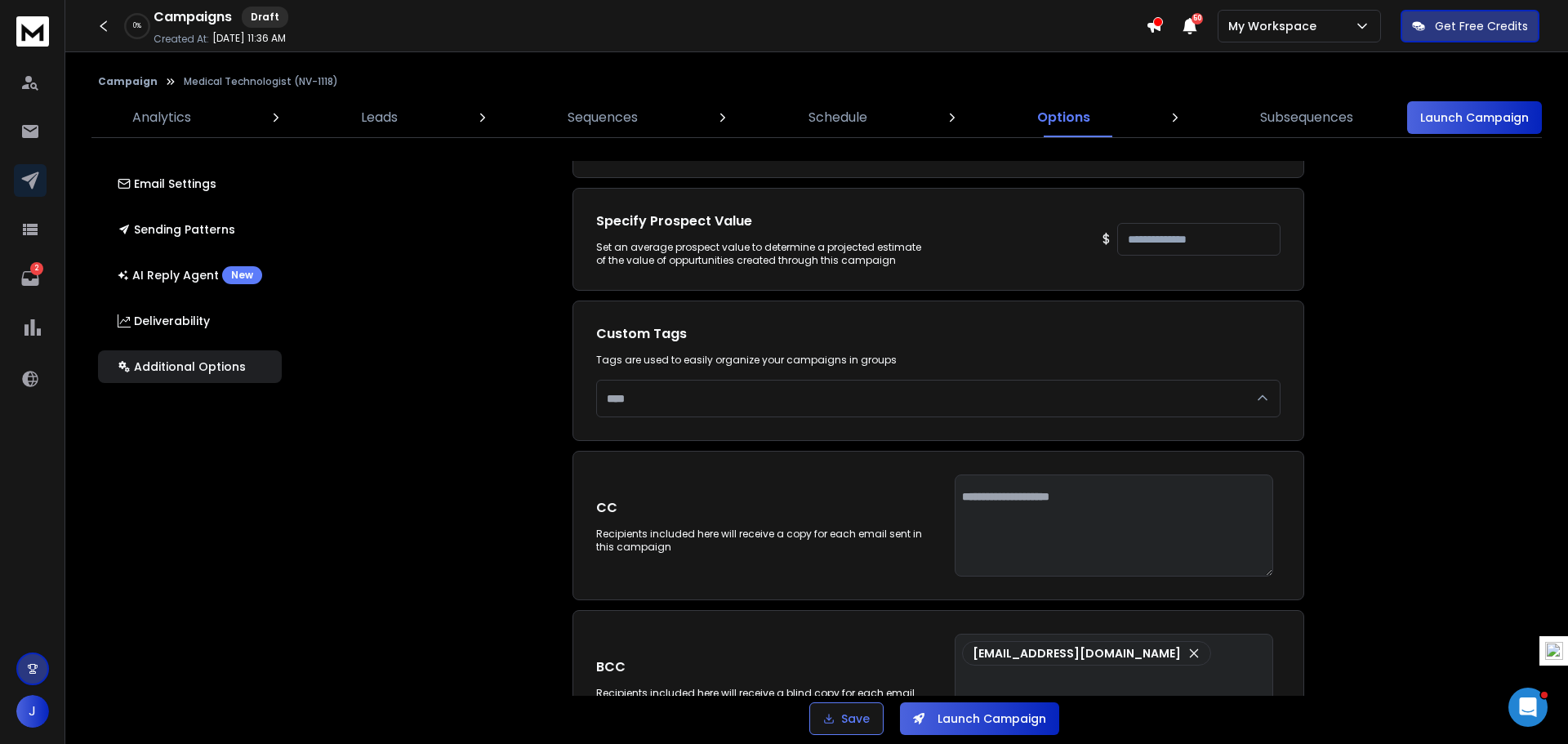
scroll to position [3267, 0]
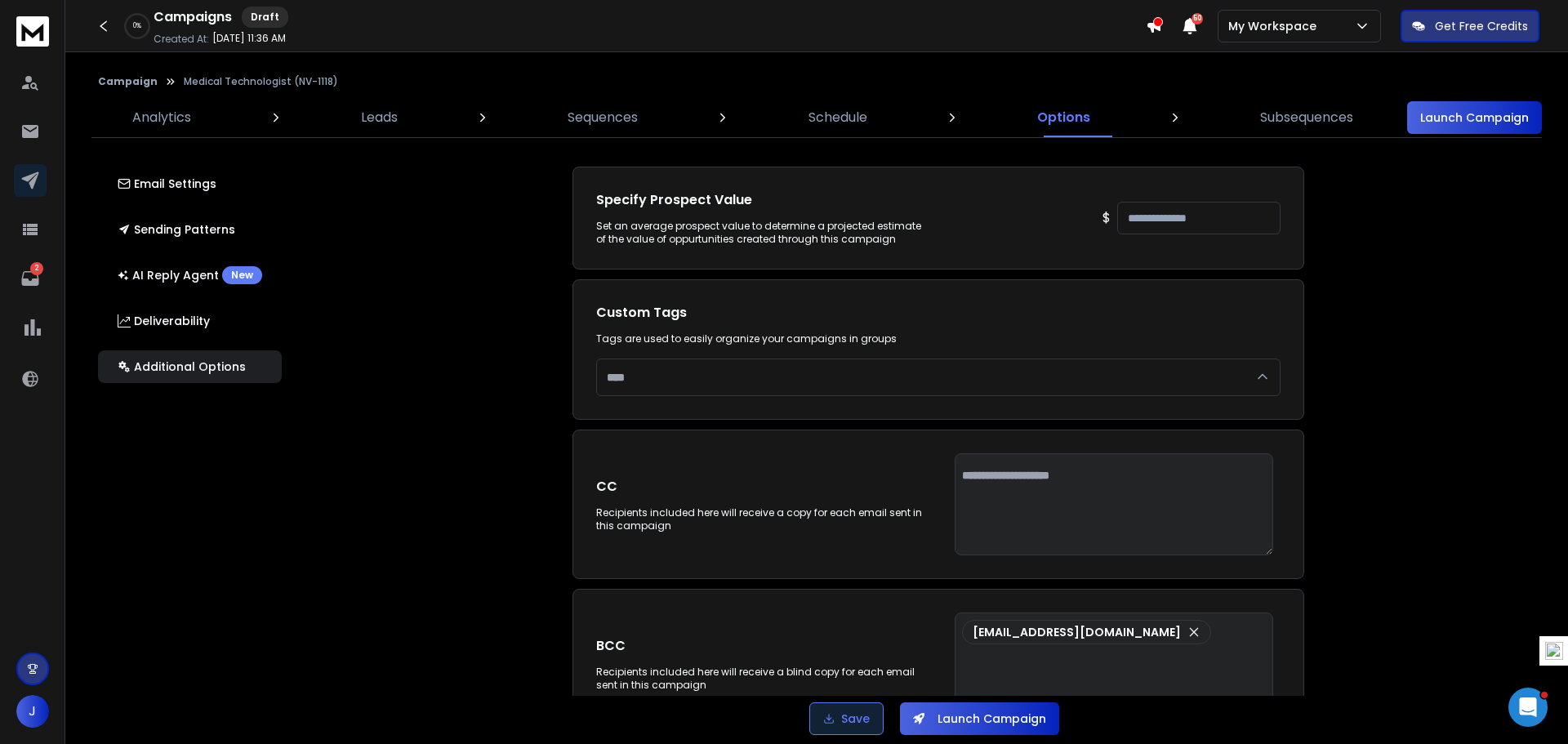
click at [857, 716] on button "Save" at bounding box center [847, 718] width 75 height 32
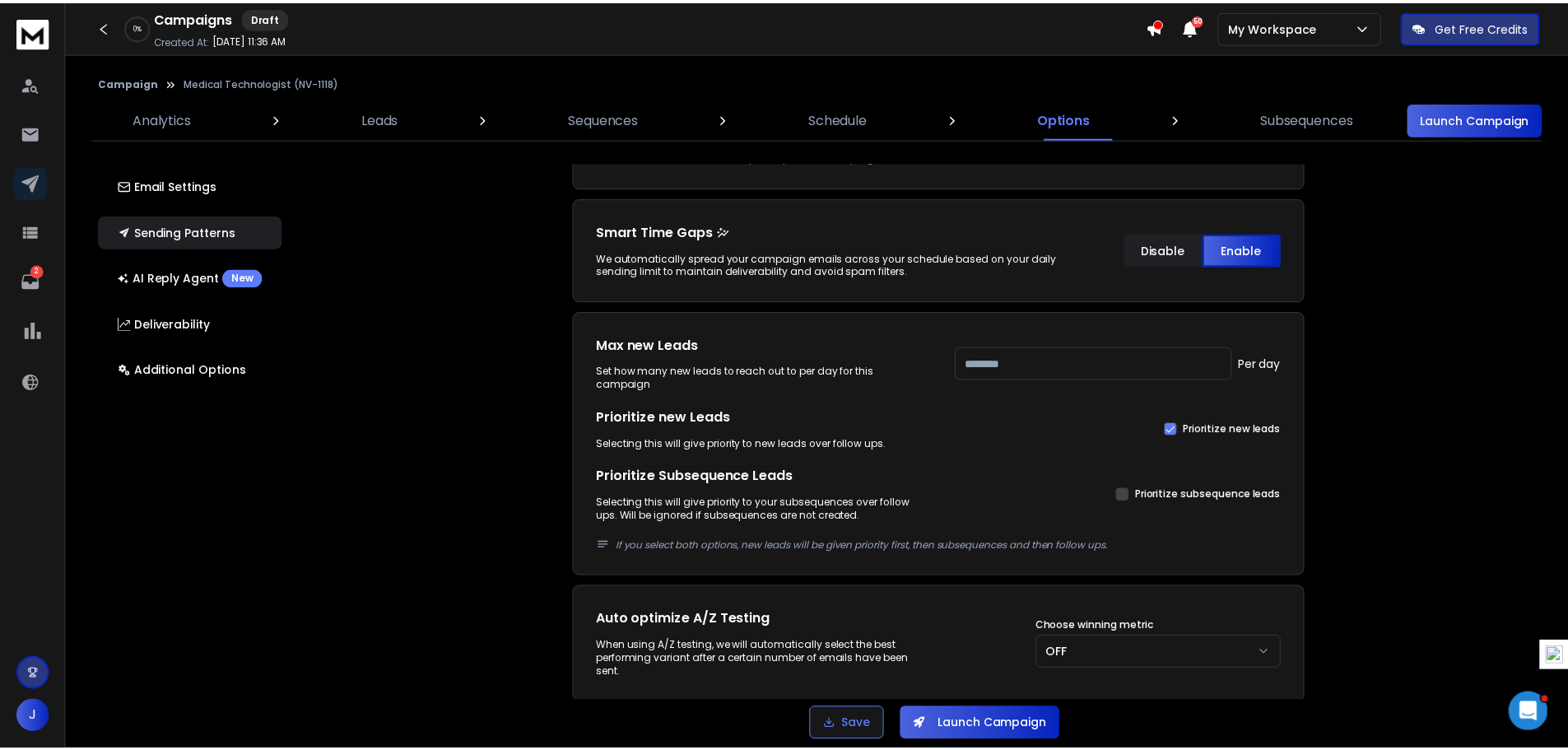
scroll to position [659, 0]
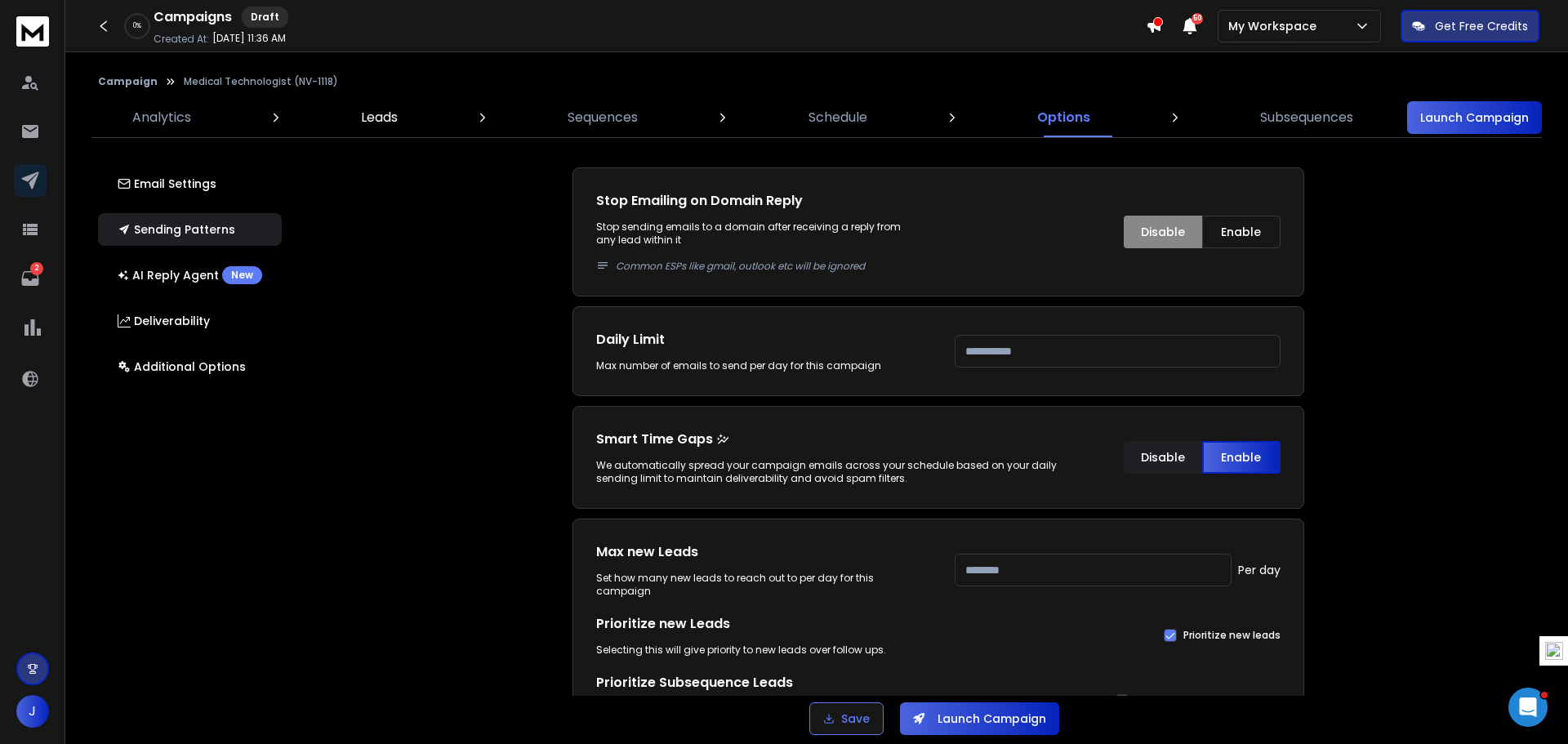
click at [382, 116] on p "Leads" at bounding box center [379, 118] width 36 height 20
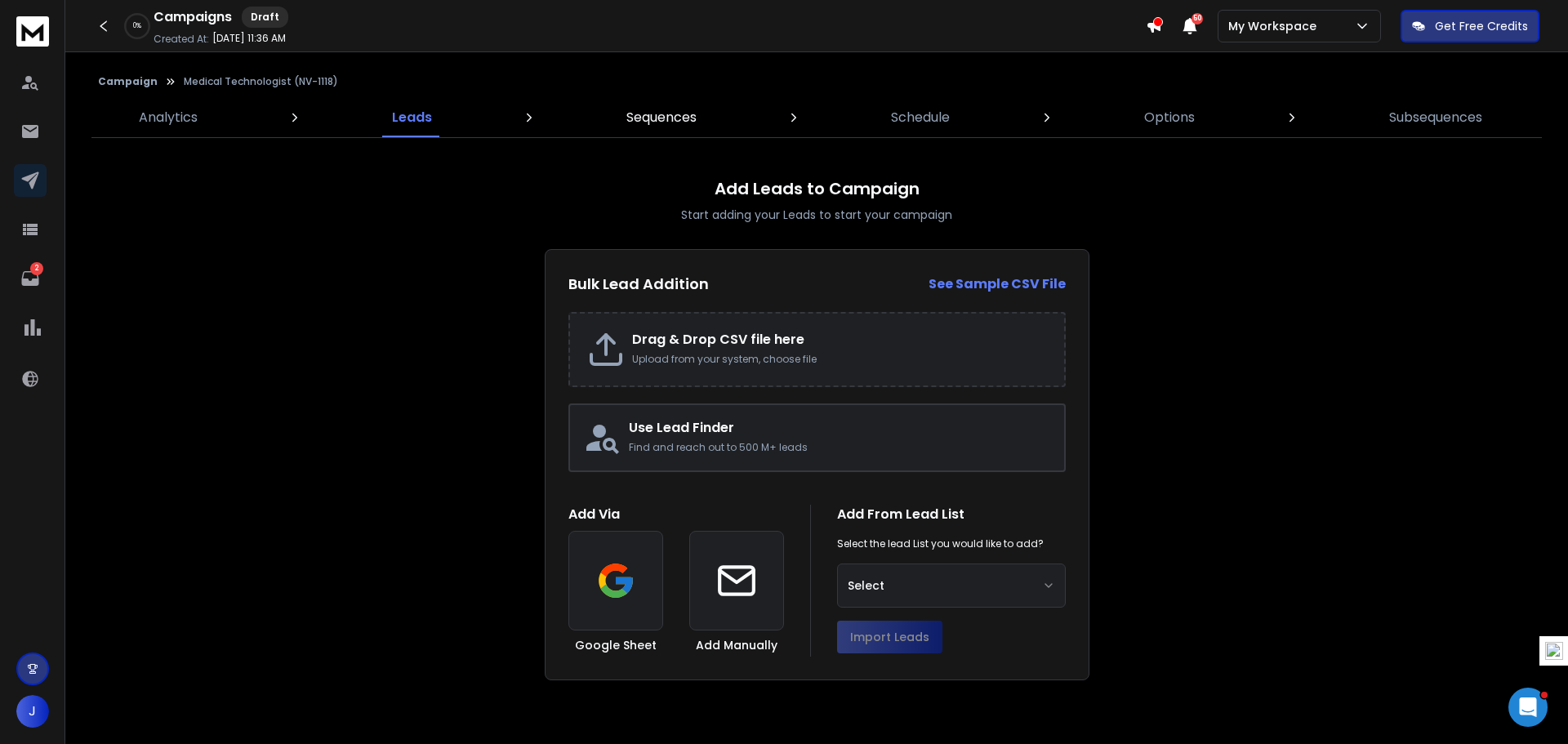
click at [664, 116] on p "Sequences" at bounding box center [661, 118] width 70 height 20
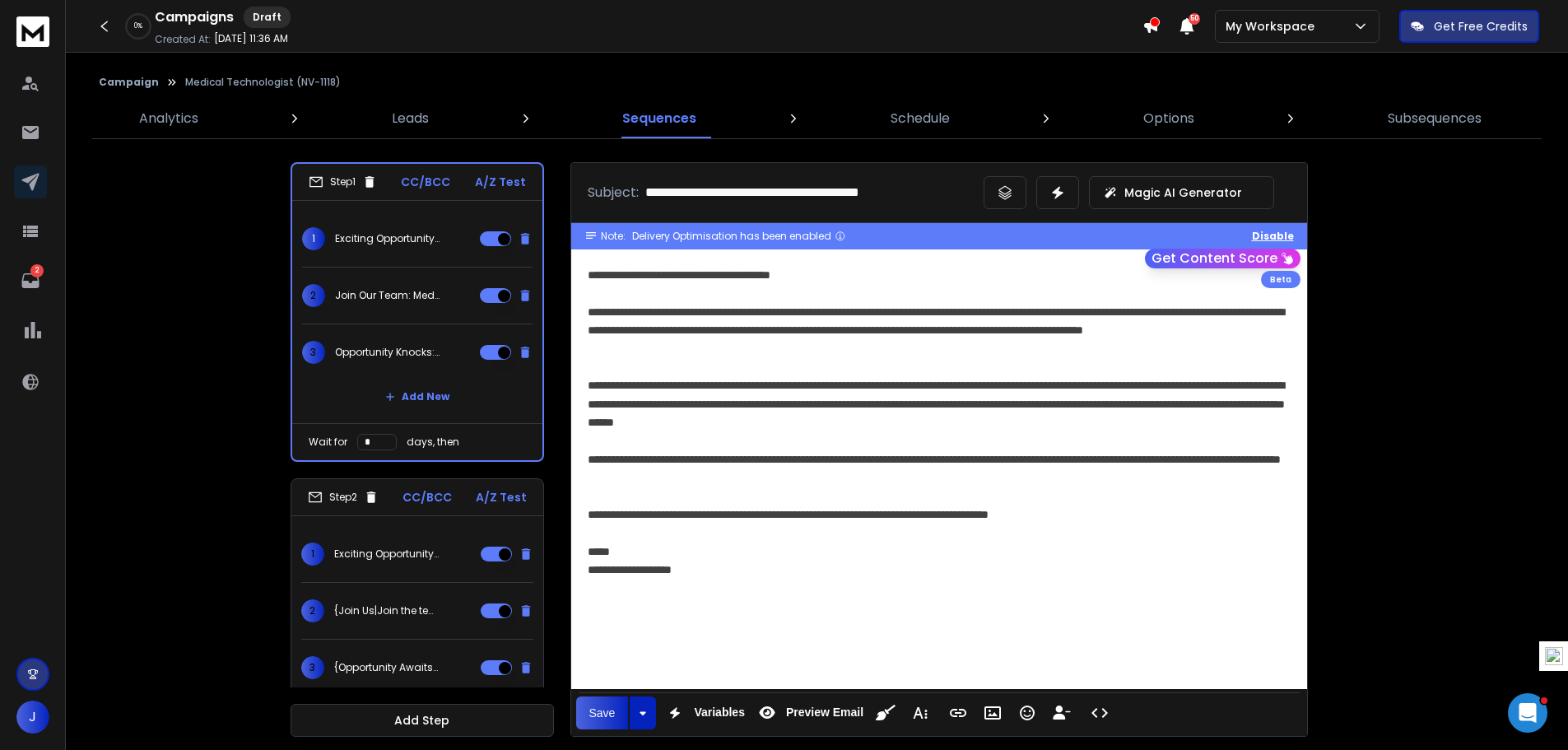
click at [366, 297] on p "Join Our Team: Medical Technologist Position" at bounding box center [388, 296] width 105 height 13
click at [369, 242] on p "Exciting Opportunity: Medical Technologist" at bounding box center [388, 239] width 105 height 13
type input "**********"
click at [405, 114] on p "Leads" at bounding box center [410, 119] width 37 height 20
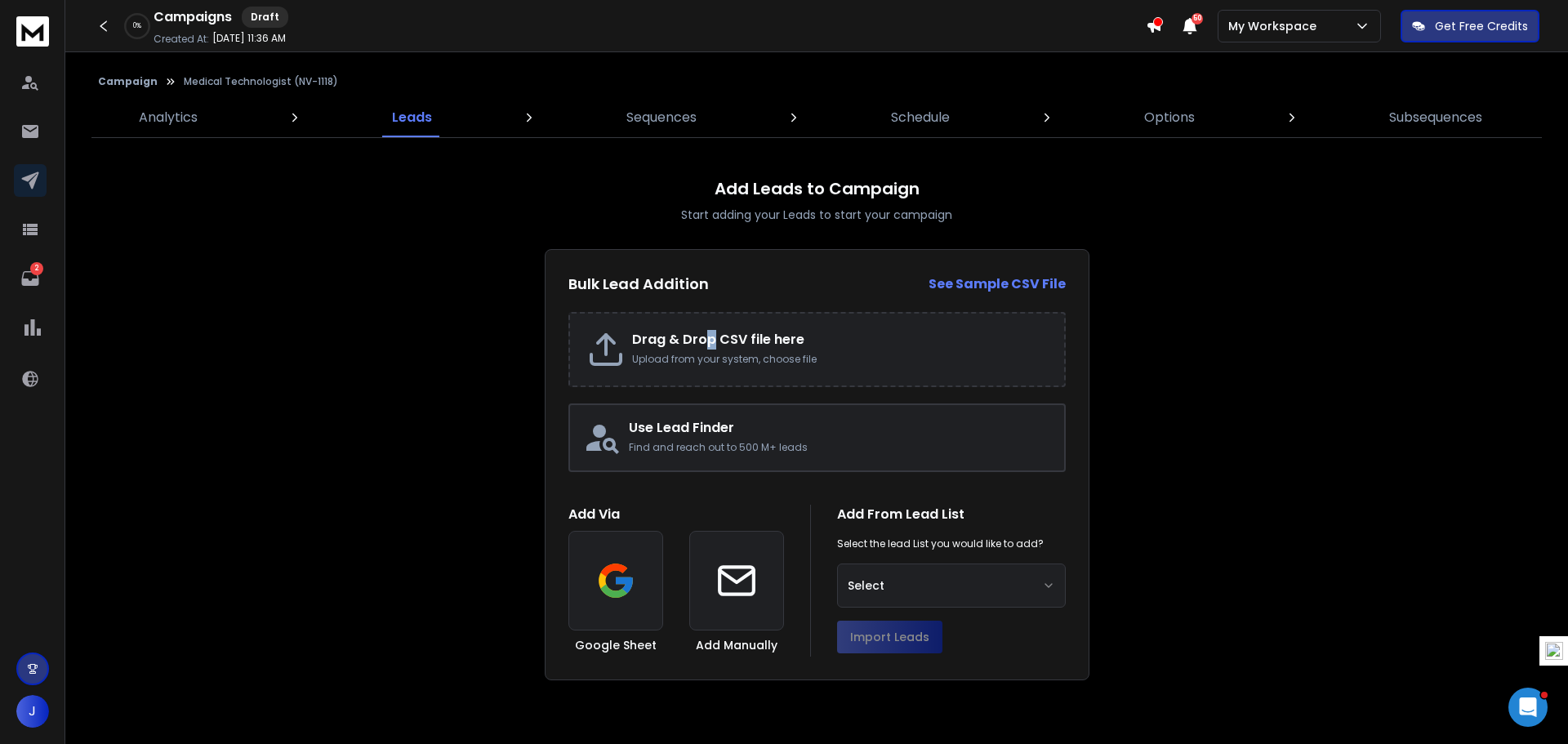
click at [706, 350] on div "Drag & Drop CSV file here Upload from your system, choose file" at bounding box center [839, 349] width 415 height 39
type input "**********"
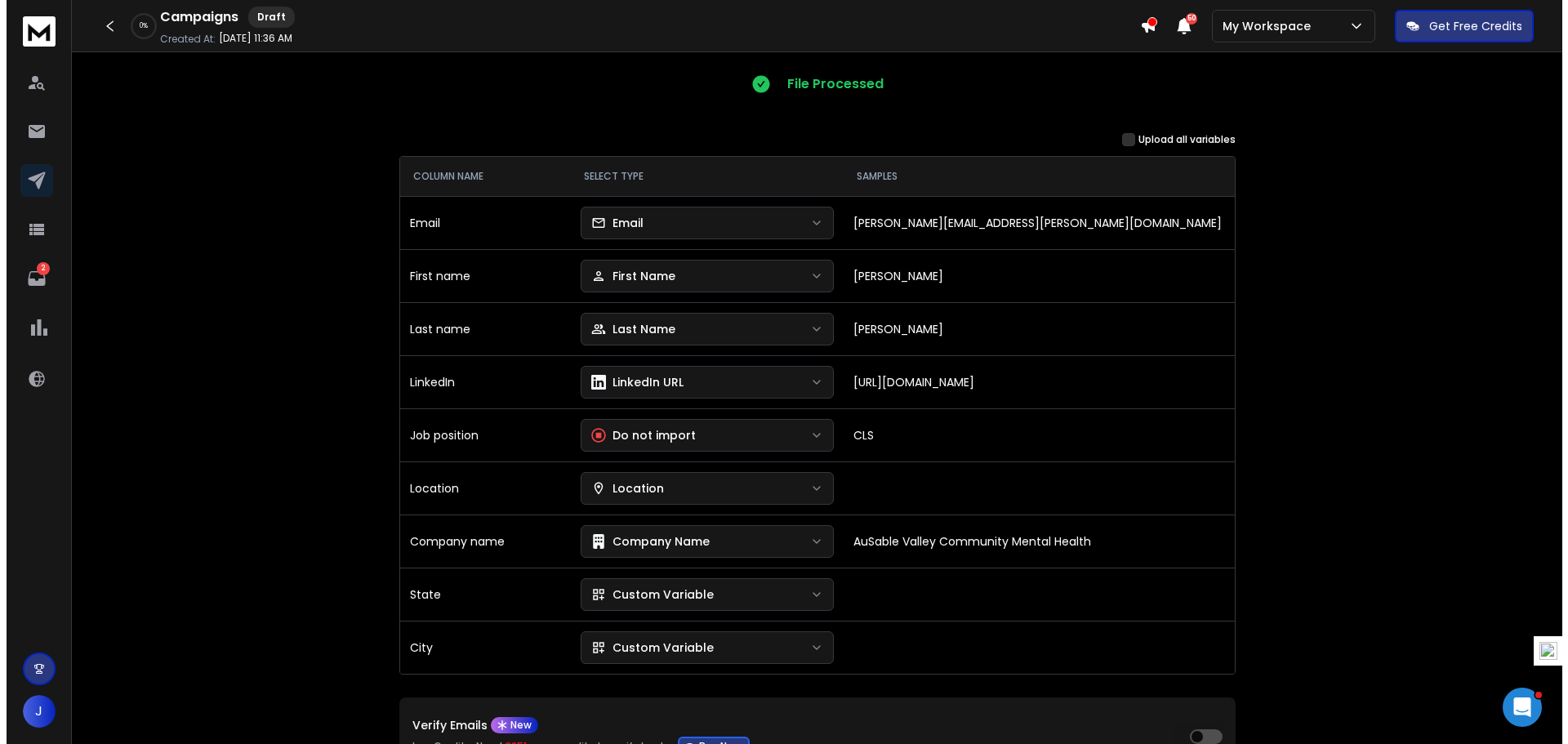
scroll to position [163, 0]
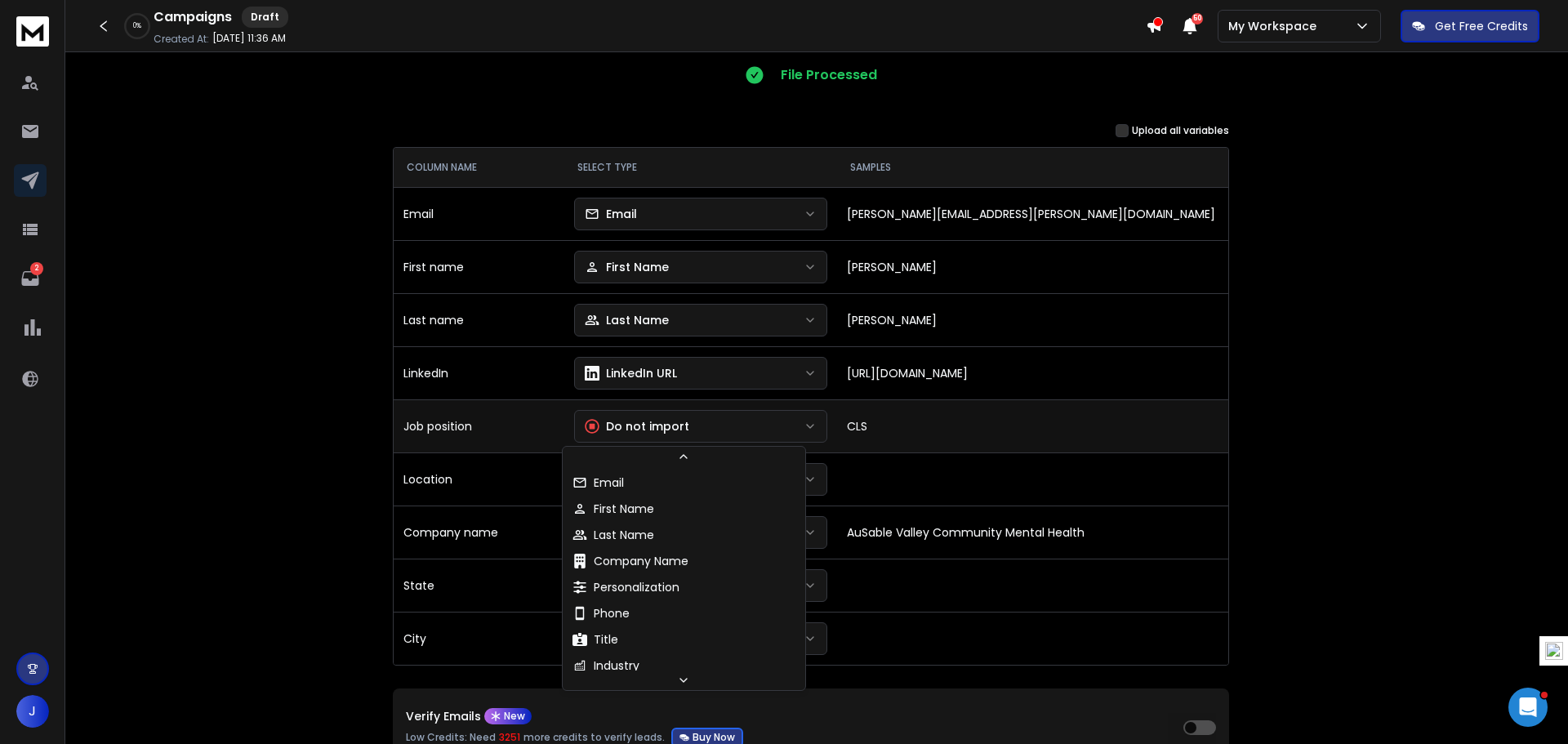
click at [749, 428] on button "Do not import" at bounding box center [701, 425] width 254 height 32
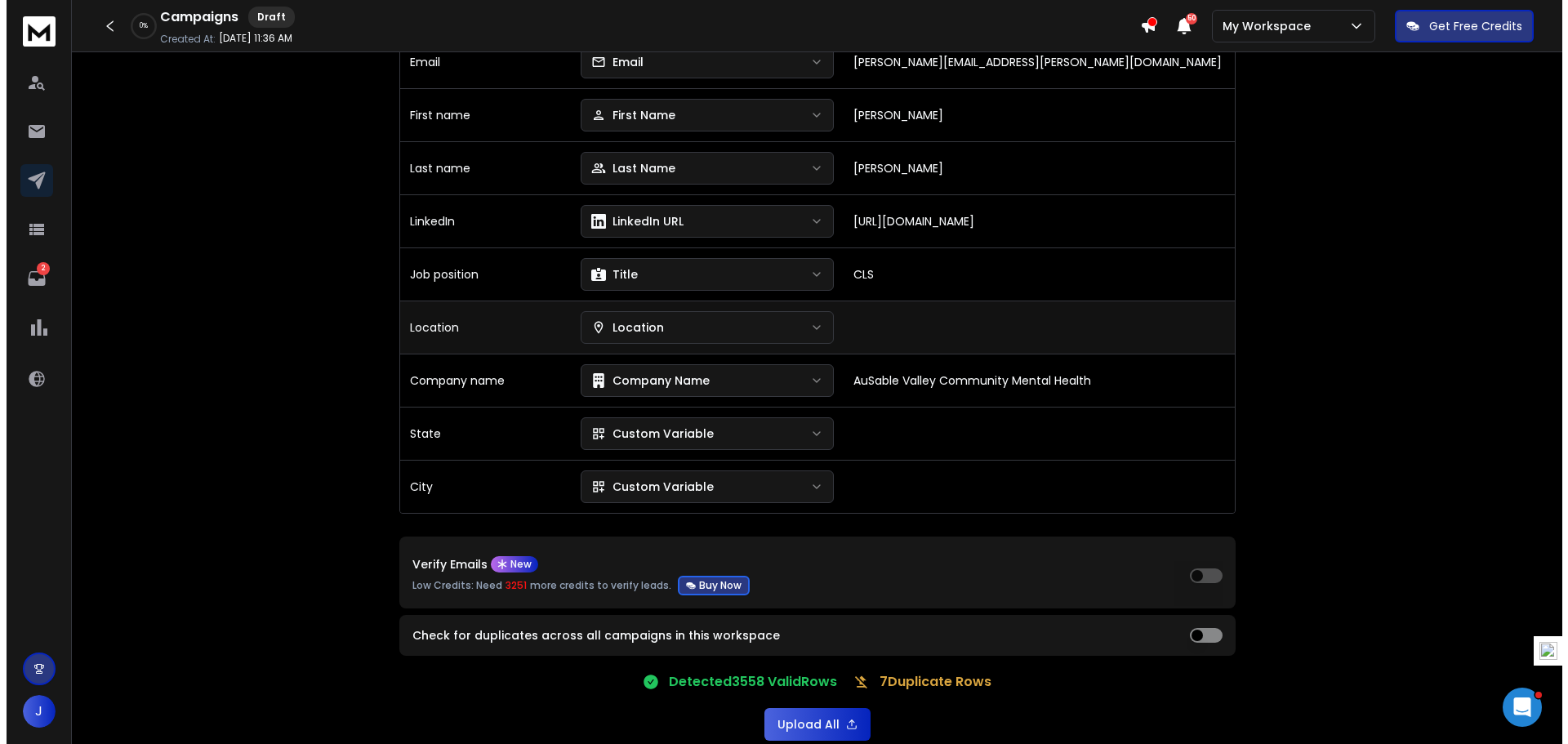
scroll to position [327, 0]
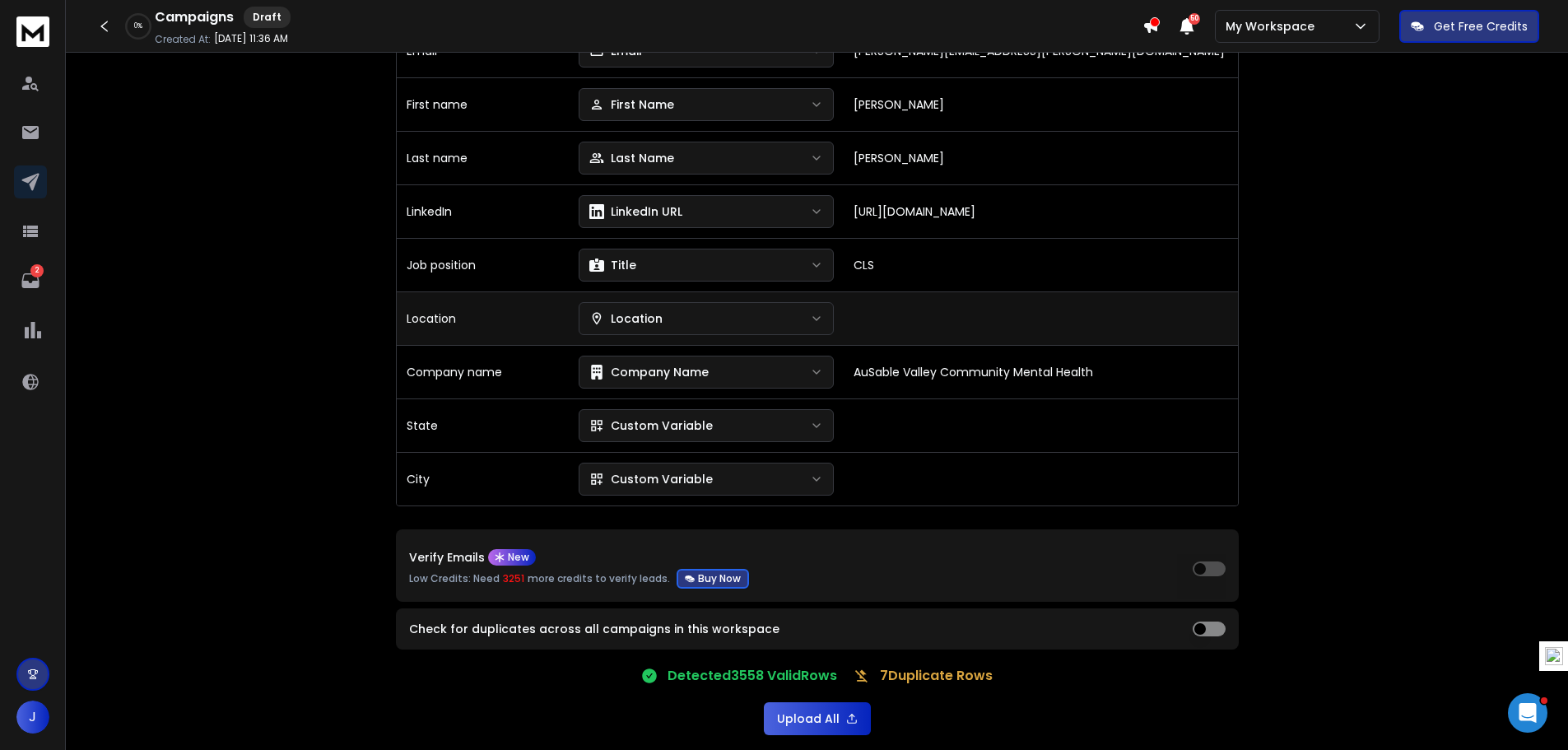
click at [717, 319] on button "Location" at bounding box center [706, 318] width 256 height 33
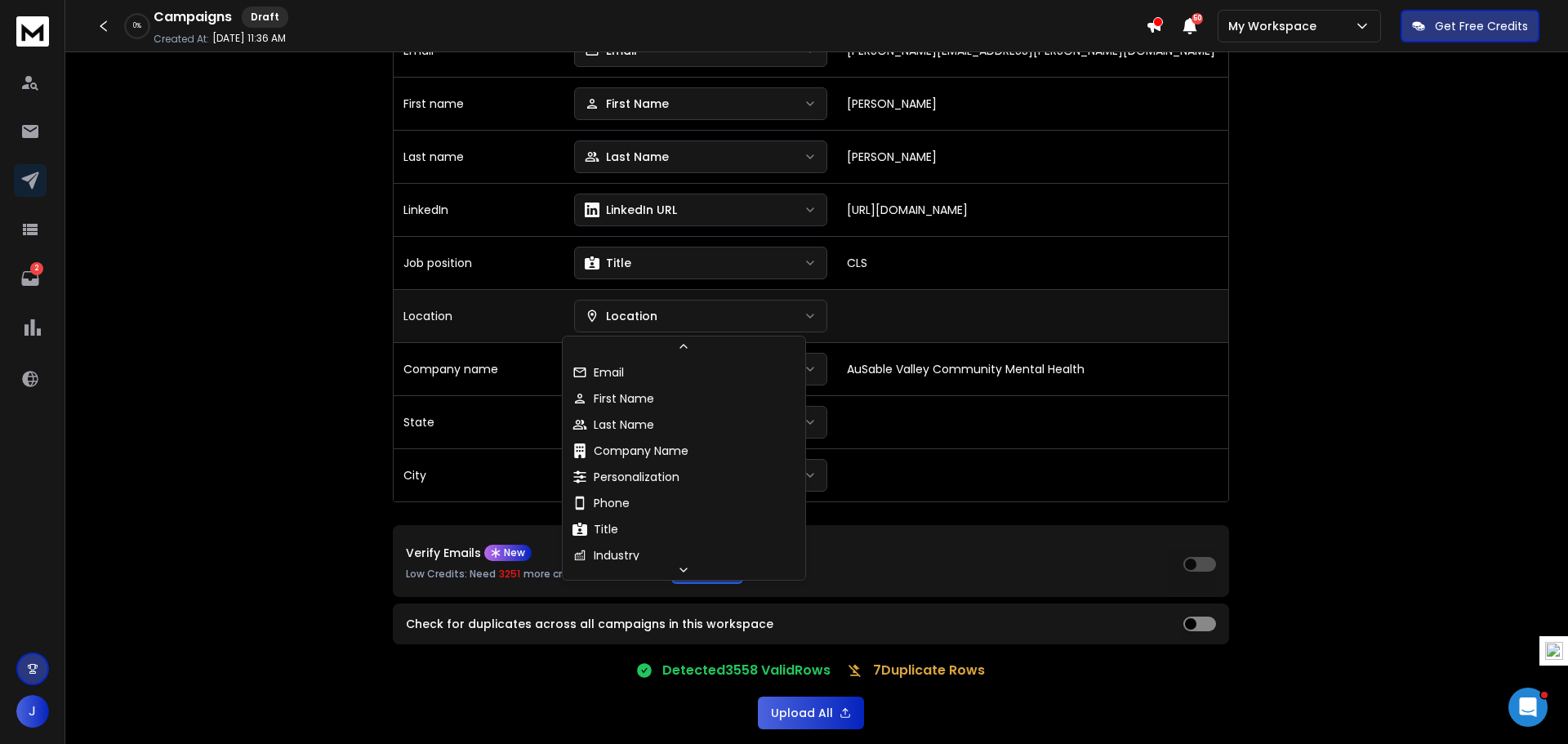
scroll to position [113, 0]
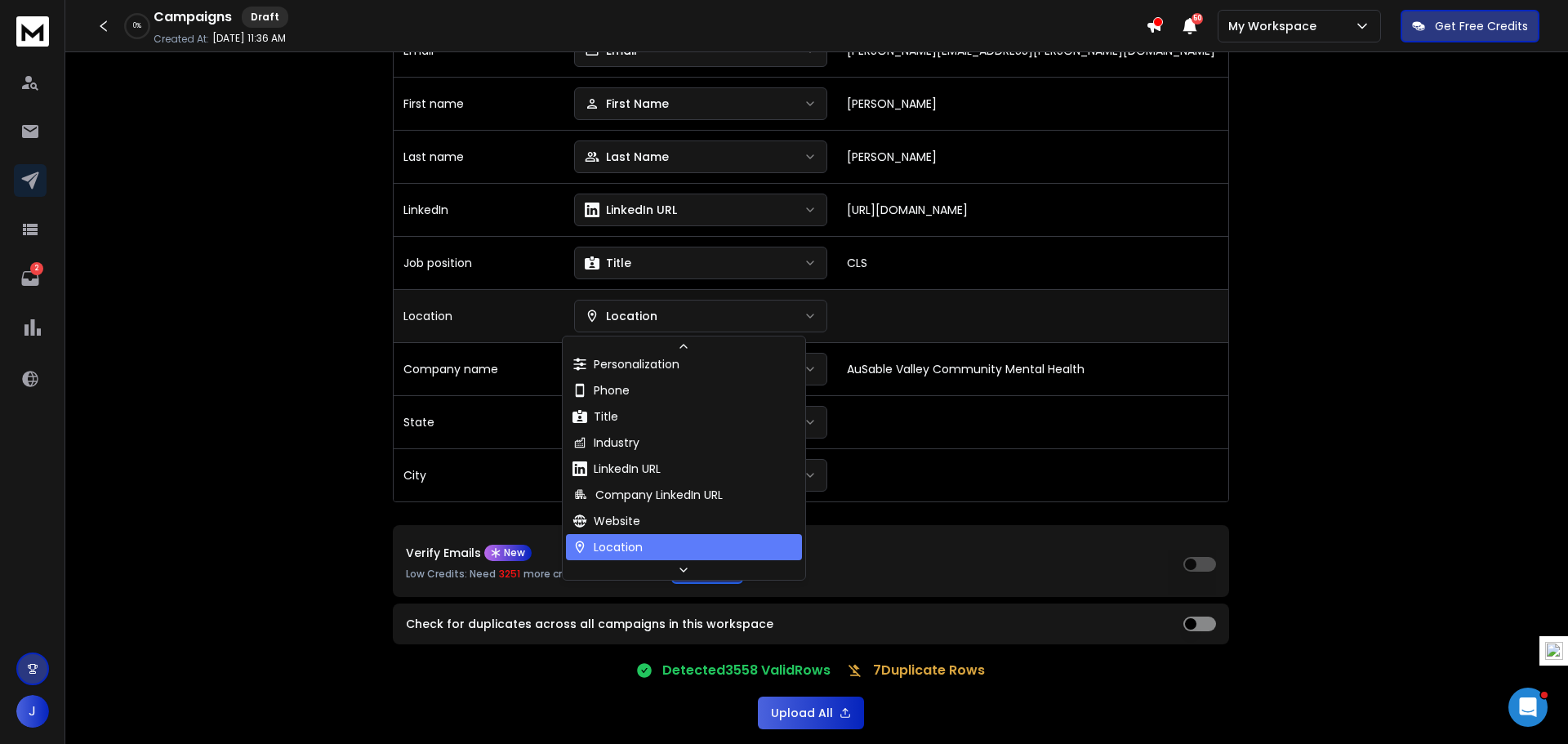
click at [711, 316] on button "Location" at bounding box center [701, 315] width 254 height 32
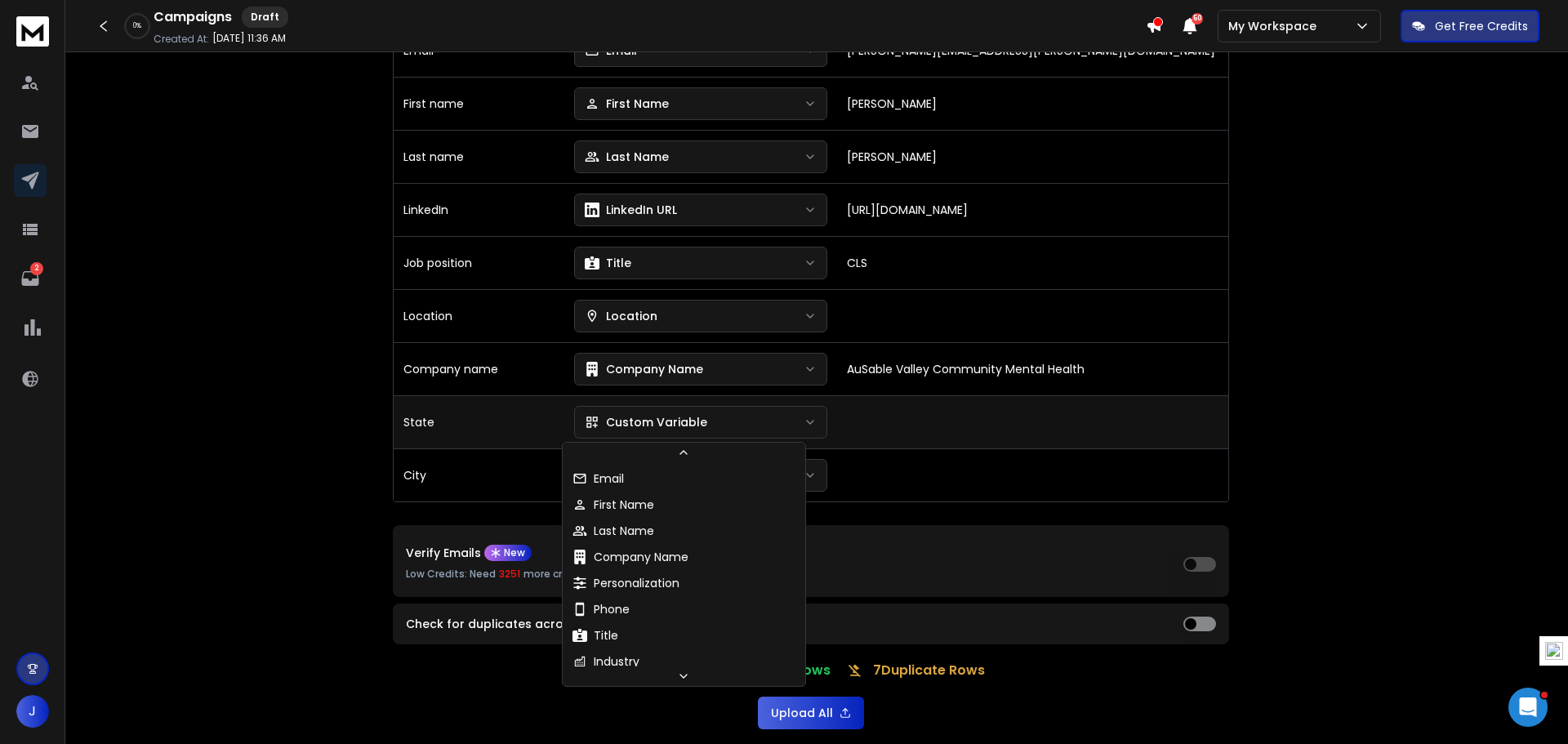
click at [690, 416] on button "Custom Variable" at bounding box center [701, 421] width 254 height 32
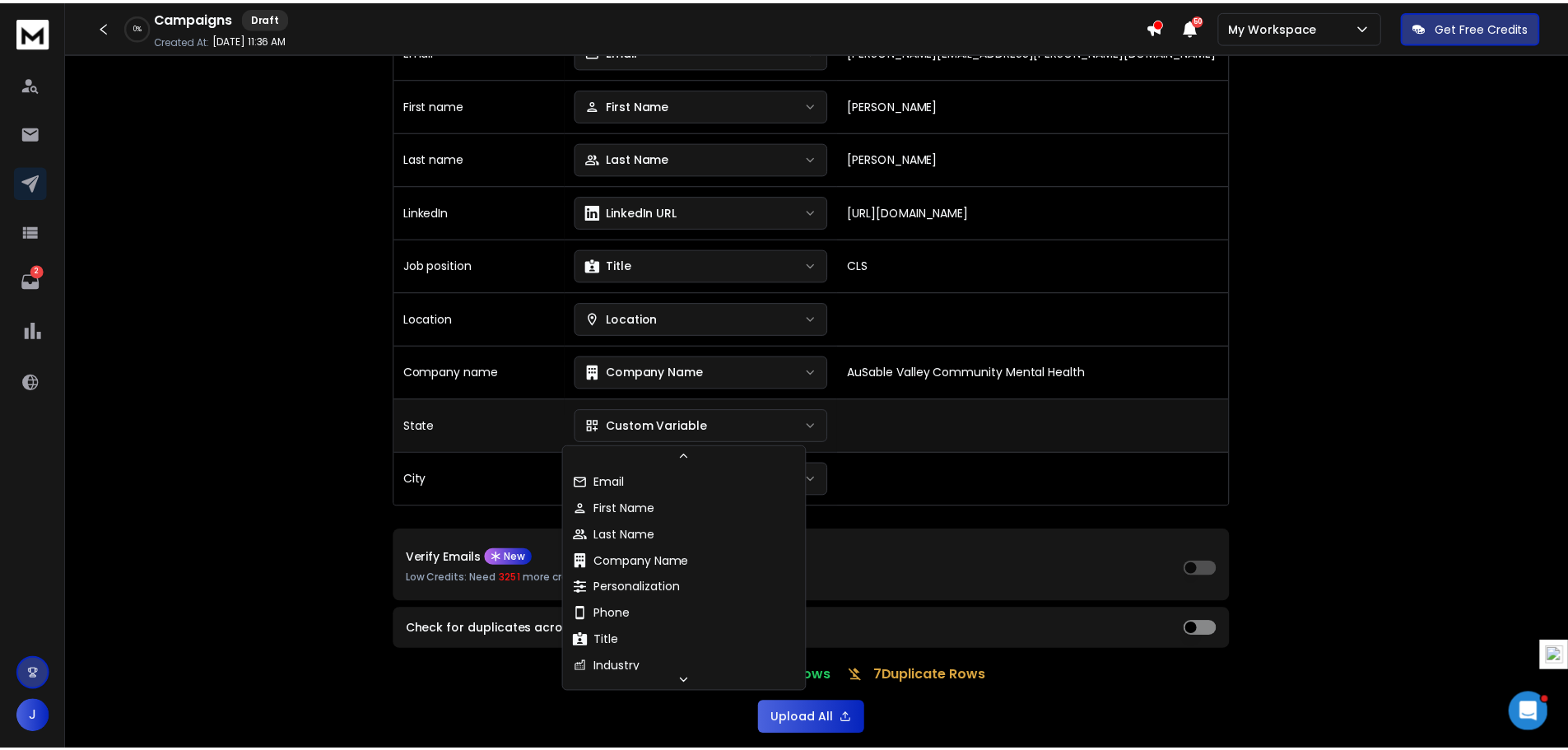
scroll to position [140, 0]
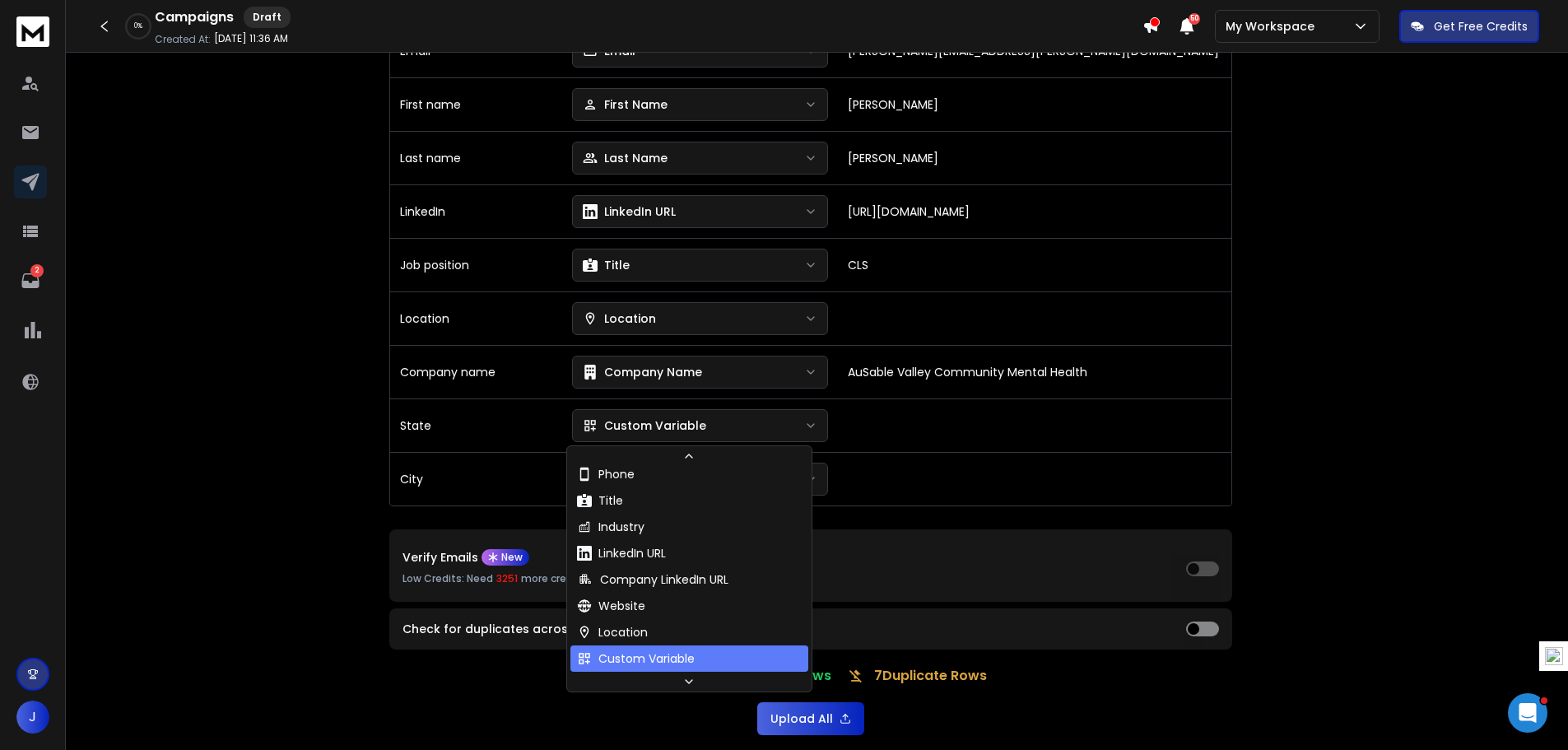
click at [1342, 421] on div "medical-technologists-iii-usa.csv File Processed Upload all variables COLUMN NA…" at bounding box center [777, 216] width 1555 height 1091
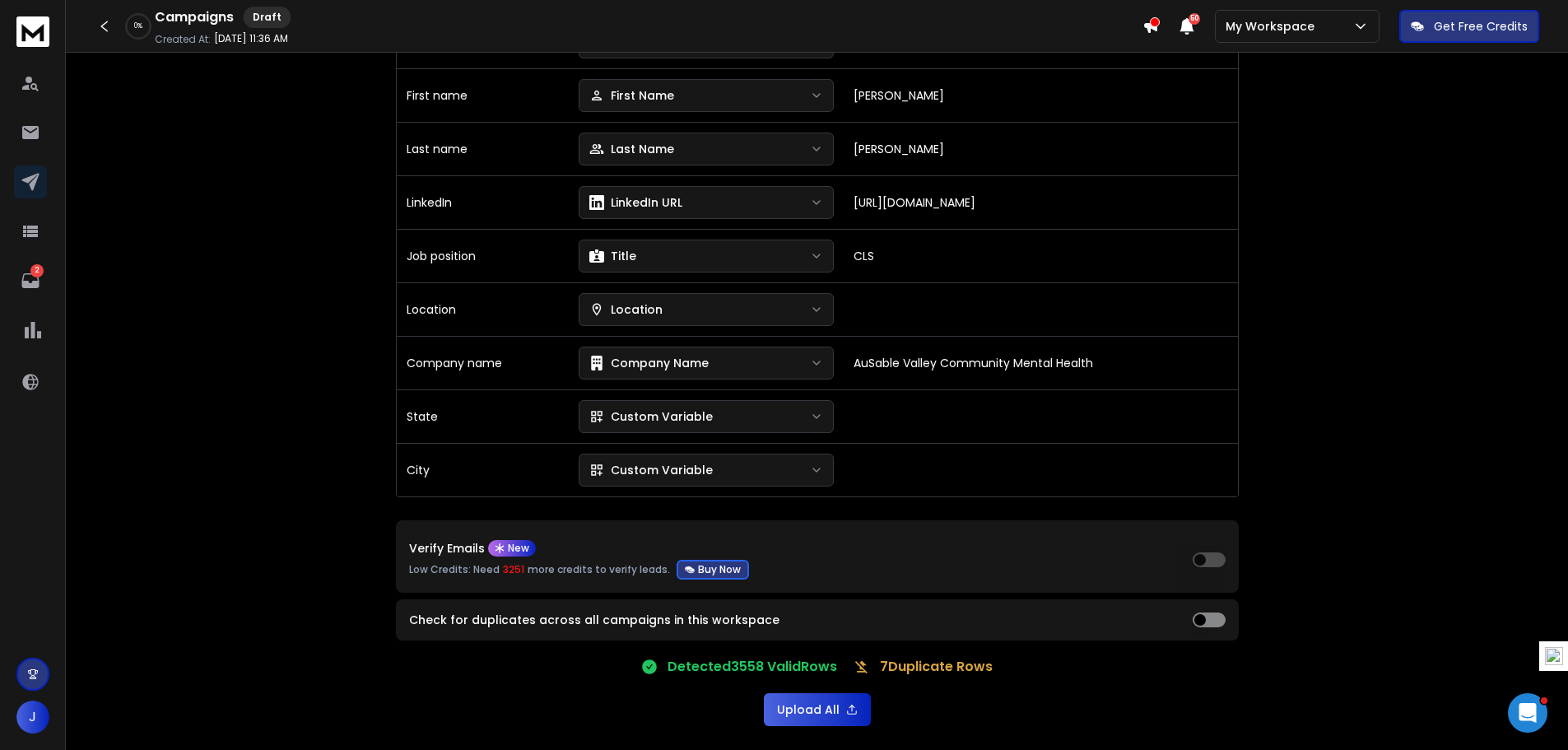
scroll to position [341, 0]
click at [815, 708] on button "Upload All" at bounding box center [817, 707] width 107 height 33
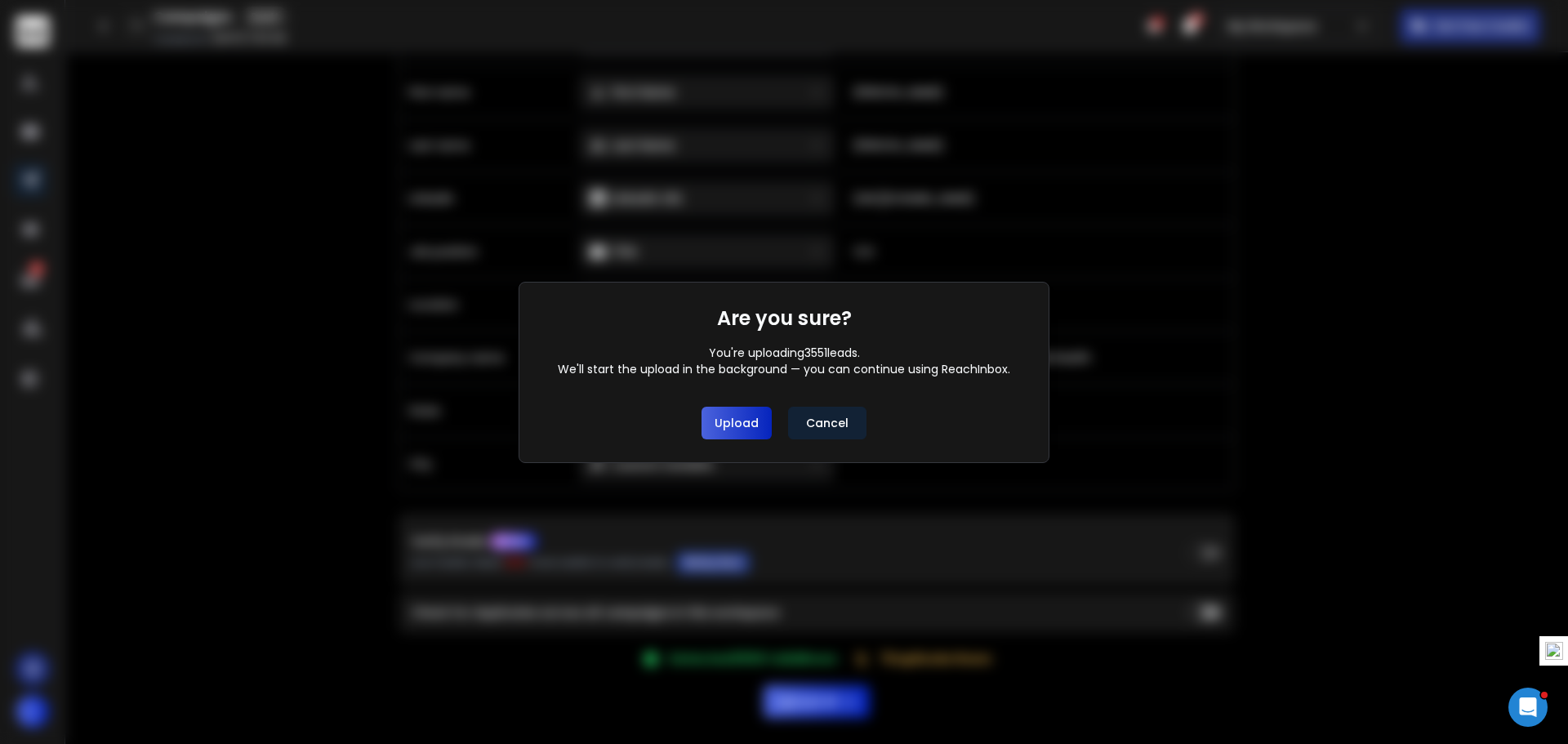
click at [734, 430] on button "Upload" at bounding box center [736, 422] width 70 height 32
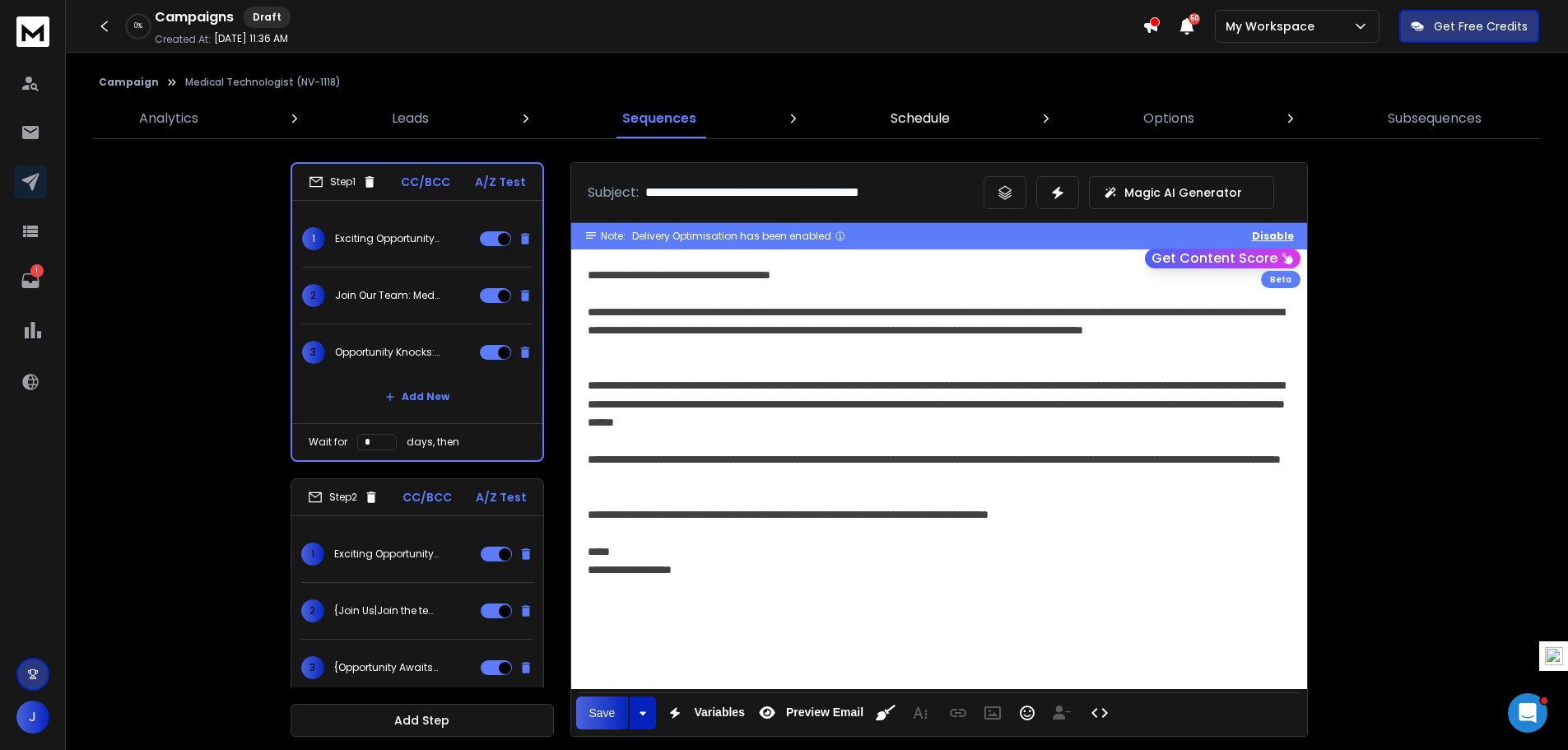
click at [919, 118] on p "Schedule" at bounding box center [920, 119] width 59 height 20
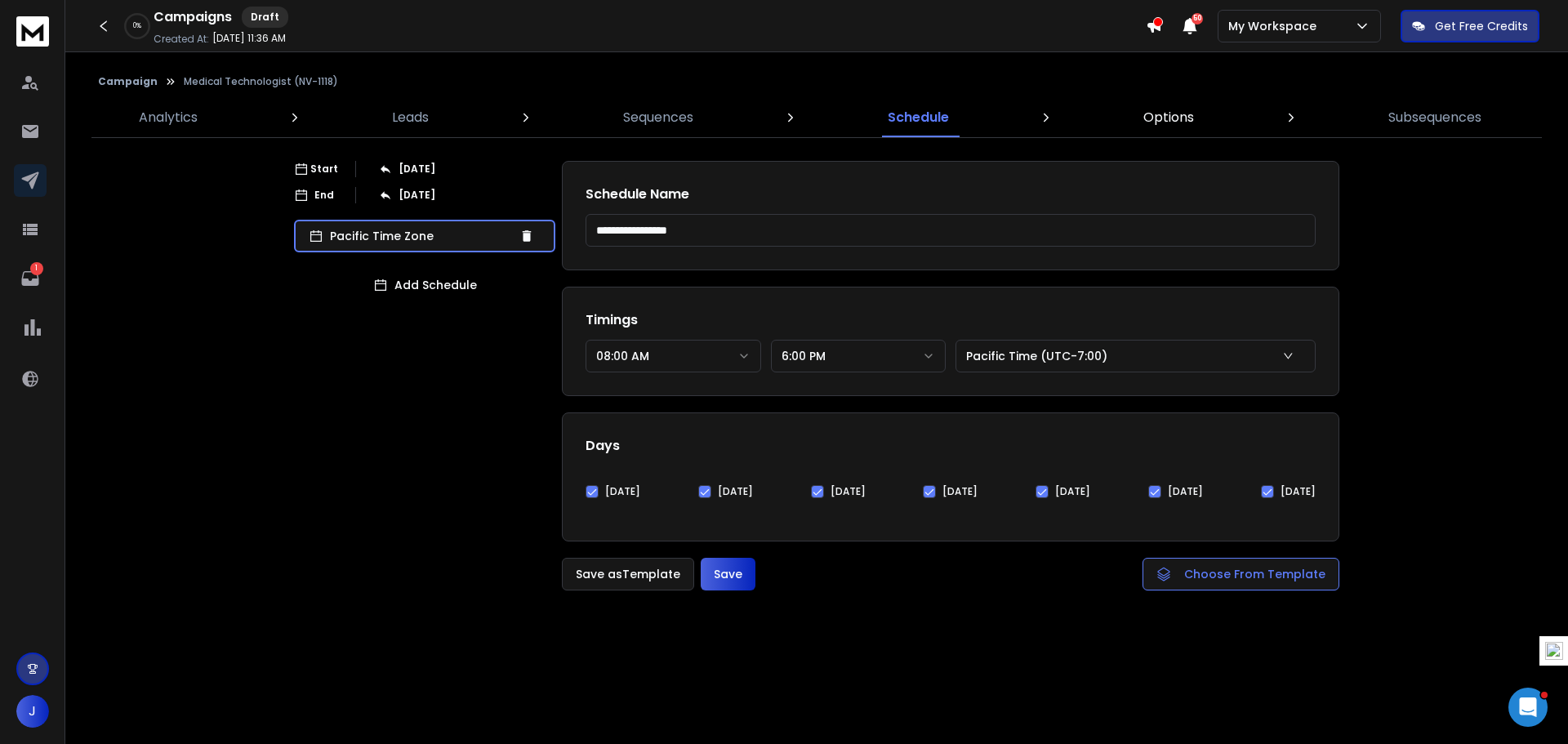
click at [1169, 118] on p "Options" at bounding box center [1168, 118] width 51 height 20
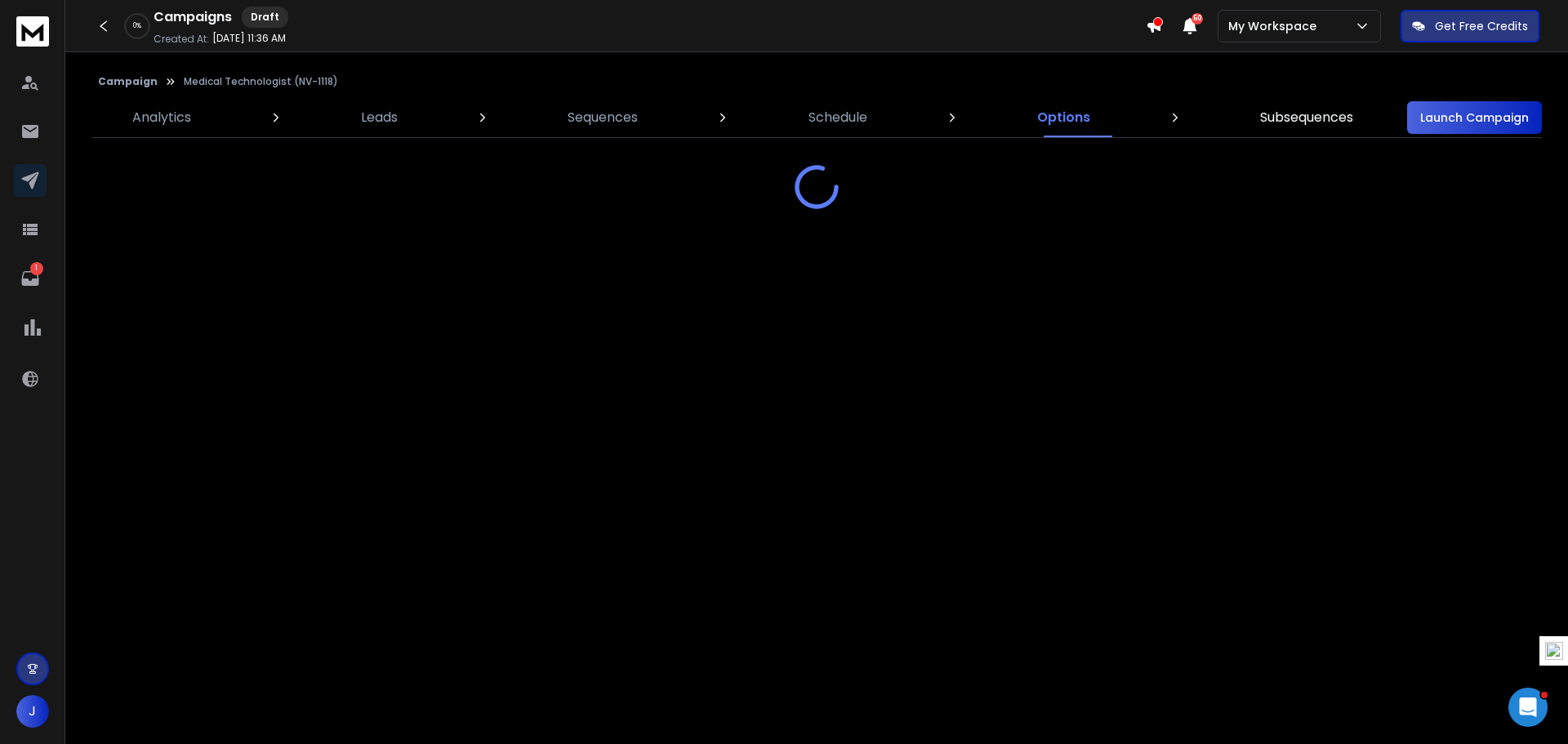
select select "*"
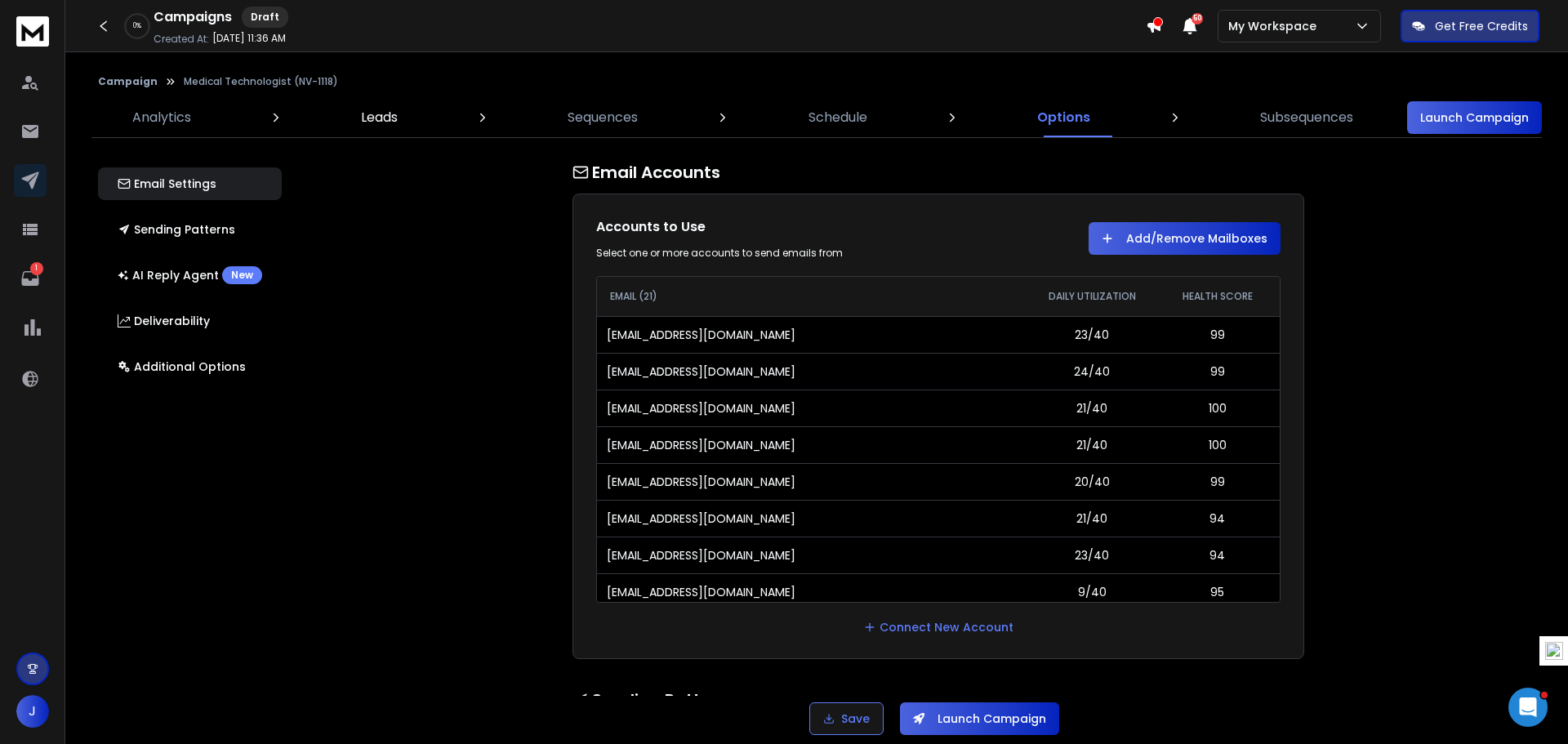
click at [382, 117] on p "Leads" at bounding box center [379, 118] width 36 height 20
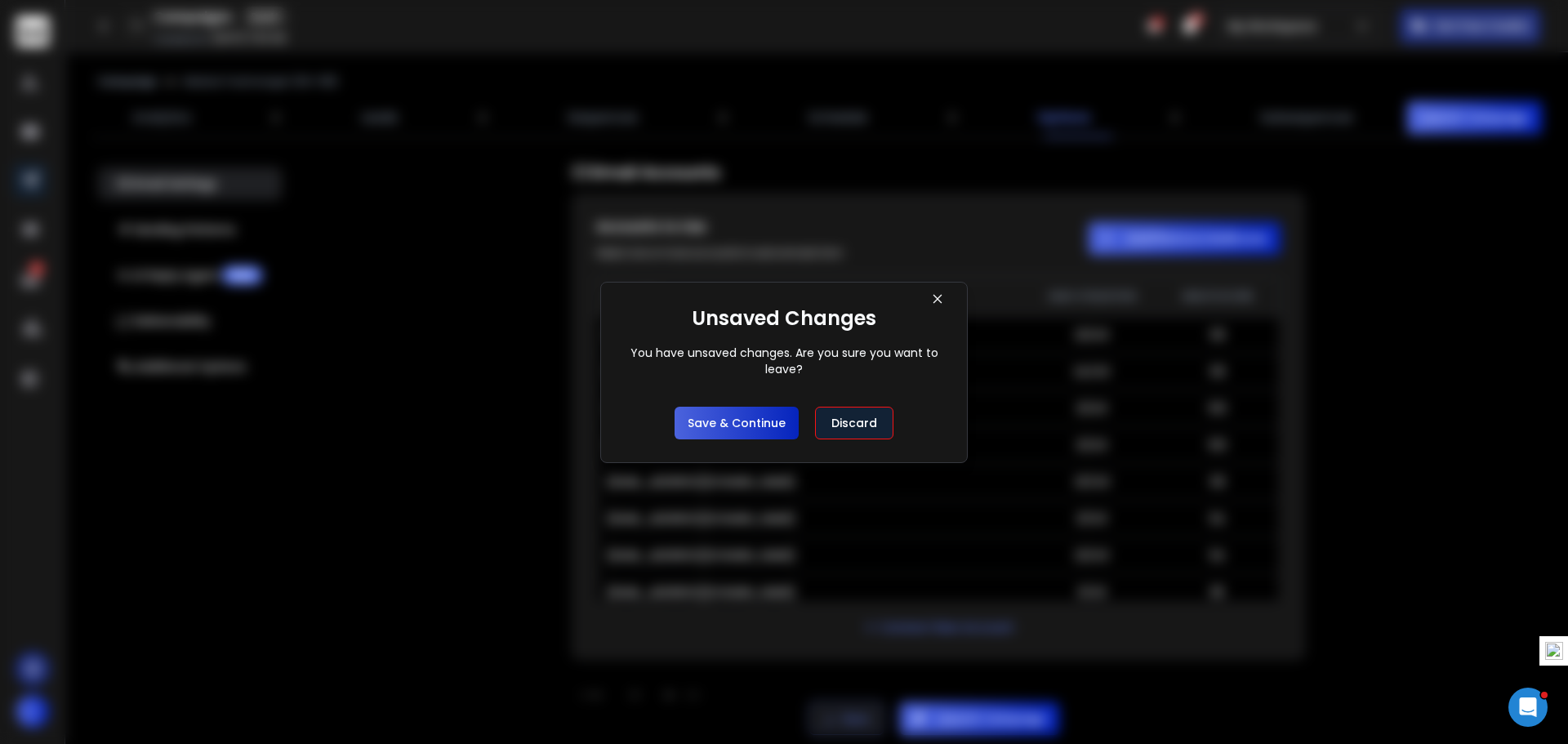
click at [740, 416] on button "Save & Continue" at bounding box center [737, 422] width 124 height 32
